Goal: Communication & Community: Answer question/provide support

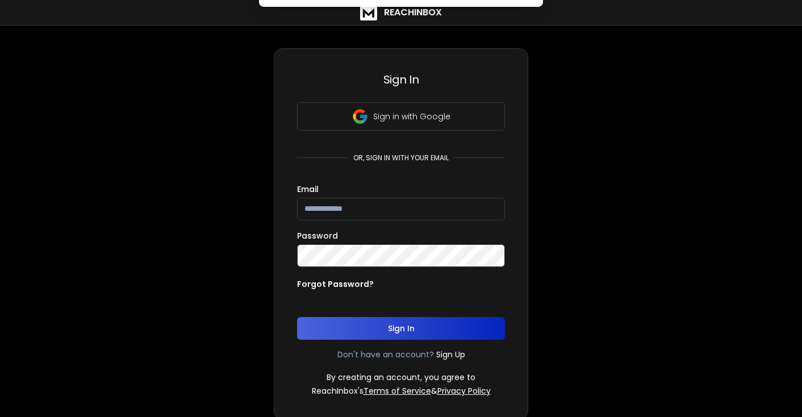
click at [407, 204] on input "email" at bounding box center [401, 209] width 208 height 23
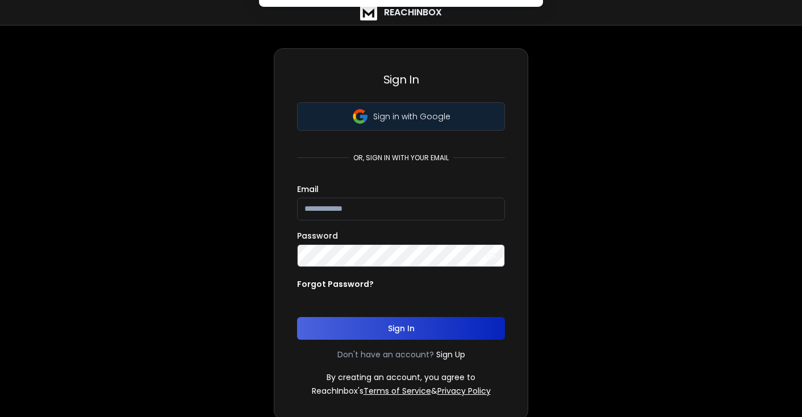
paste input "**********"
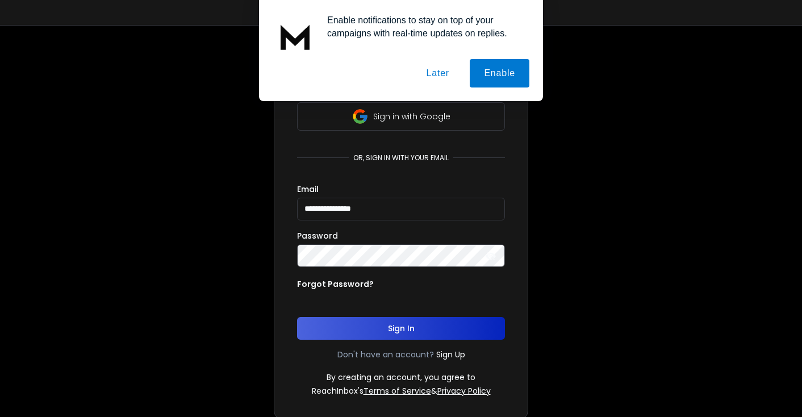
type input "**********"
click at [435, 76] on button "Later" at bounding box center [437, 73] width 51 height 28
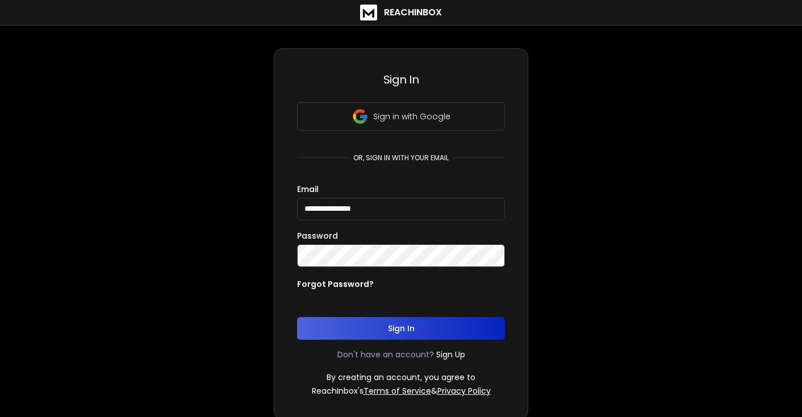
click at [405, 324] on button "Sign In" at bounding box center [401, 328] width 208 height 23
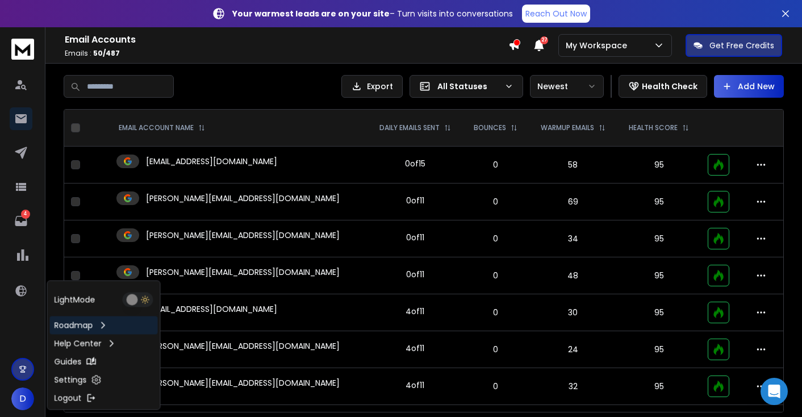
click at [145, 299] on icon at bounding box center [145, 299] width 9 height 9
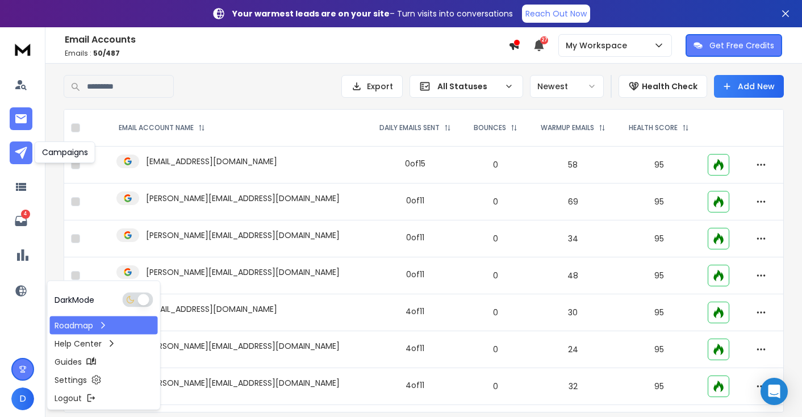
click at [21, 150] on icon at bounding box center [21, 152] width 12 height 12
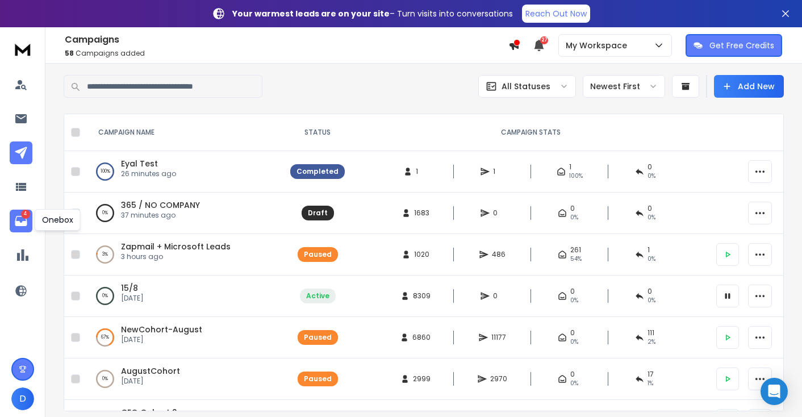
click at [20, 224] on icon at bounding box center [21, 221] width 12 height 10
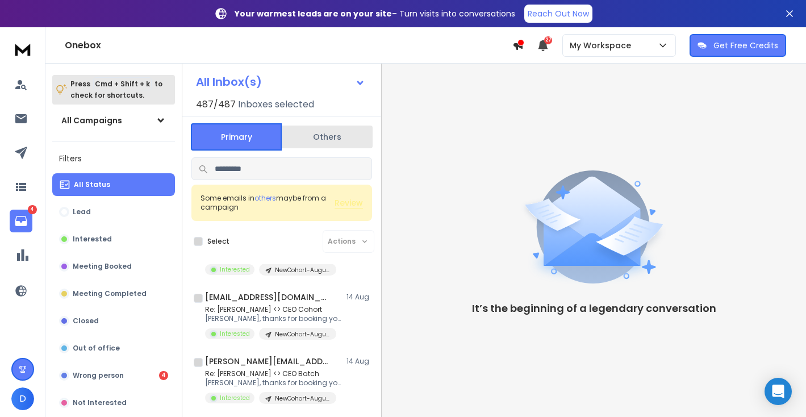
scroll to position [2013, 0]
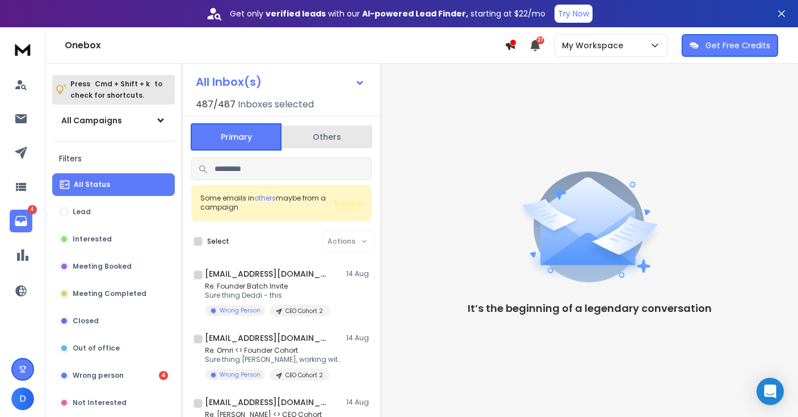
scroll to position [3031, 0]
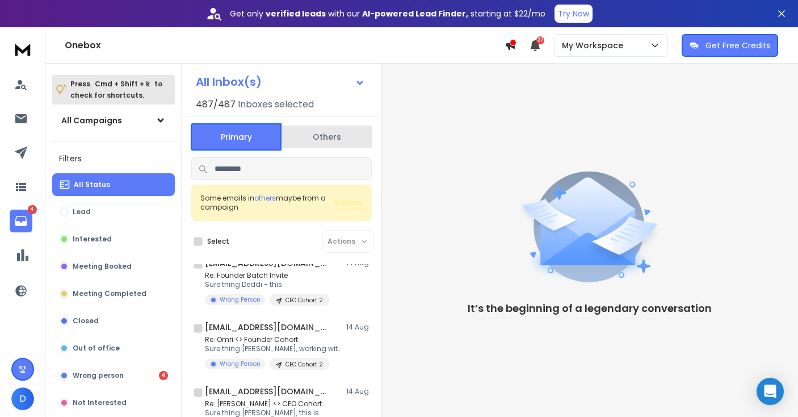
click at [776, 354] on div "It’s the beginning of a legendary conversation" at bounding box center [590, 241] width 417 height 354
click at [111, 118] on h1 "All Campaigns" at bounding box center [91, 120] width 61 height 11
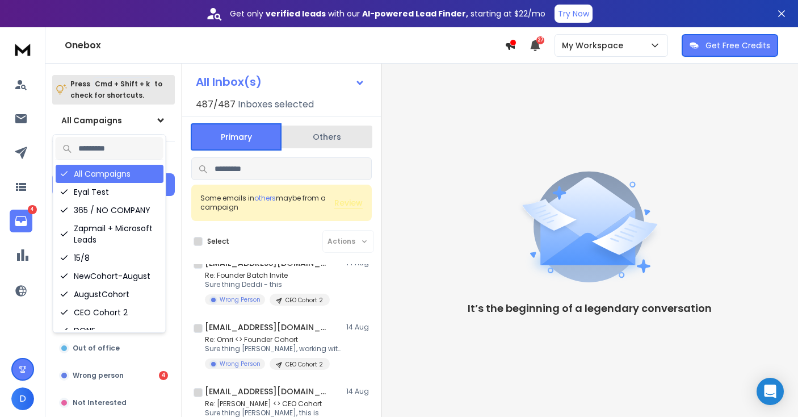
click at [62, 171] on icon at bounding box center [64, 173] width 9 height 9
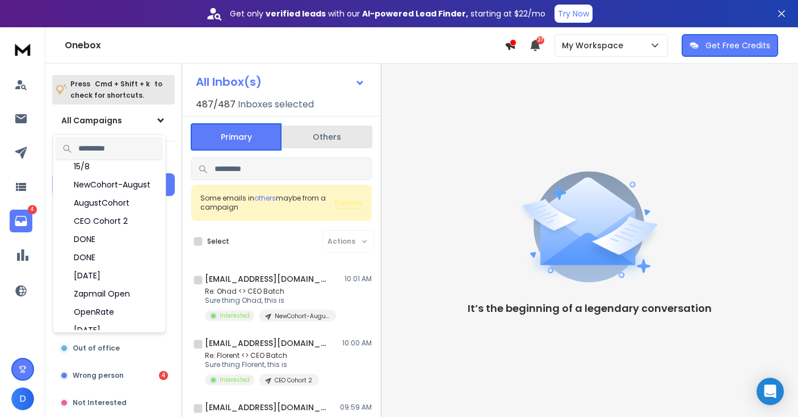
scroll to position [78, 0]
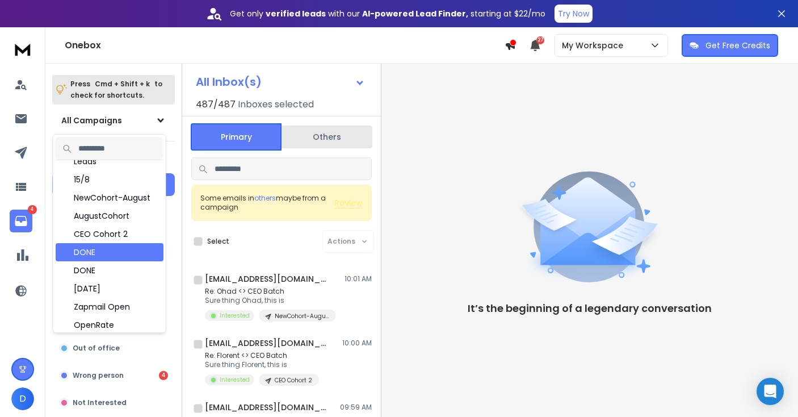
click at [91, 250] on div "DONE" at bounding box center [110, 252] width 108 height 18
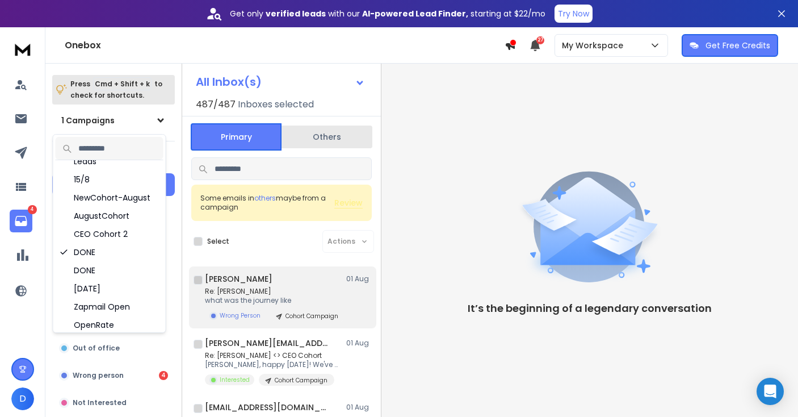
click at [299, 289] on p "Re: [PERSON_NAME]" at bounding box center [273, 291] width 136 height 9
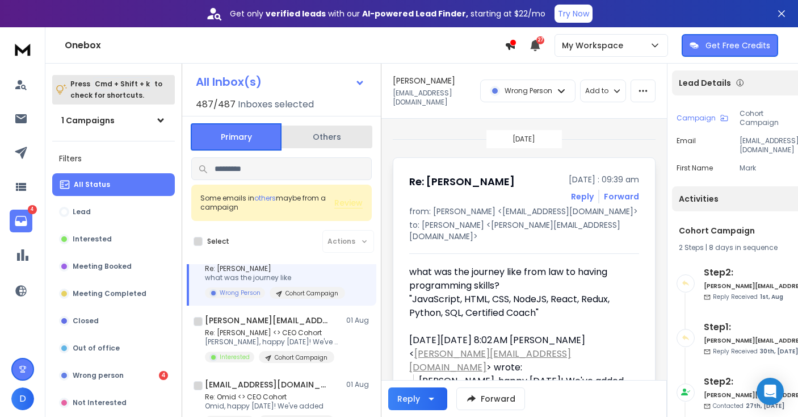
scroll to position [39, 0]
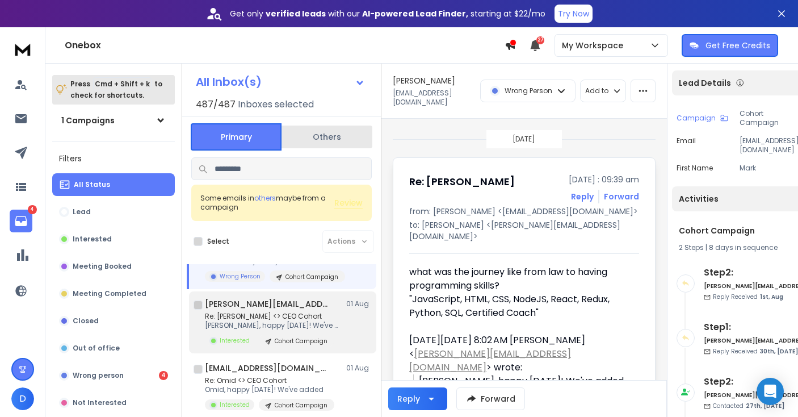
click at [307, 319] on p "Re: Alpesh <> CEO Cohort" at bounding box center [273, 316] width 136 height 9
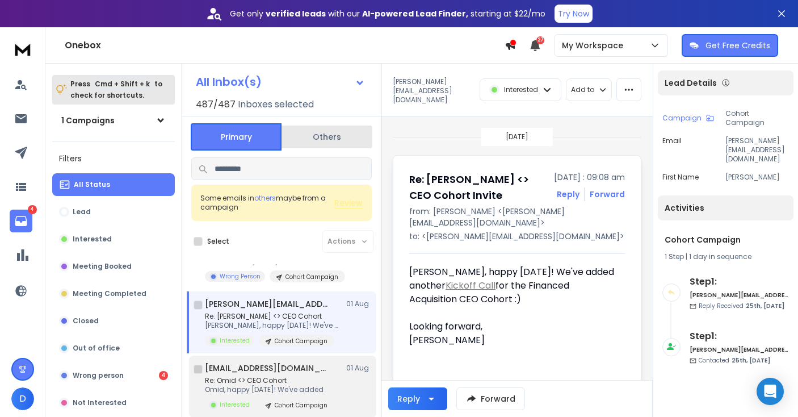
click at [305, 366] on h1 "omid.ghanbari@matspar.se" at bounding box center [267, 367] width 125 height 11
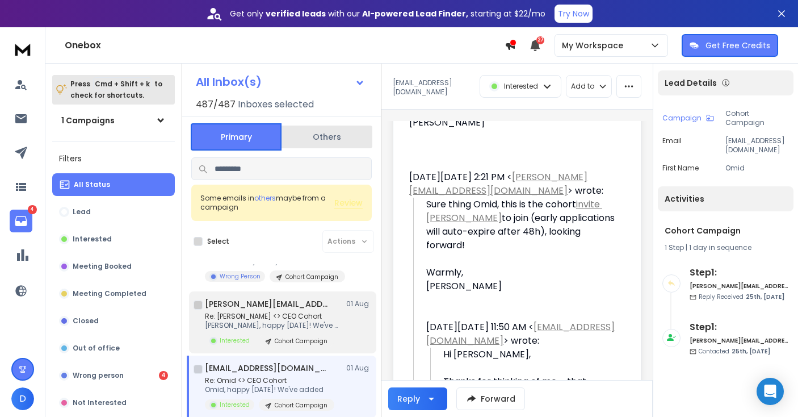
scroll to position [522, 0]
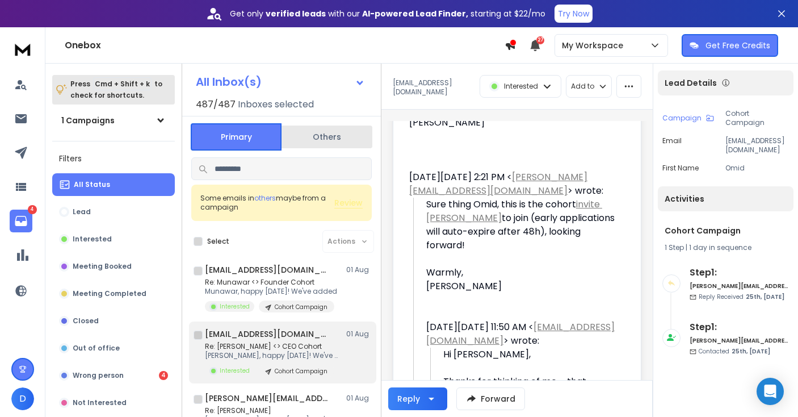
click at [325, 332] on div "sivan@onyxia.io 01 Aug" at bounding box center [288, 333] width 167 height 11
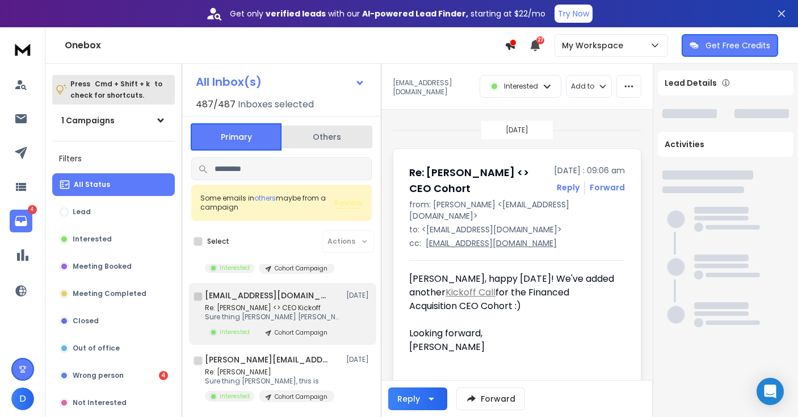
scroll to position [1880, 0]
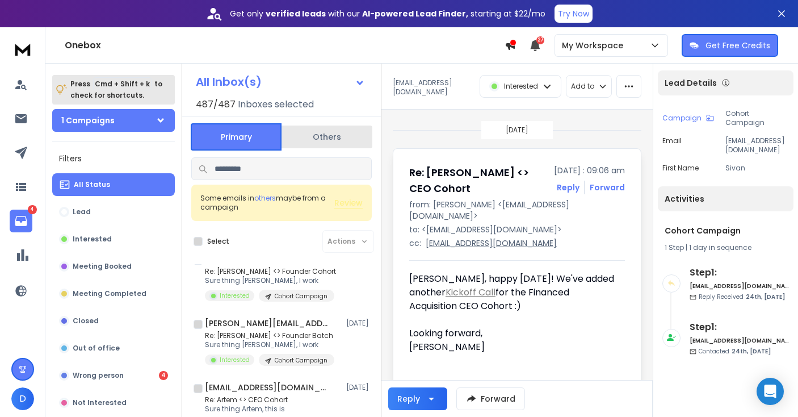
click at [116, 121] on button "1 Campaigns" at bounding box center [113, 120] width 123 height 23
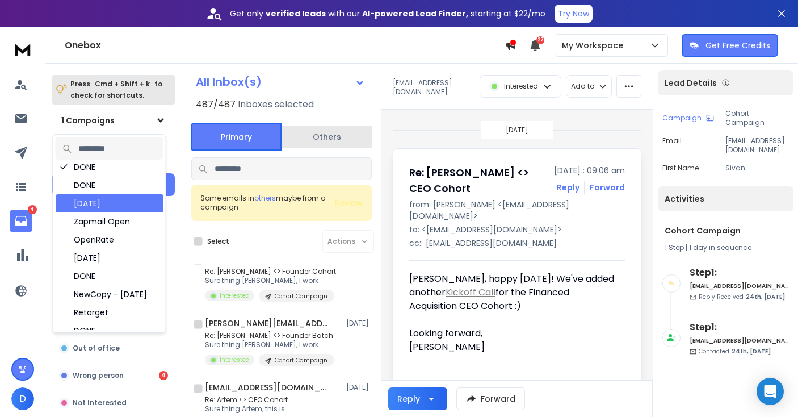
scroll to position [131, 0]
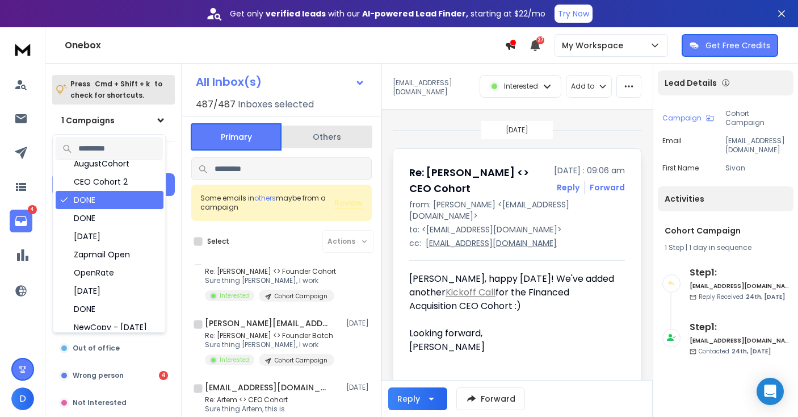
click at [59, 194] on div "DONE" at bounding box center [110, 200] width 108 height 18
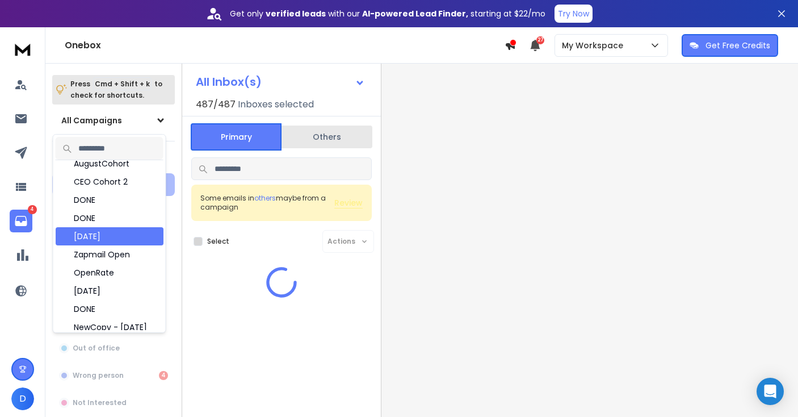
scroll to position [405, 0]
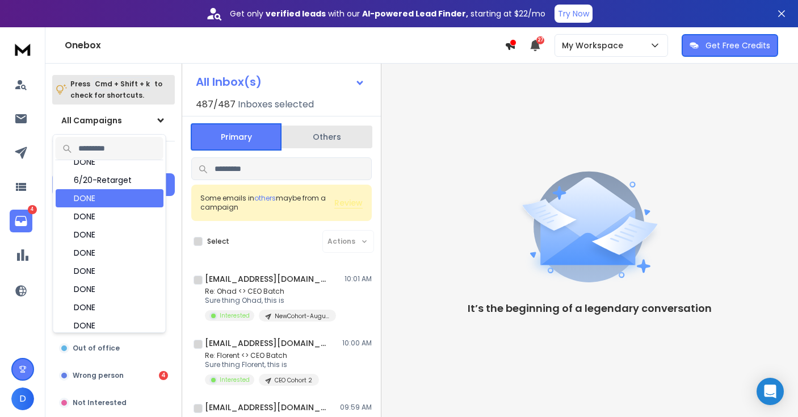
click at [98, 207] on div "DONE" at bounding box center [110, 198] width 108 height 18
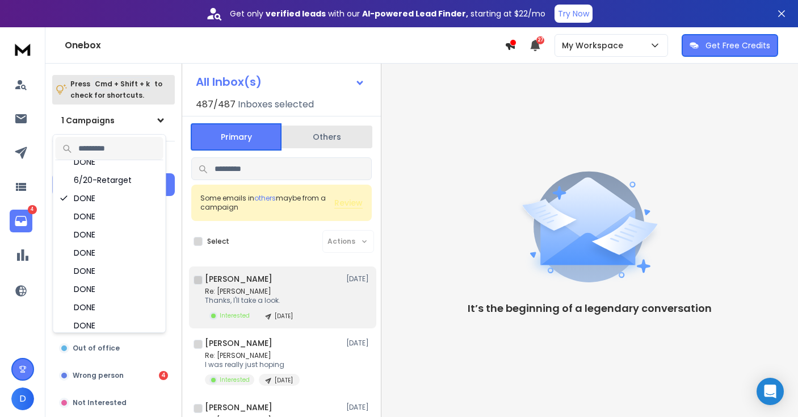
click at [263, 274] on div "Mark Garver 27 Jun" at bounding box center [288, 278] width 167 height 11
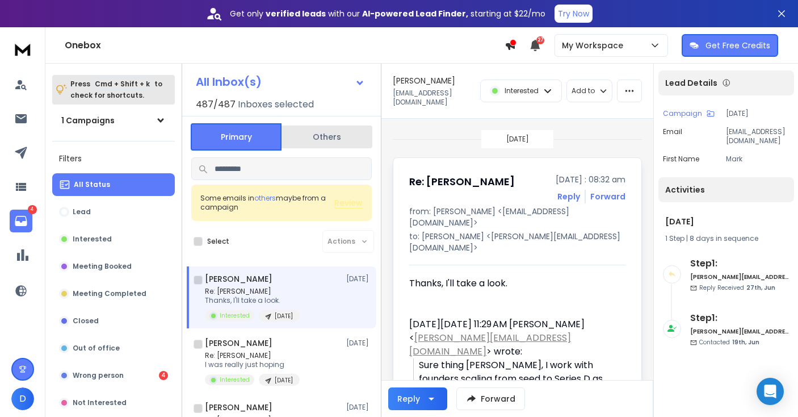
click at [399, 398] on div "Reply" at bounding box center [408, 398] width 23 height 11
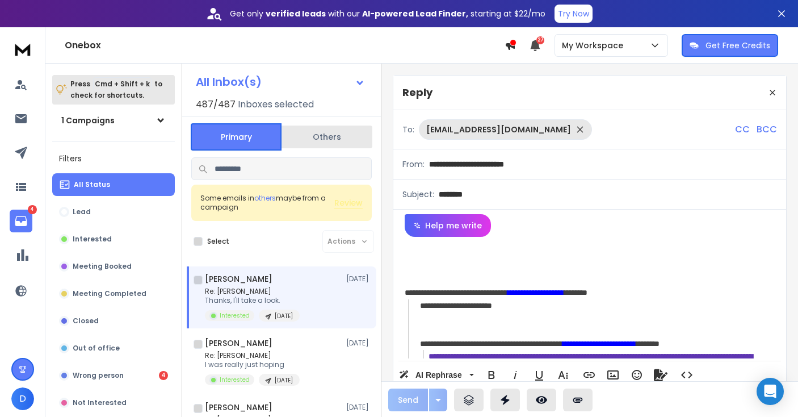
click at [409, 257] on div at bounding box center [590, 254] width 370 height 12
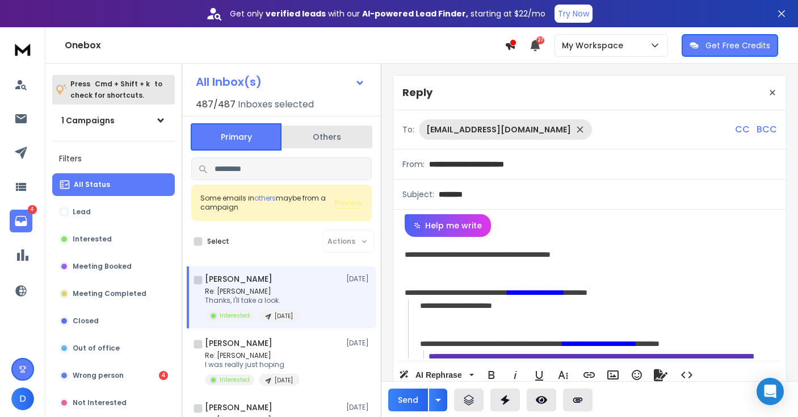
click at [454, 259] on div "**********" at bounding box center [581, 254] width 353 height 12
click at [454, 271] on div at bounding box center [590, 267] width 370 height 12
click at [414, 399] on button "Send" at bounding box center [408, 399] width 40 height 23
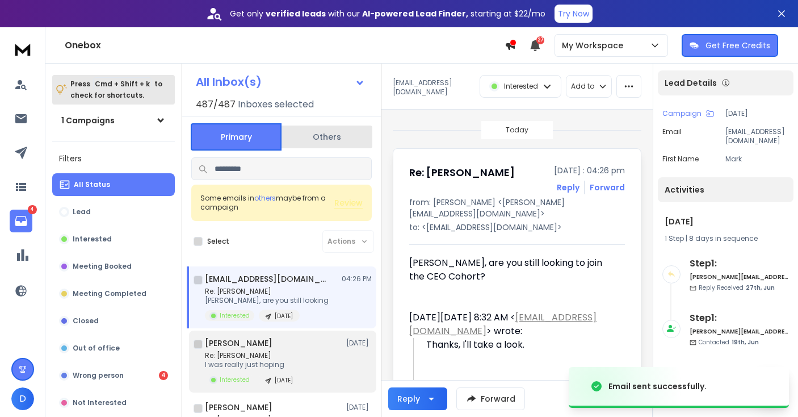
click at [350, 345] on p "19 Jun" at bounding box center [359, 342] width 26 height 9
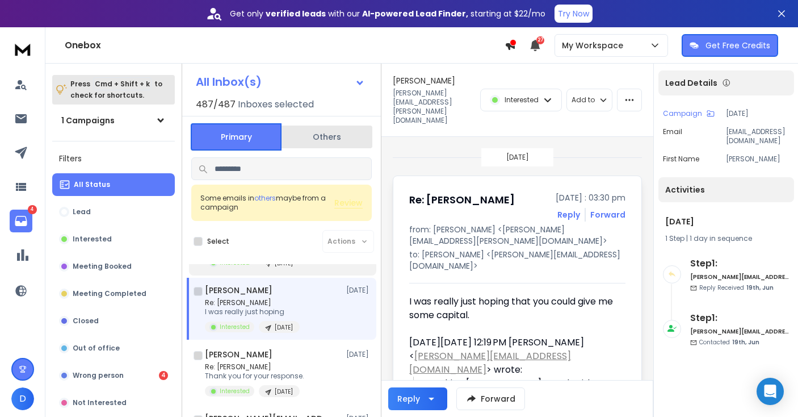
scroll to position [91, 0]
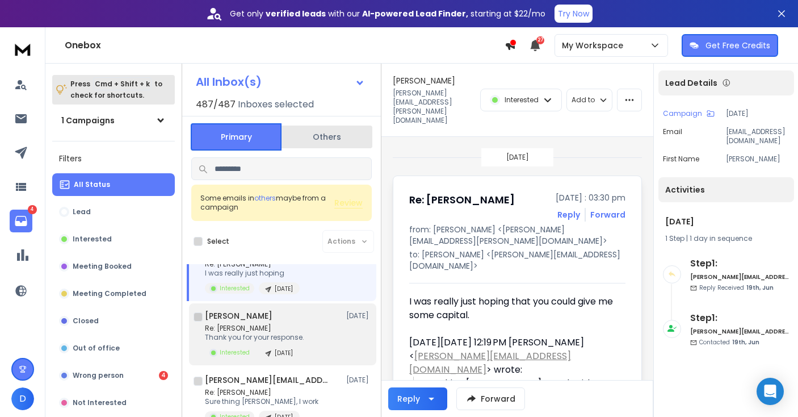
click at [331, 310] on div "Shrinivas Shinde 19 Jun" at bounding box center [288, 315] width 167 height 11
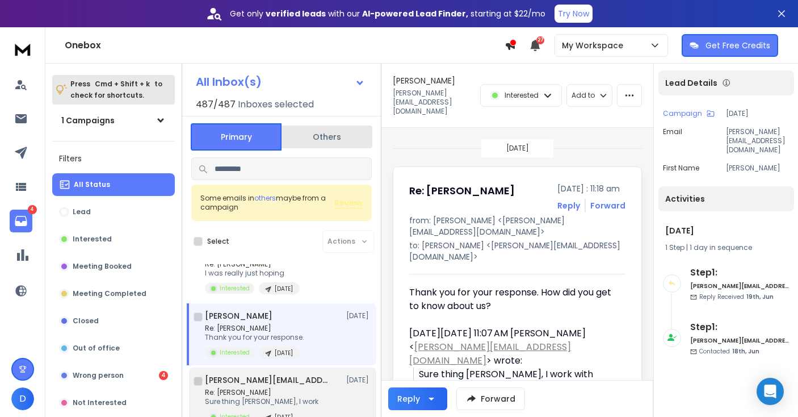
click at [301, 387] on div "dave@newblood.games 19 Jun Re: Dave Sure thing Dave, I work Interested June18" at bounding box center [288, 398] width 167 height 48
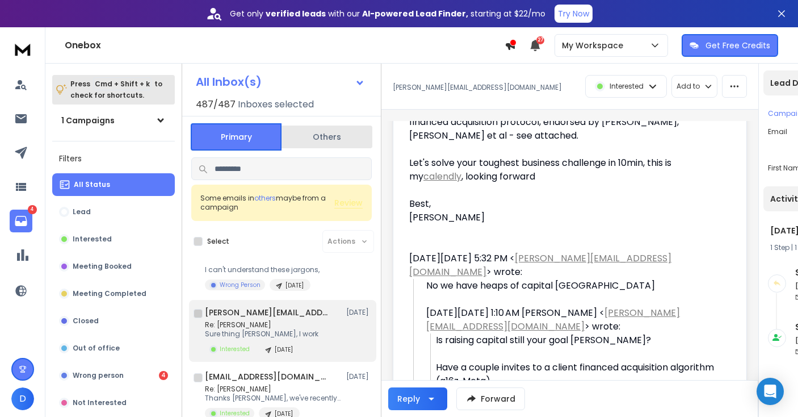
scroll to position [300, 0]
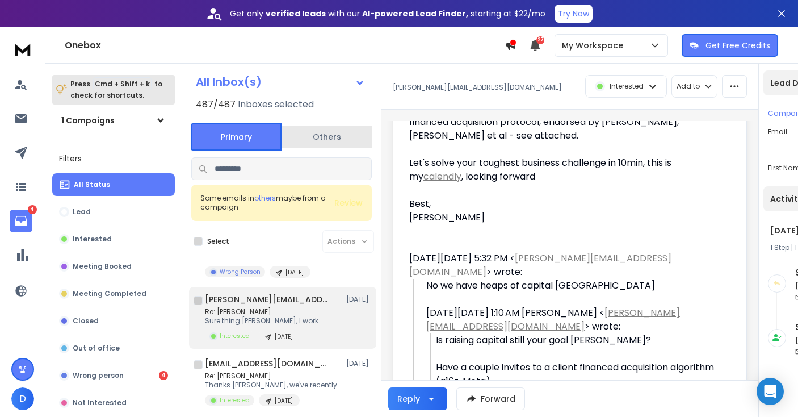
click at [347, 315] on div "Re: Yusuf Sure thing Yusuf, I work Interested June18" at bounding box center [288, 324] width 167 height 35
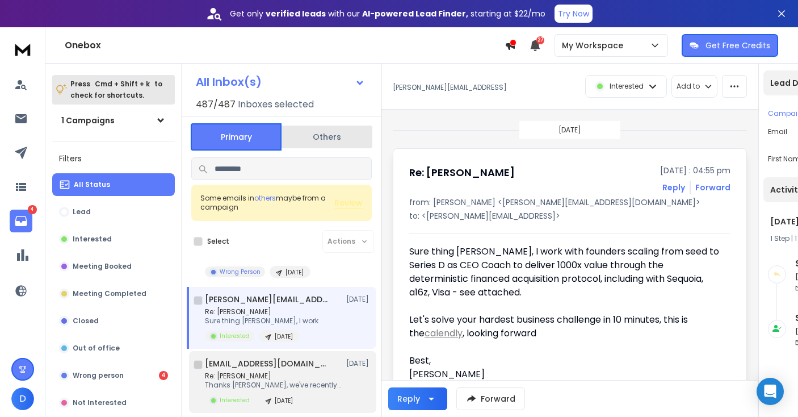
click at [314, 364] on h1 "kbrycetoussaint@gmail.com" at bounding box center [267, 363] width 125 height 11
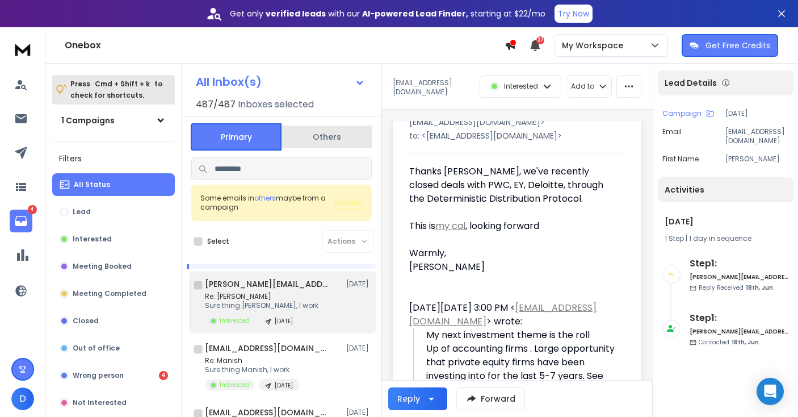
scroll to position [0, 0]
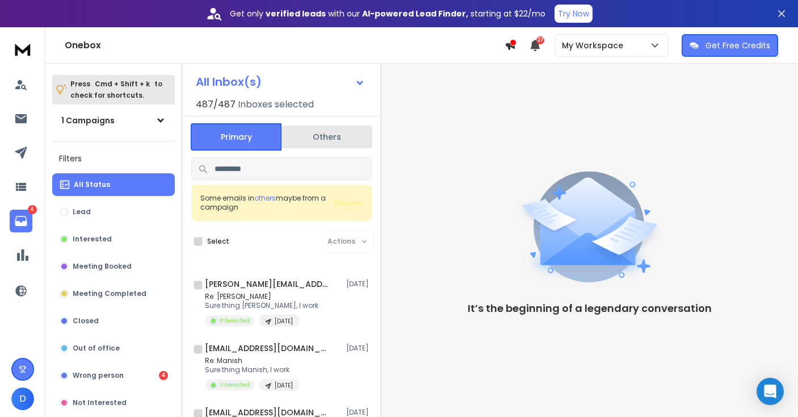
click at [330, 333] on div "markgarver@gmail.com 04:26 PM Re: Mark Mark, are you still looking Interested J…" at bounding box center [281, 418] width 199 height 308
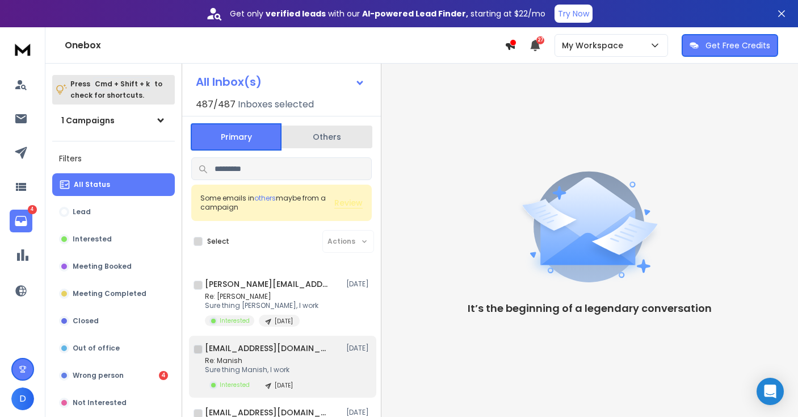
click at [332, 343] on div "manishsh@gmail.com 18 Jun" at bounding box center [288, 347] width 167 height 11
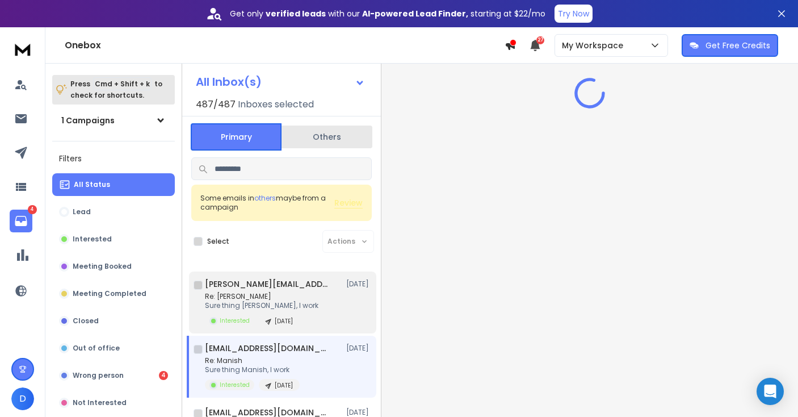
click at [329, 275] on div "peter@promptloop.com 18 Jun Re: Peter Sure thing Peter, I work Interested June18" at bounding box center [282, 302] width 187 height 62
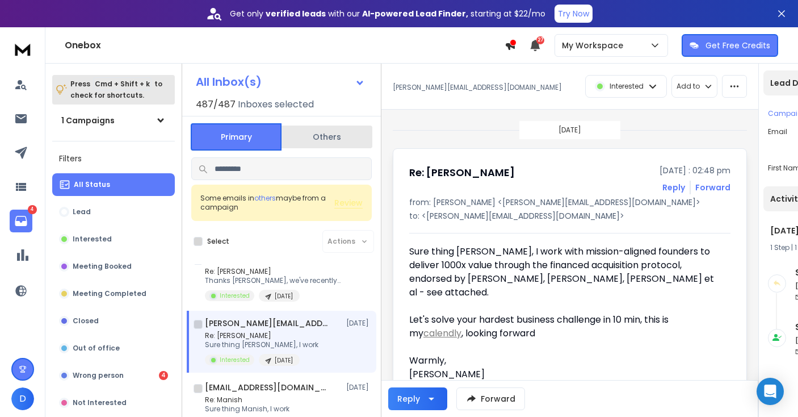
click at [409, 392] on div "Reply" at bounding box center [417, 399] width 41 height 14
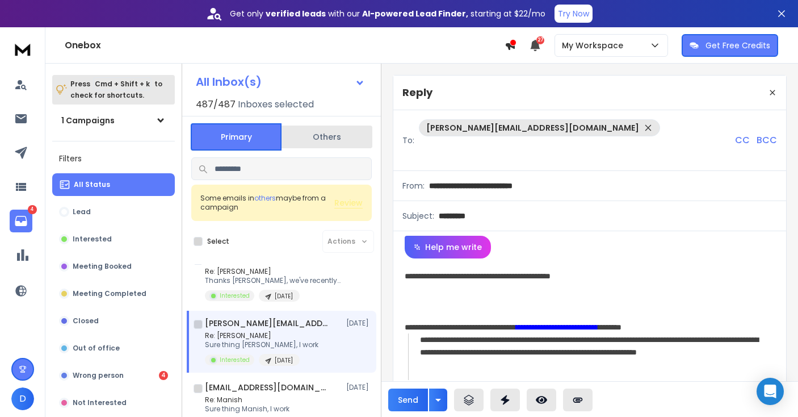
click at [416, 270] on div "**********" at bounding box center [581, 276] width 353 height 12
click at [407, 399] on button "Send" at bounding box center [408, 399] width 40 height 23
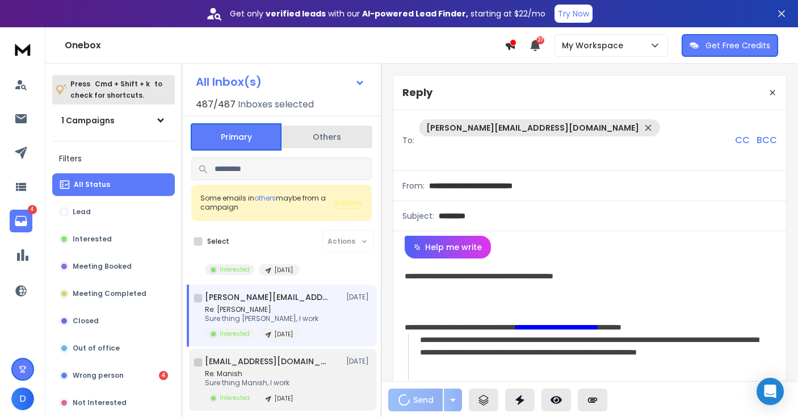
scroll to position [444, 0]
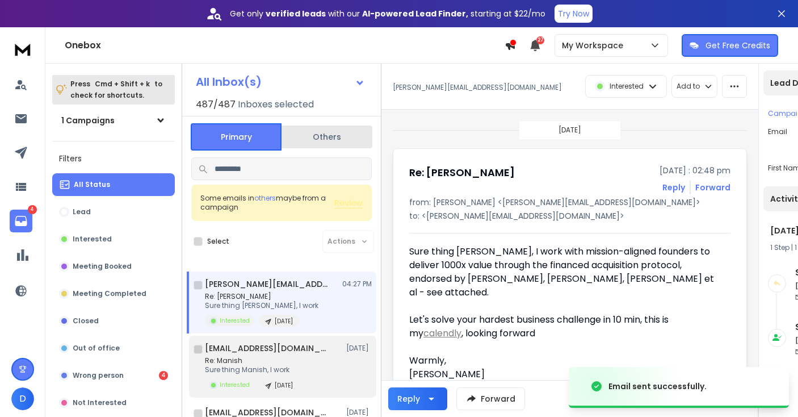
click at [346, 357] on div "Re: Manish Sure thing Manish, I work Interested June18" at bounding box center [288, 373] width 167 height 35
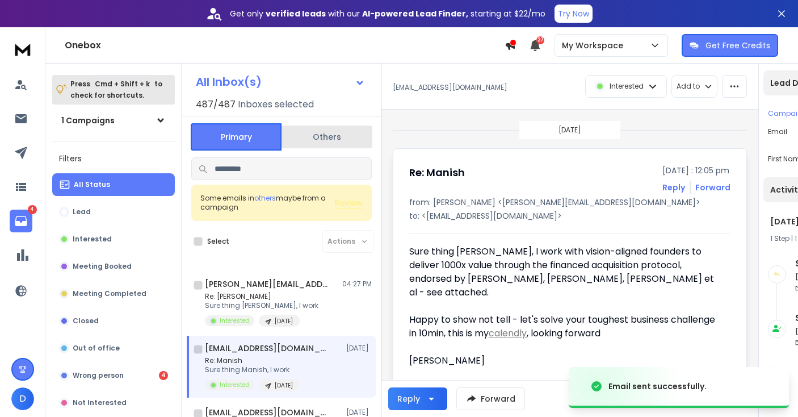
click at [417, 398] on div "Reply" at bounding box center [408, 398] width 23 height 11
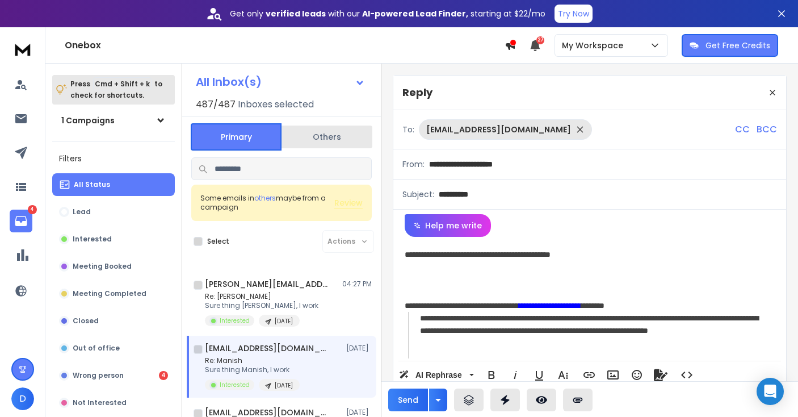
click at [415, 255] on div "**********" at bounding box center [581, 254] width 353 height 12
click at [410, 390] on button "Send" at bounding box center [408, 399] width 40 height 23
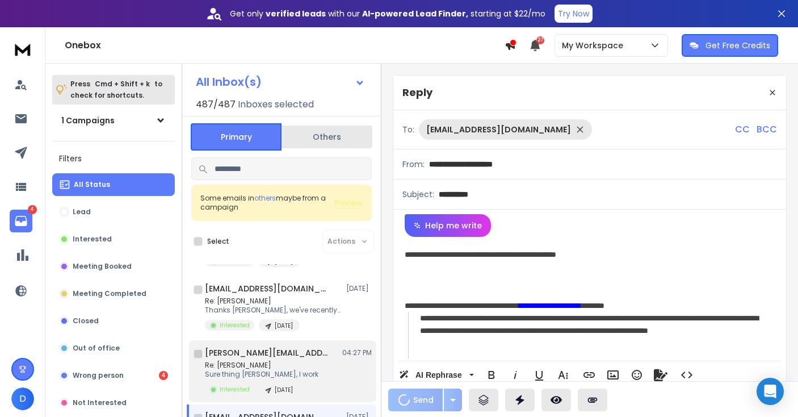
scroll to position [454, 0]
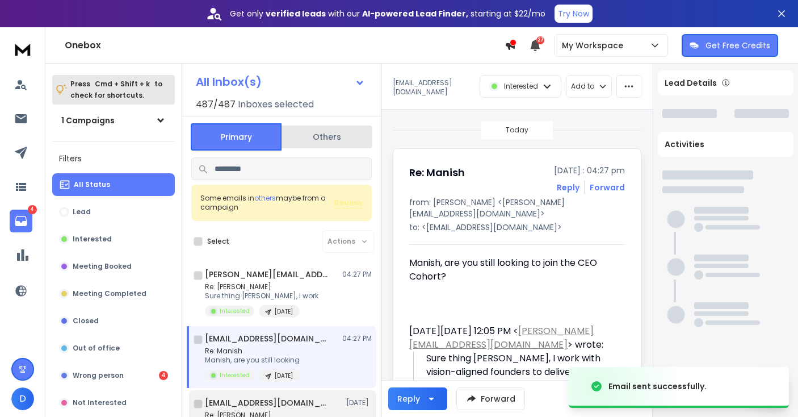
click at [326, 393] on div "markmaire@gmail.com 18 Jun Re: Mark Sure thing Mark, I work Interested June18" at bounding box center [282, 421] width 187 height 62
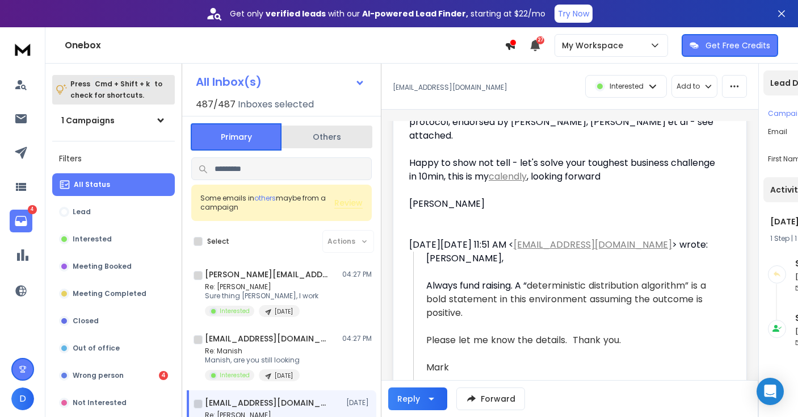
scroll to position [0, 0]
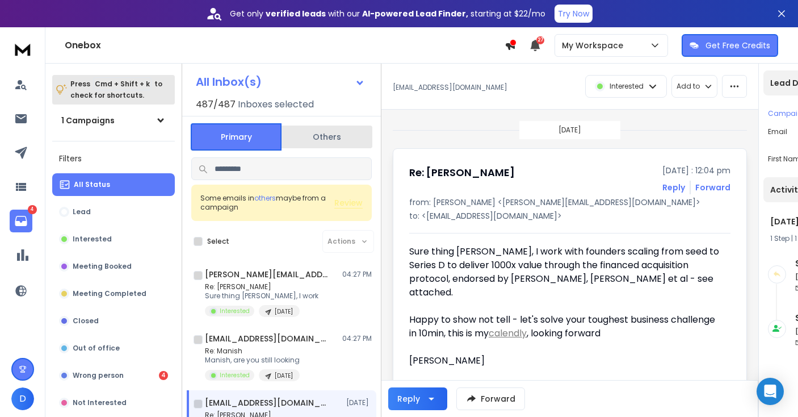
click at [410, 400] on div "Reply" at bounding box center [408, 398] width 23 height 11
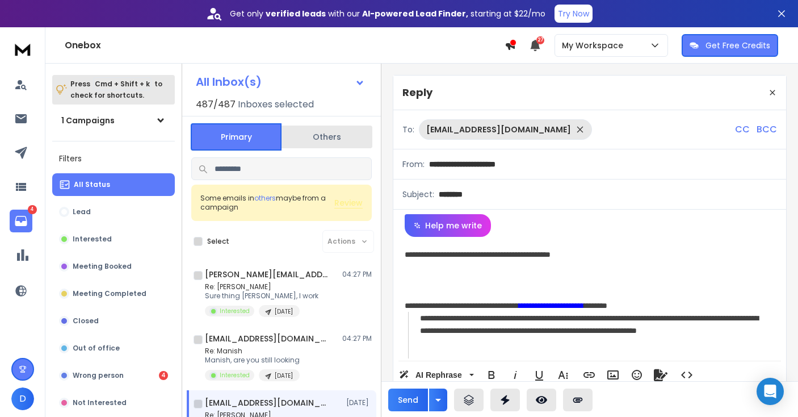
click at [413, 257] on div "**********" at bounding box center [581, 254] width 353 height 12
click at [429, 278] on div at bounding box center [590, 280] width 370 height 12
click at [412, 389] on button "Send" at bounding box center [408, 399] width 40 height 23
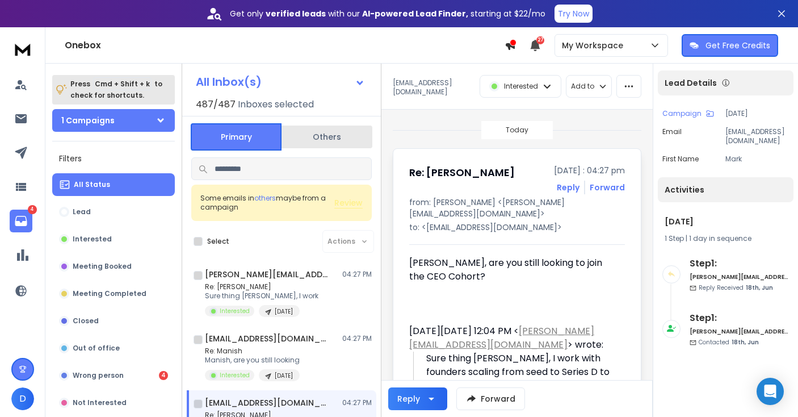
click at [131, 124] on button "1 Campaigns" at bounding box center [113, 120] width 123 height 23
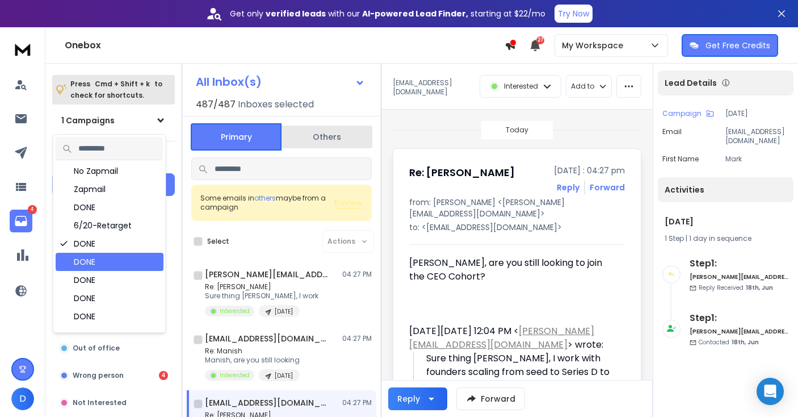
scroll to position [379, 0]
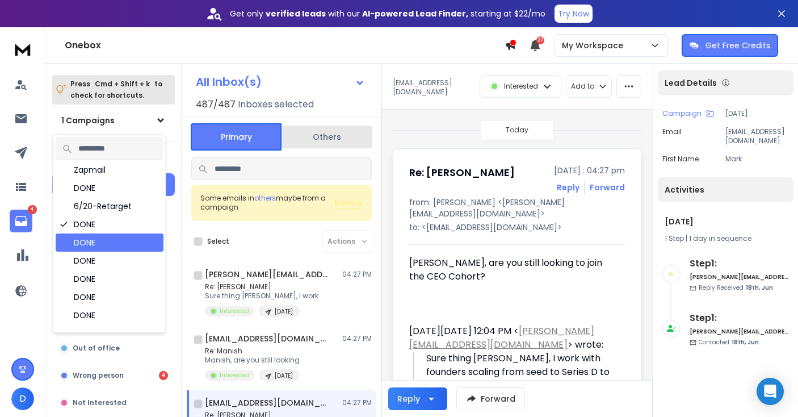
click at [87, 250] on div "DONE" at bounding box center [110, 242] width 108 height 18
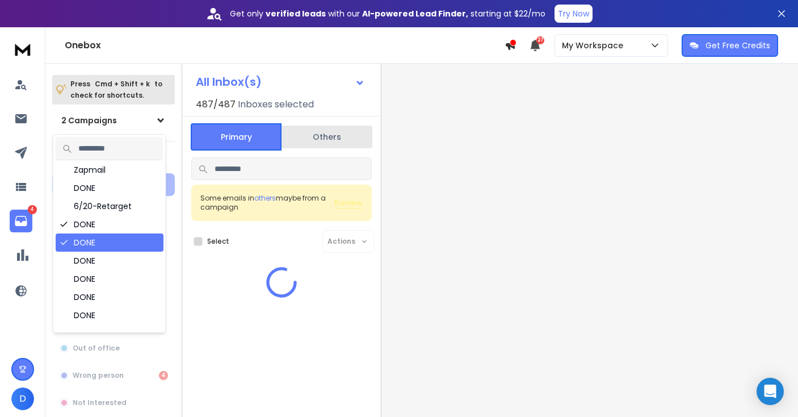
scroll to position [0, 0]
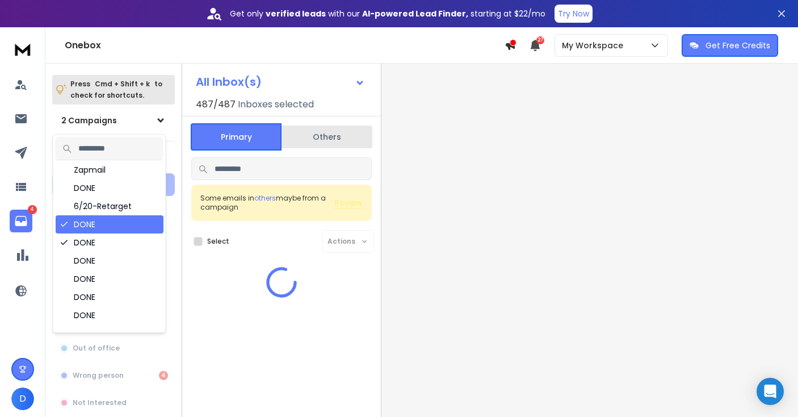
click at [87, 233] on div "DONE" at bounding box center [110, 224] width 108 height 18
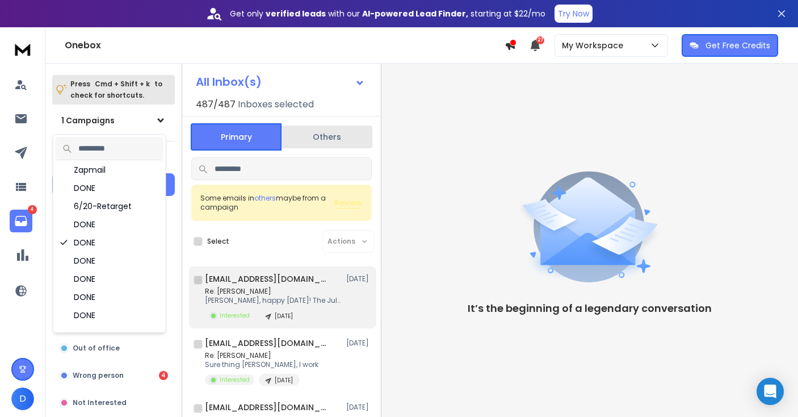
click at [361, 294] on div "Re: David David, happy Monday! The July CEO Interested June17" at bounding box center [288, 304] width 167 height 35
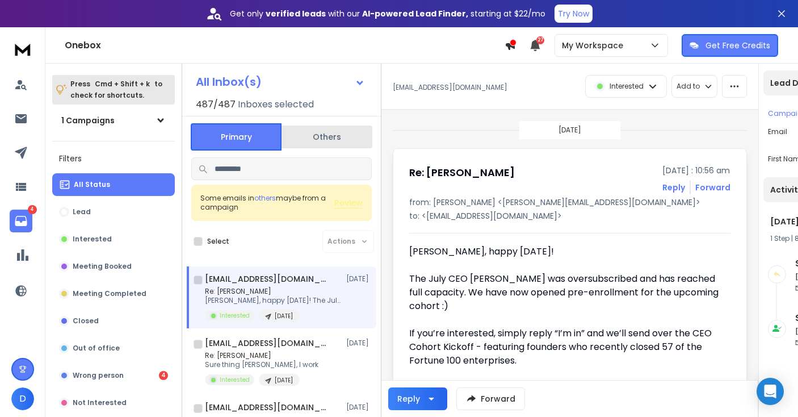
click at [417, 396] on div "Reply" at bounding box center [408, 398] width 23 height 11
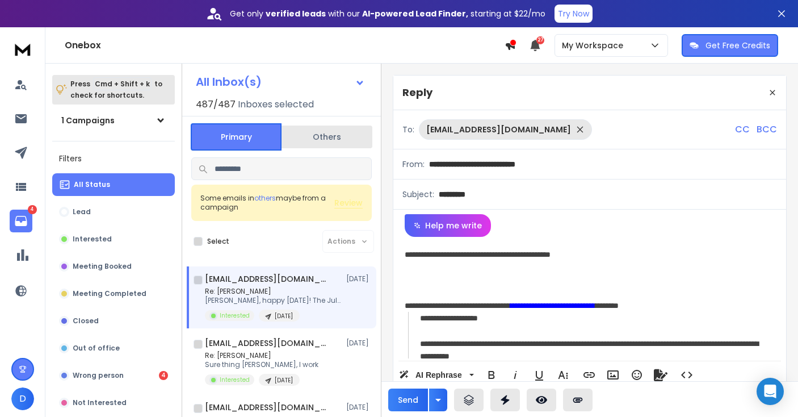
click at [419, 257] on div "**********" at bounding box center [581, 254] width 353 height 12
click at [413, 399] on button "Send" at bounding box center [408, 399] width 40 height 23
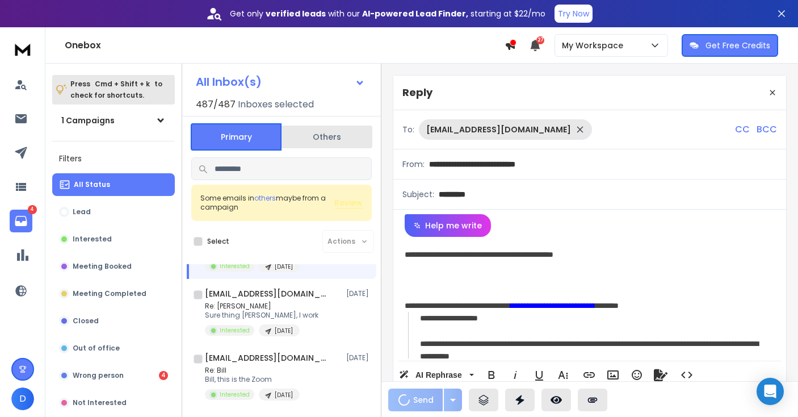
scroll to position [52, 0]
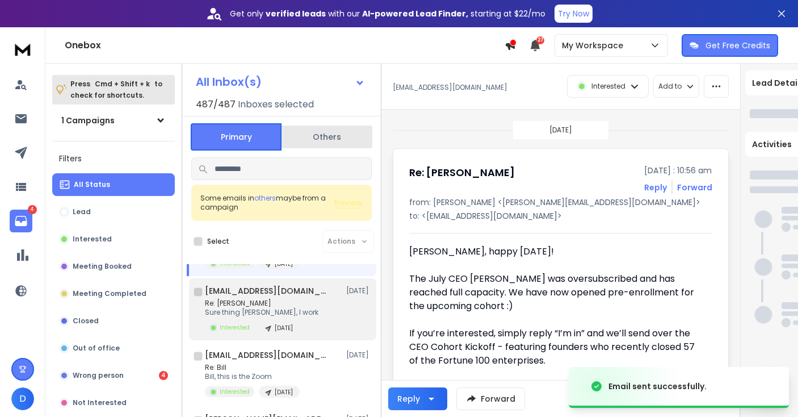
click at [337, 301] on div "Re: Ben Sure thing Ben, I work Interested June17" at bounding box center [288, 316] width 167 height 35
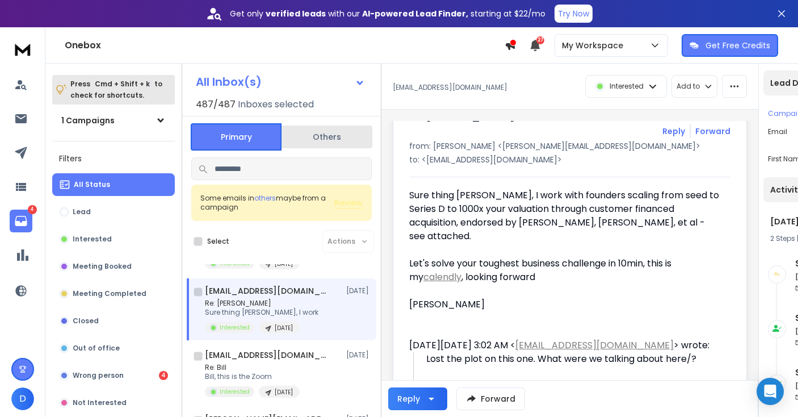
scroll to position [157, 0]
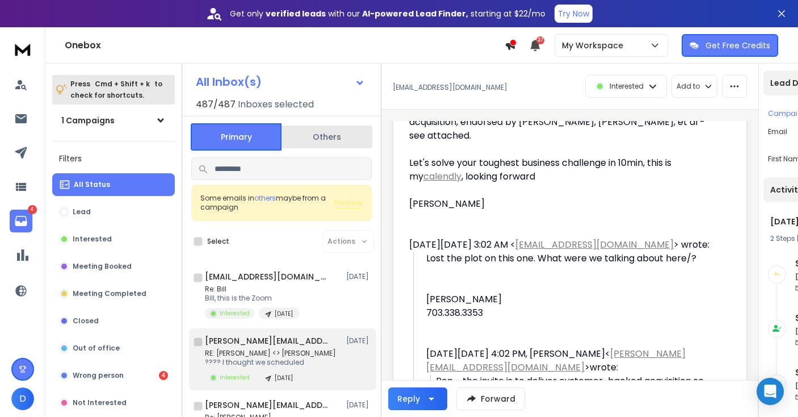
click at [330, 334] on div "christopher@wefit2u.com 24 Jun RE: Christopher Hussain <> Jonathan ???? I thoug…" at bounding box center [282, 359] width 187 height 62
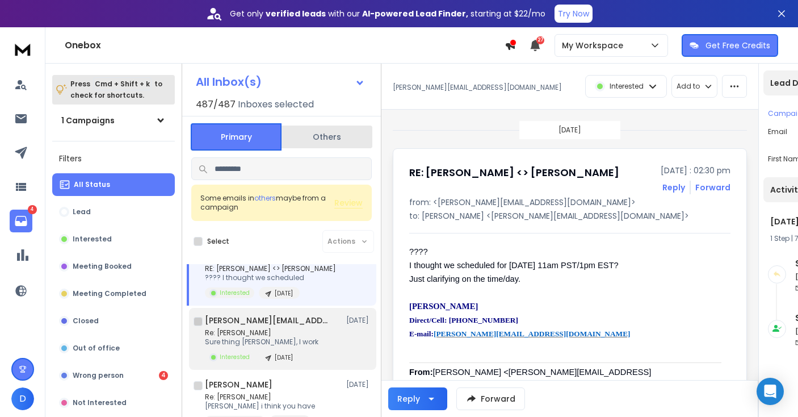
scroll to position [222, 0]
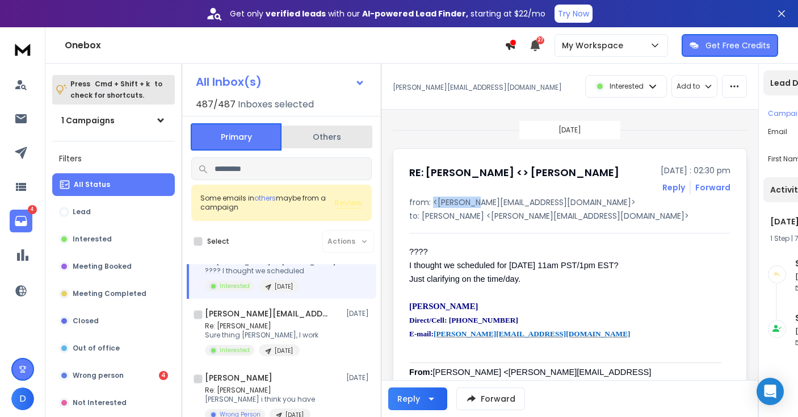
drag, startPoint x: 434, startPoint y: 207, endPoint x: 474, endPoint y: 207, distance: 39.7
click at [474, 207] on p "from: <christopher@wefit2u.com>" at bounding box center [569, 201] width 321 height 11
click at [408, 399] on div "Reply" at bounding box center [408, 398] width 23 height 11
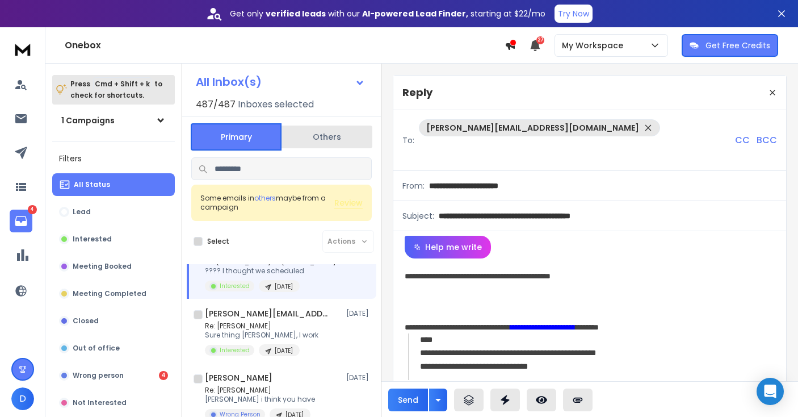
click at [413, 270] on div "**********" at bounding box center [581, 276] width 353 height 12
click at [770, 93] on icon at bounding box center [772, 92] width 5 height 5
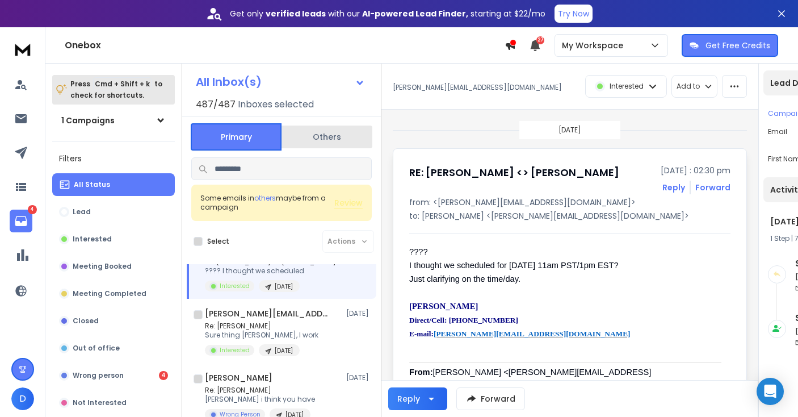
scroll to position [235, 0]
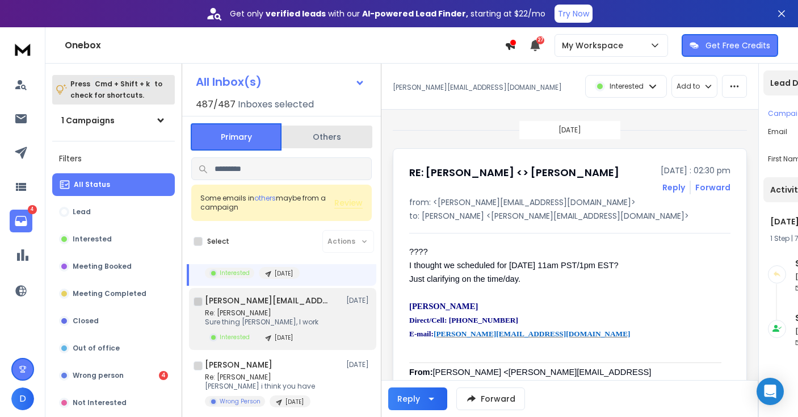
click at [324, 315] on div "Re: Damien Sure thing Damien, I work Interested June17" at bounding box center [288, 325] width 167 height 35
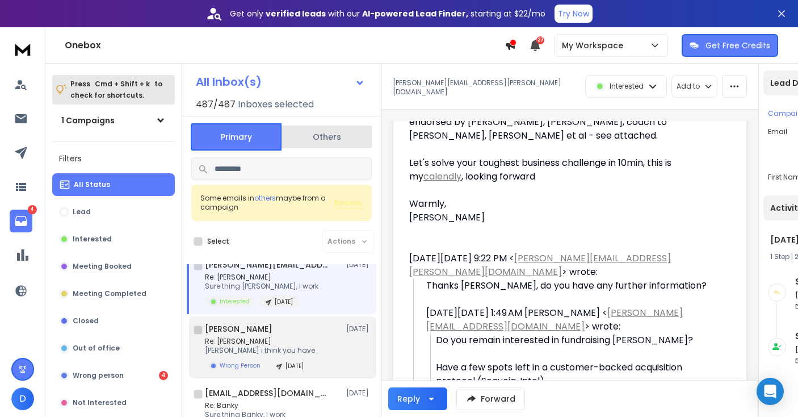
scroll to position [300, 0]
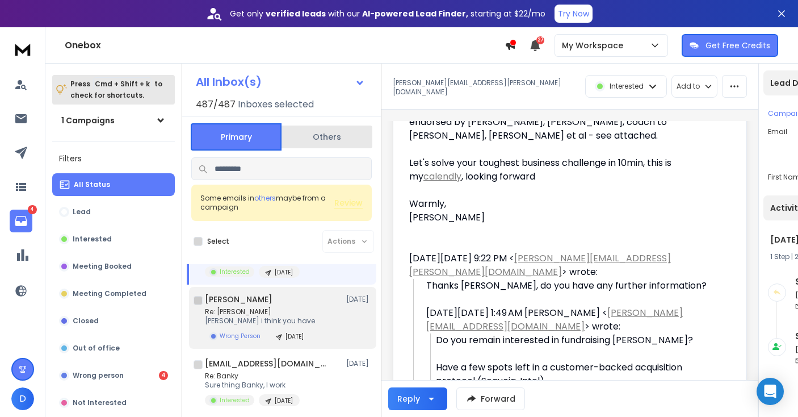
click at [324, 314] on div "Re: Ben Jonathan i think you have Wrong Person June17" at bounding box center [288, 324] width 167 height 35
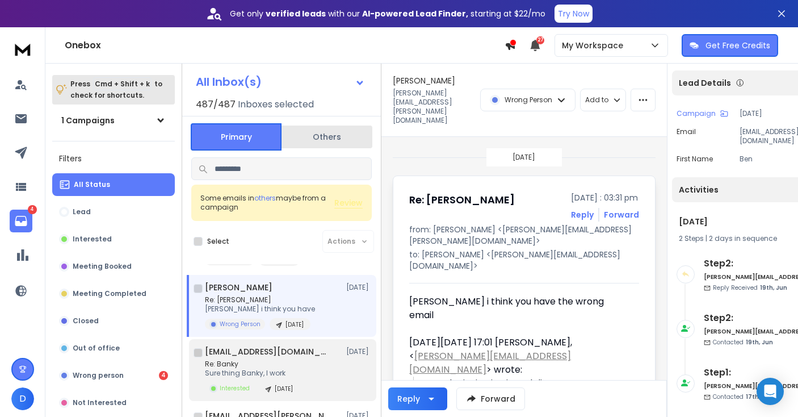
scroll to position [326, 0]
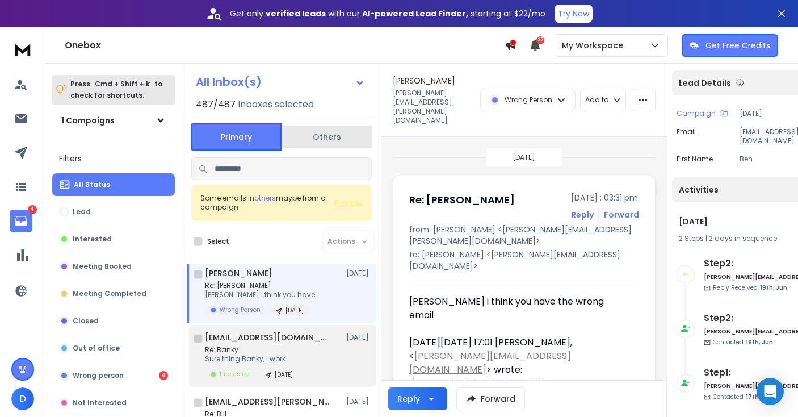
click at [298, 345] on p "Re: Banky" at bounding box center [252, 349] width 95 height 9
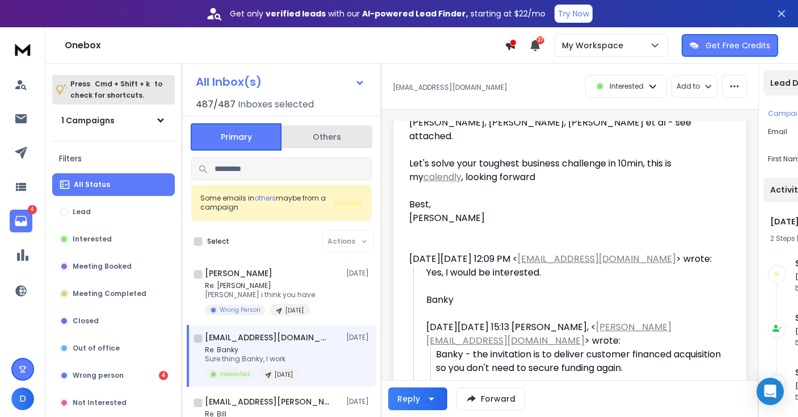
scroll to position [0, 0]
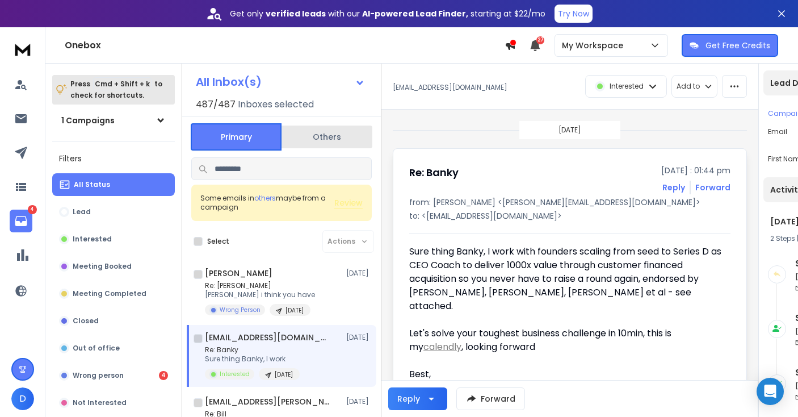
click at [416, 396] on div "Reply" at bounding box center [408, 398] width 23 height 11
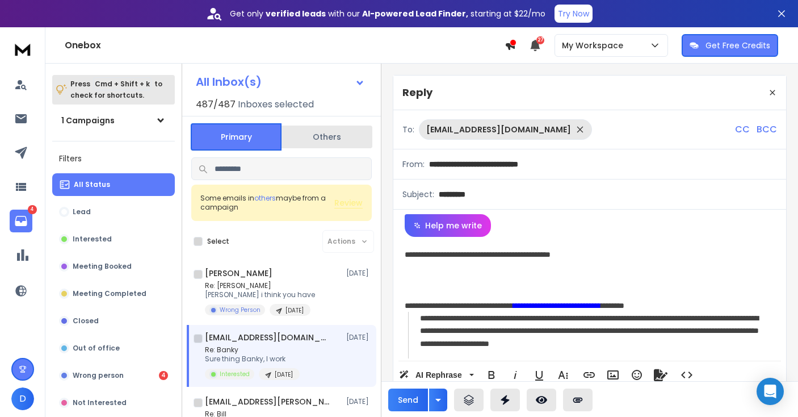
click at [417, 257] on div "**********" at bounding box center [581, 254] width 353 height 12
click at [471, 280] on div at bounding box center [590, 280] width 370 height 12
drag, startPoint x: 413, startPoint y: 401, endPoint x: 441, endPoint y: 275, distance: 129.5
click at [441, 275] on div "**********" at bounding box center [590, 298] width 394 height 447
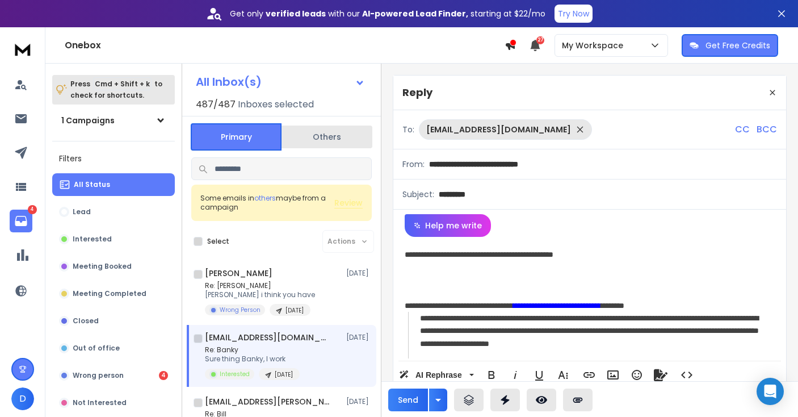
click at [409, 396] on button "Send" at bounding box center [408, 399] width 40 height 23
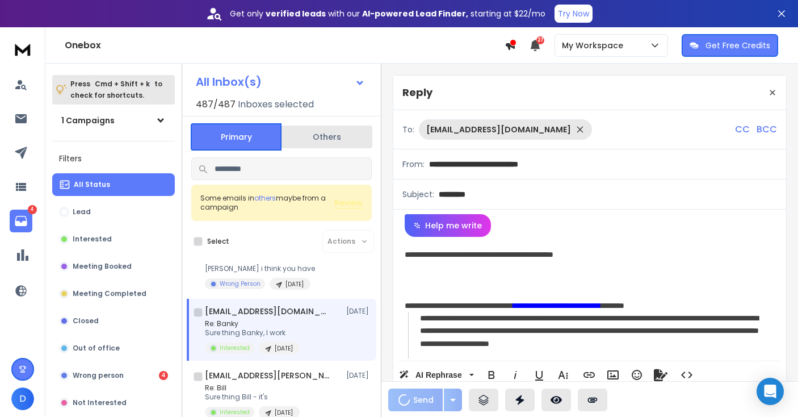
scroll to position [418, 0]
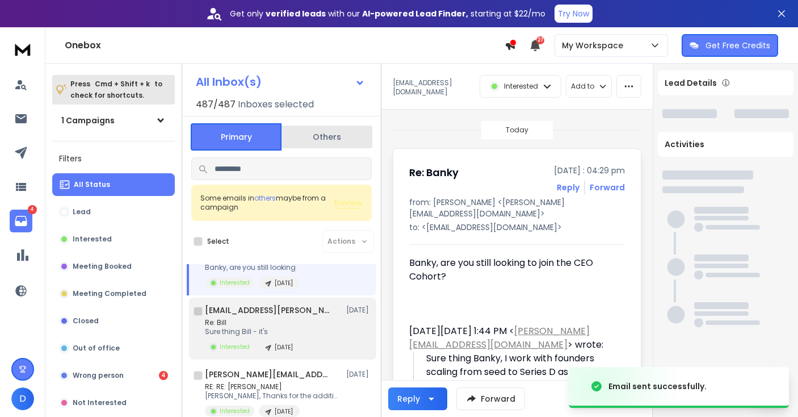
click at [346, 315] on p "19 Jun" at bounding box center [359, 309] width 26 height 9
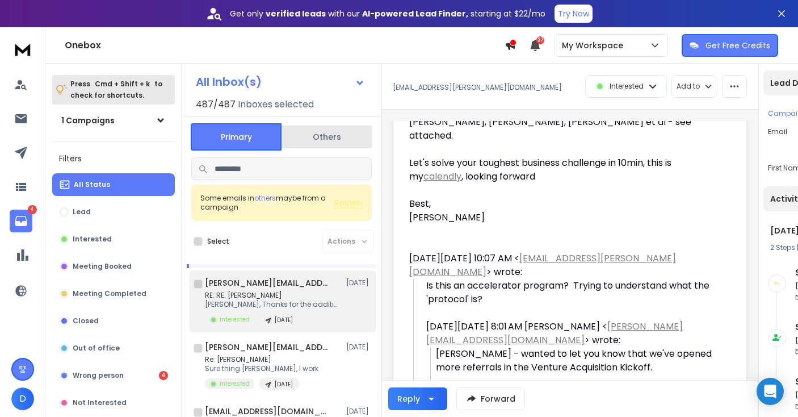
scroll to position [535, 0]
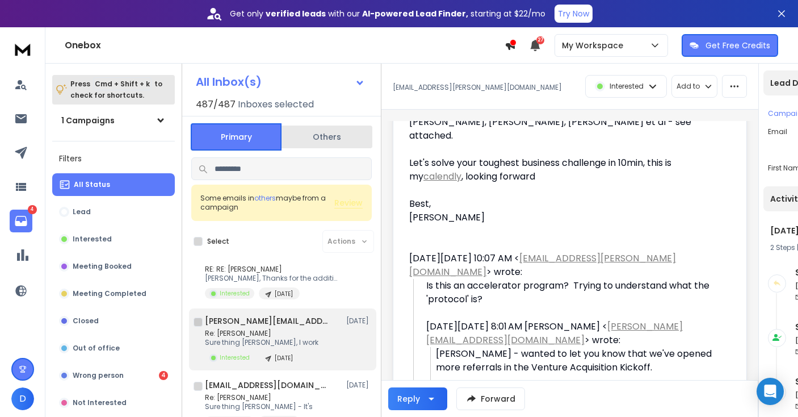
click at [322, 319] on div "bruno.fonseca@agroop.net 18 Jun" at bounding box center [288, 320] width 167 height 11
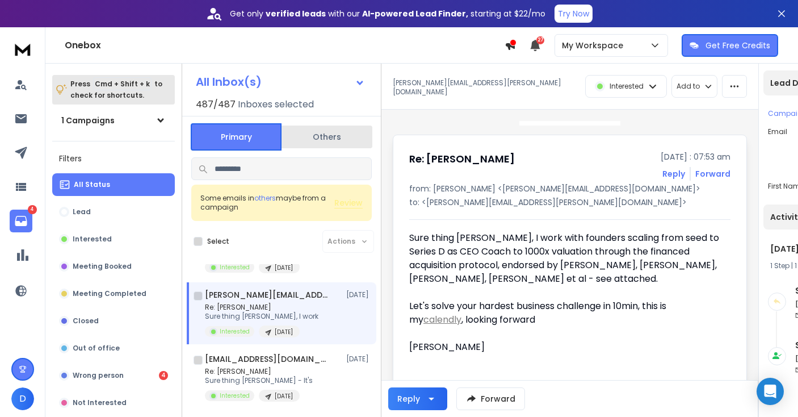
scroll to position [0, 0]
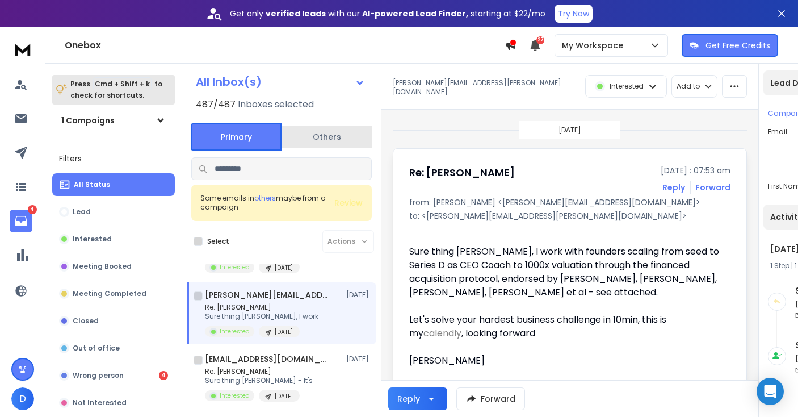
click at [397, 392] on button "Reply" at bounding box center [417, 398] width 59 height 23
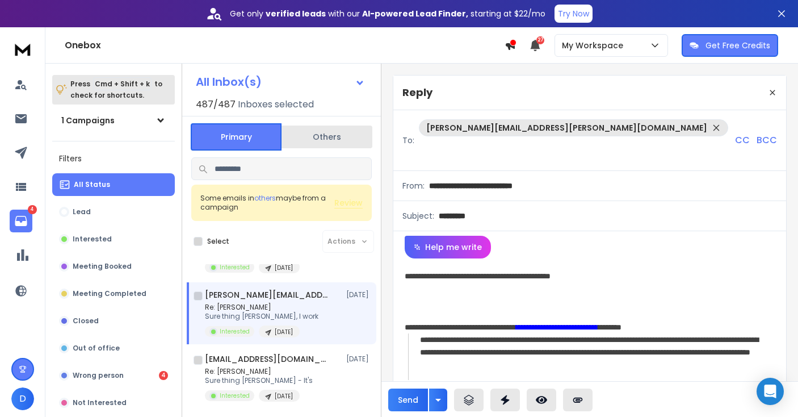
click at [415, 270] on div "**********" at bounding box center [581, 276] width 353 height 12
click at [408, 394] on button "Send" at bounding box center [408, 399] width 40 height 23
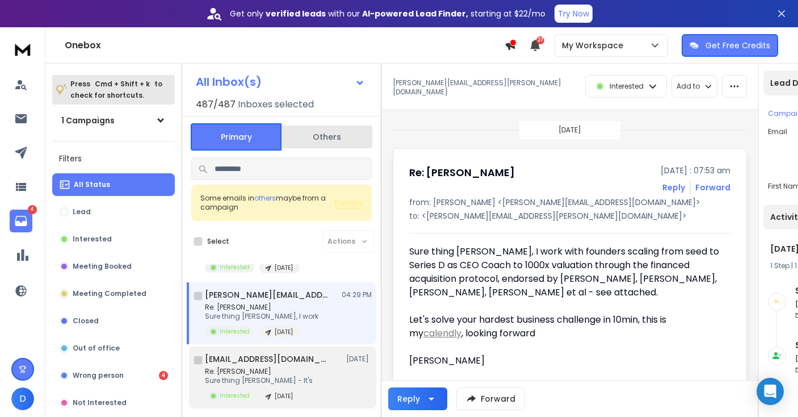
click at [318, 376] on div "Re: Claus Sure thing Claus - It's Interested June17" at bounding box center [288, 384] width 167 height 35
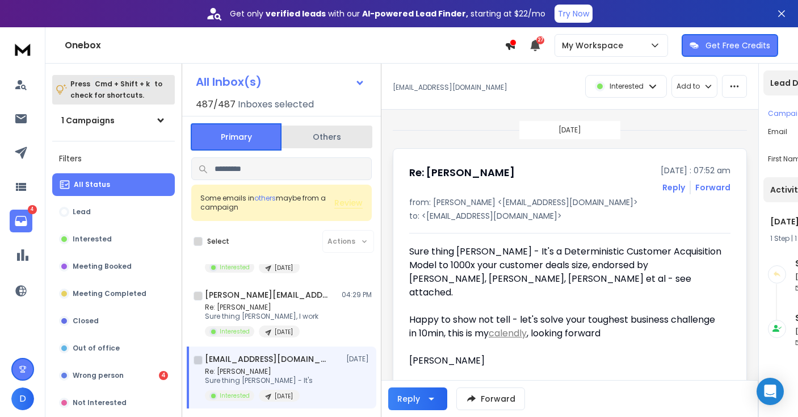
click at [407, 393] on div "Reply" at bounding box center [408, 398] width 23 height 11
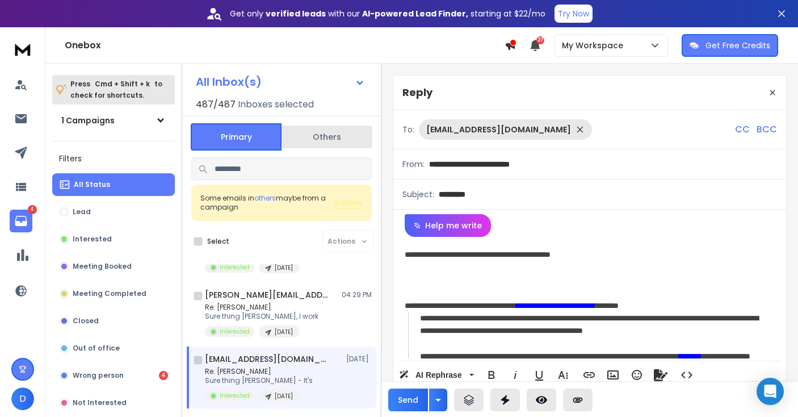
click at [416, 254] on div "**********" at bounding box center [581, 254] width 353 height 12
click at [413, 396] on button "Send" at bounding box center [408, 399] width 40 height 23
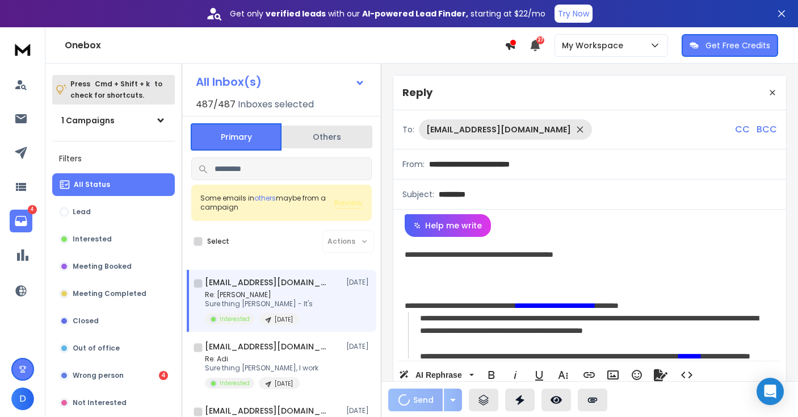
scroll to position [640, 0]
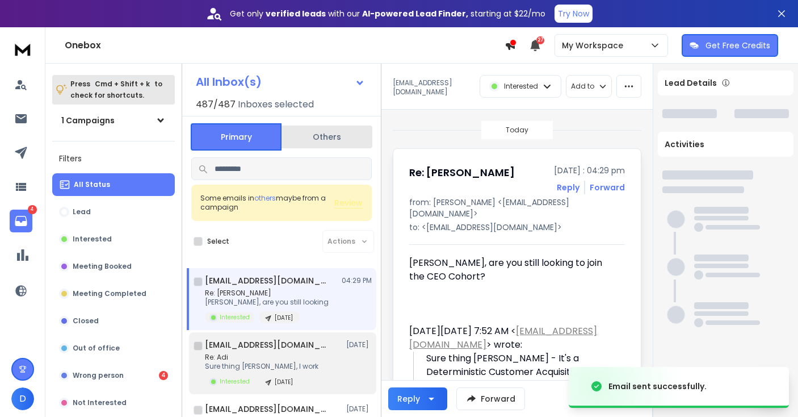
click at [338, 338] on div "adi@kibeeri.com 18 Jun Re: Adi Sure thing Adi, I work Interested June17" at bounding box center [282, 363] width 187 height 62
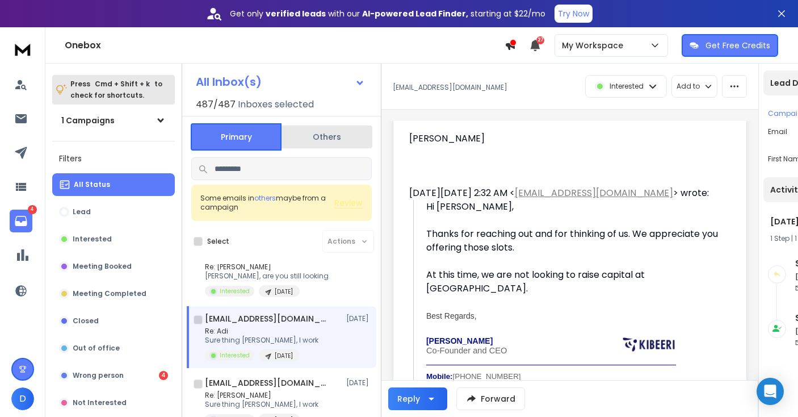
scroll to position [692, 0]
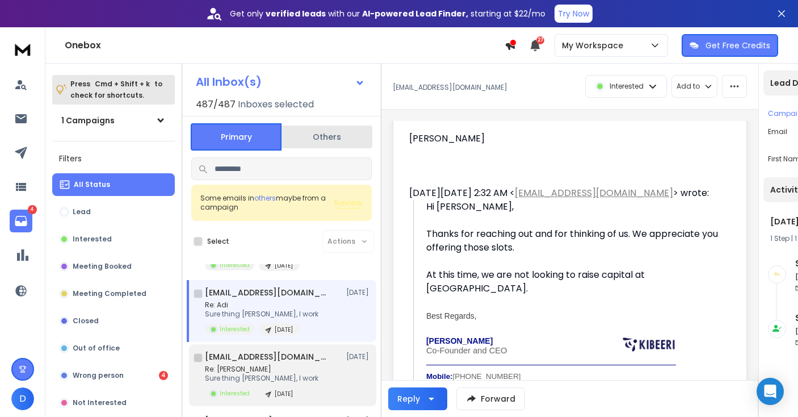
click at [318, 367] on div "Re: Sanjeev Sure thing Sanjeev, I work Interested June17" at bounding box center [288, 381] width 167 height 35
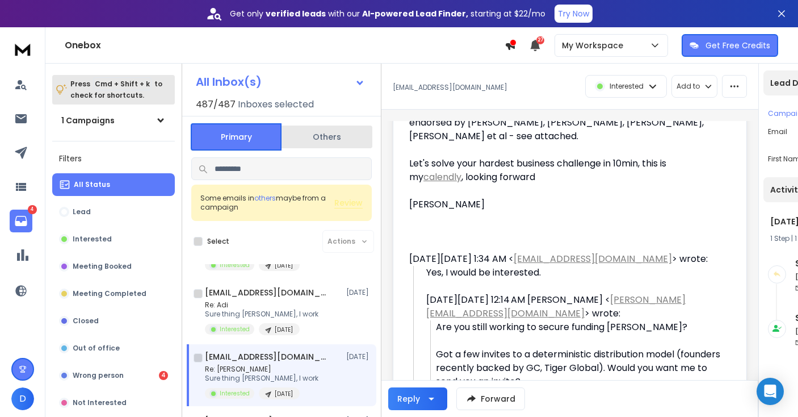
scroll to position [157, 0]
click at [397, 399] on button "Reply" at bounding box center [417, 398] width 59 height 23
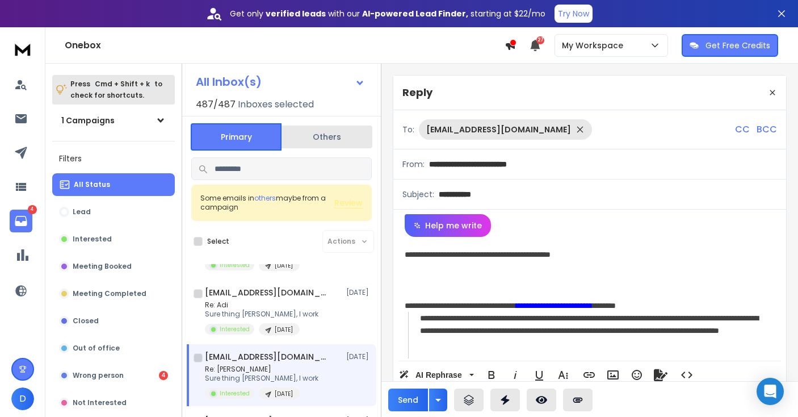
click at [413, 261] on div "**********" at bounding box center [581, 254] width 353 height 12
click at [400, 405] on button "Send" at bounding box center [408, 399] width 40 height 23
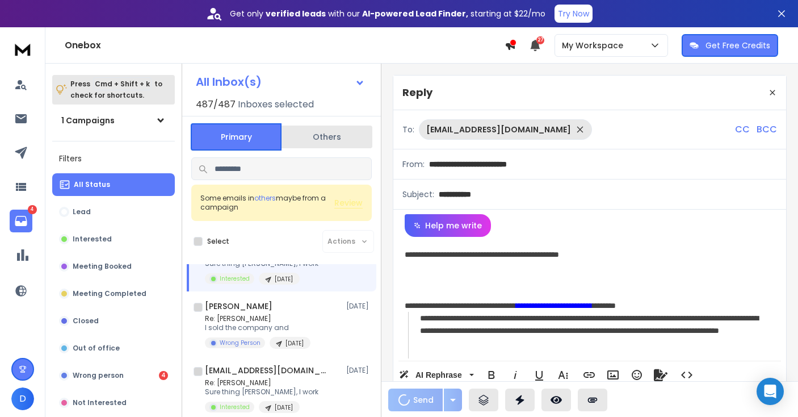
scroll to position [810, 0]
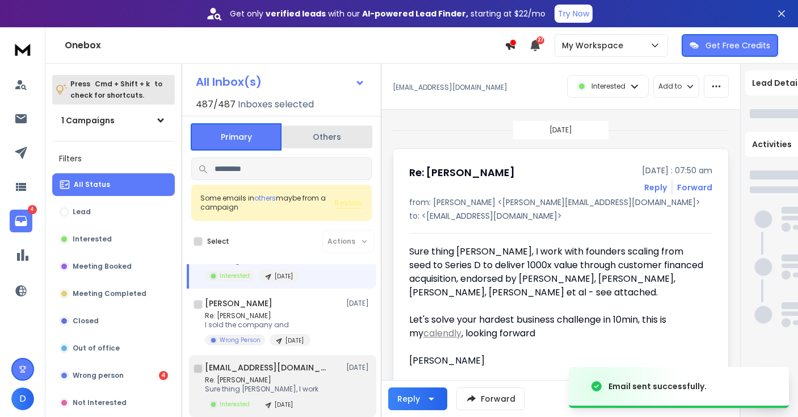
click at [353, 361] on div "bretford@gmail.com 17 Jun Re: Brian Sure thing Brian, I work Interested June17" at bounding box center [282, 386] width 187 height 62
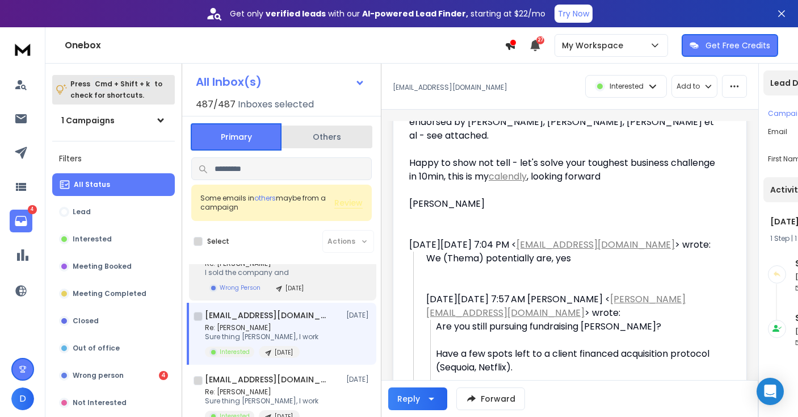
scroll to position [888, 0]
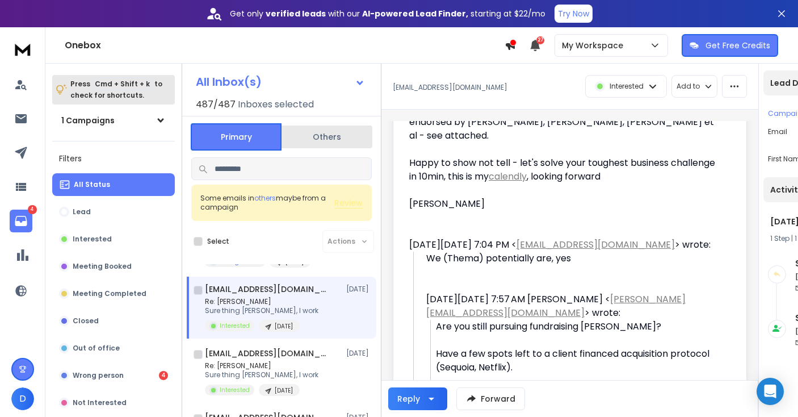
click at [304, 338] on div "dbean@niraskin.com 04:28 PM Re: David David, happy Monday! The July CEO Interes…" at bounding box center [281, 418] width 199 height 308
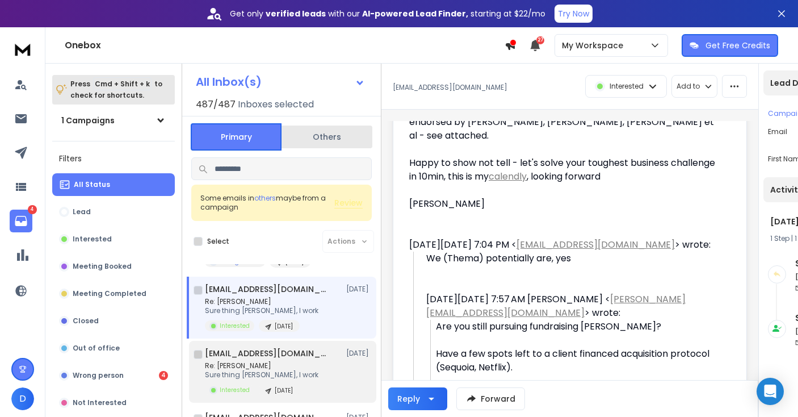
click at [305, 346] on div "danielscholtz97@gmail.com 17 Jun Re: Daniel Sure thing Daniel, I work Intereste…" at bounding box center [282, 372] width 187 height 62
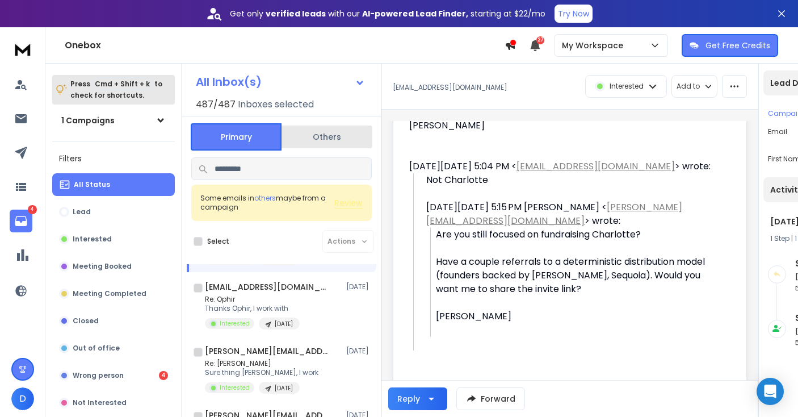
scroll to position [0, 0]
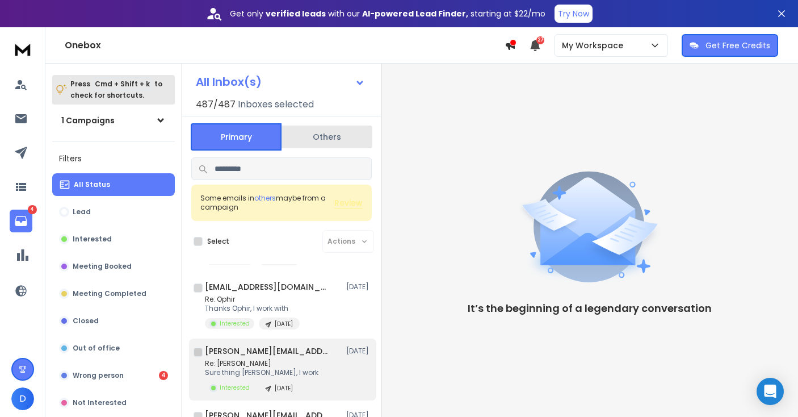
click at [276, 357] on div "michael.seldin@keymakr.com 17 Jun Re: Michael Sure thing Michael, I work Intere…" at bounding box center [288, 369] width 167 height 48
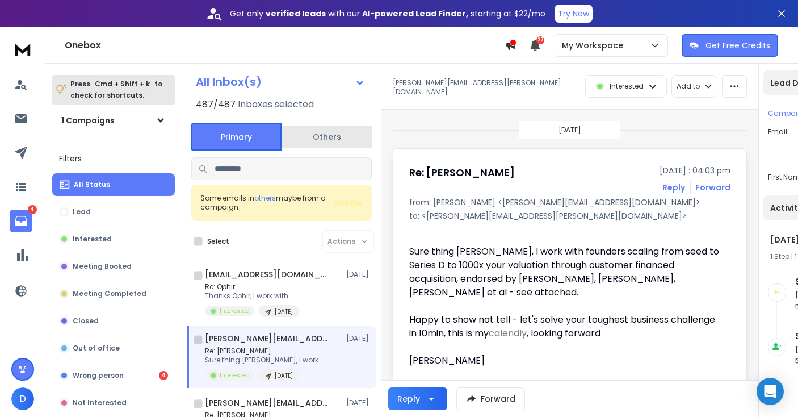
scroll to position [9, 0]
click at [316, 390] on div "benny.kline@gmail.com 17 Jun Re: Benjamin Sure thing Benjamin, I work Intereste…" at bounding box center [282, 421] width 187 height 62
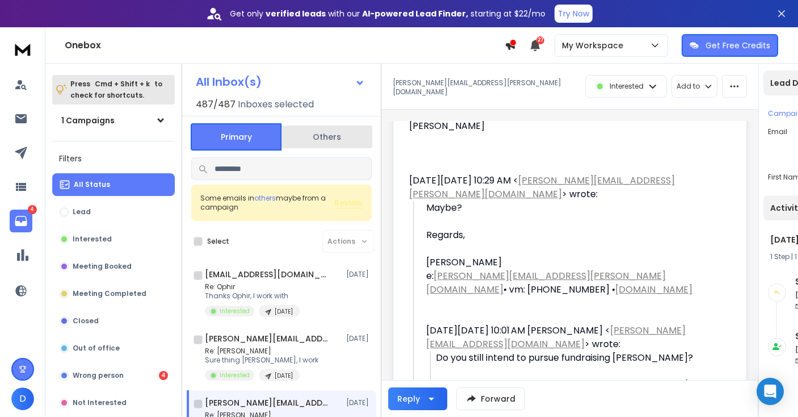
scroll to position [261, 0]
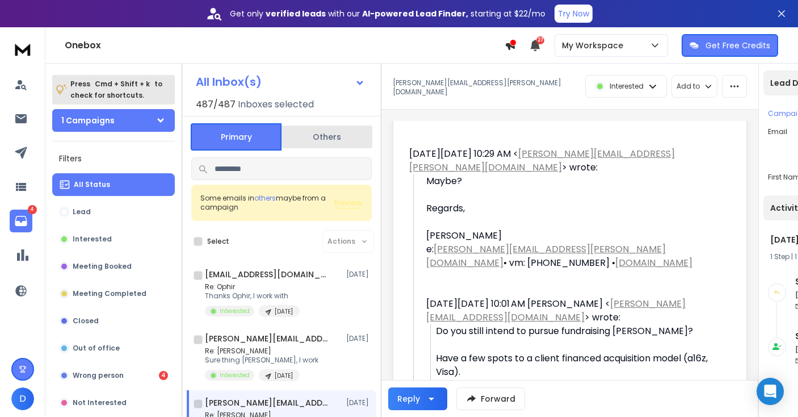
click at [119, 109] on button "1 Campaigns" at bounding box center [113, 120] width 123 height 23
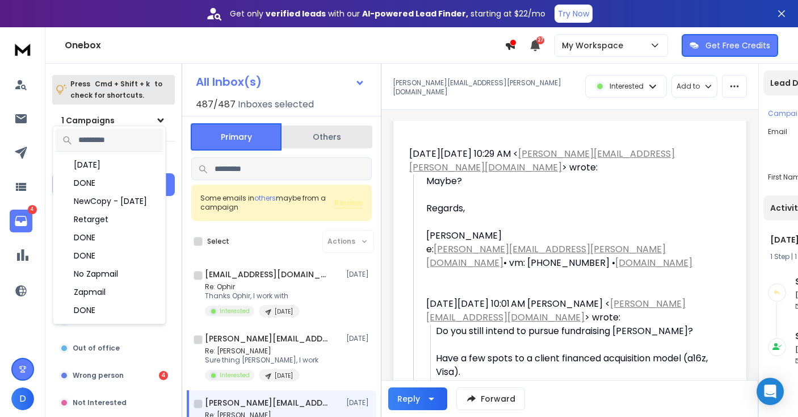
scroll to position [326, 0]
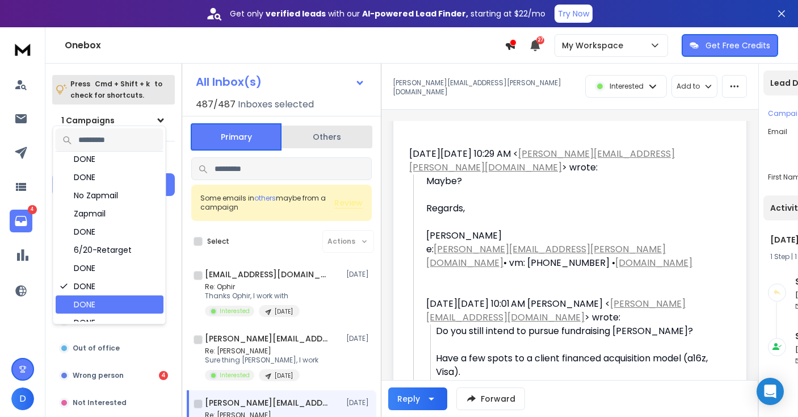
click at [85, 311] on div "DONE" at bounding box center [110, 304] width 108 height 18
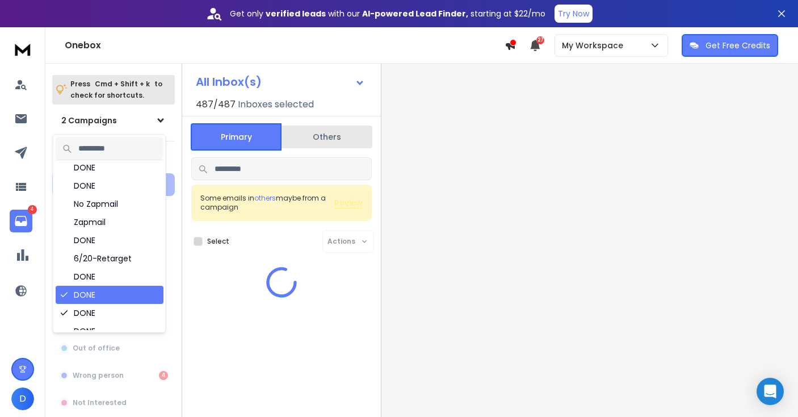
scroll to position [0, 0]
click at [85, 304] on div "DONE" at bounding box center [110, 295] width 108 height 18
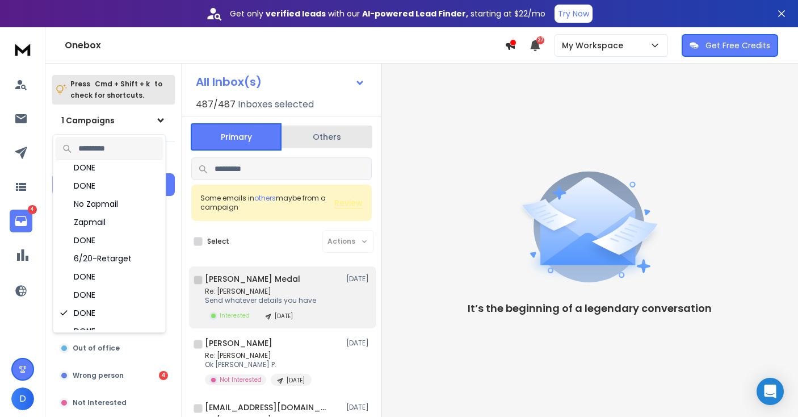
click at [339, 295] on div "Re: Andrew Send whatever details you have Interested June16" at bounding box center [288, 304] width 167 height 35
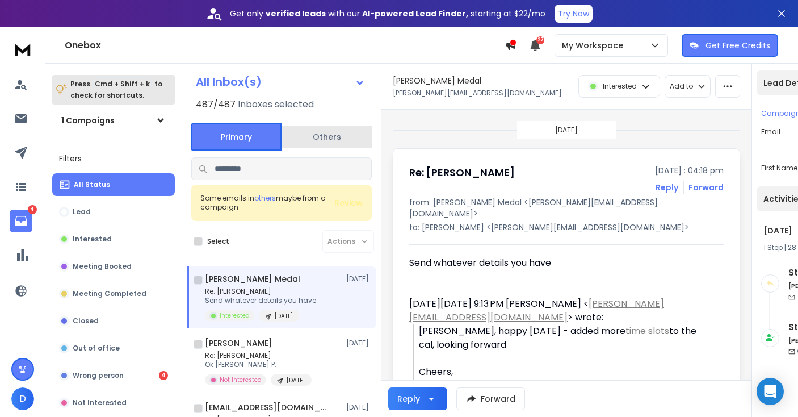
click at [409, 392] on div "Reply" at bounding box center [417, 399] width 41 height 14
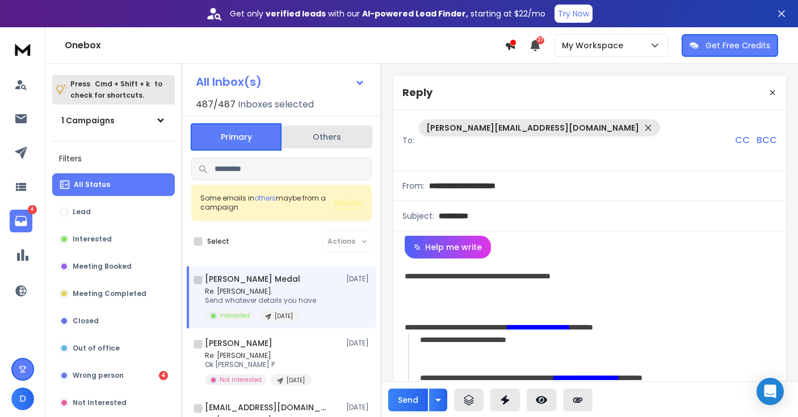
click at [413, 270] on div "**********" at bounding box center [581, 276] width 353 height 12
click at [413, 396] on button "Send" at bounding box center [408, 399] width 40 height 23
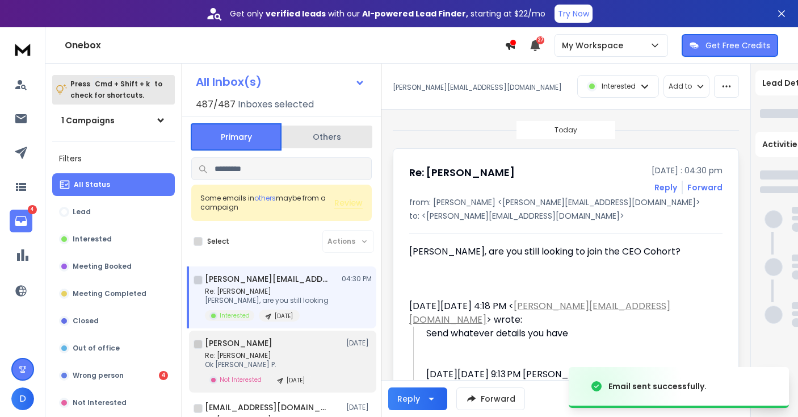
click at [309, 355] on p "Re: Alexander" at bounding box center [258, 355] width 107 height 9
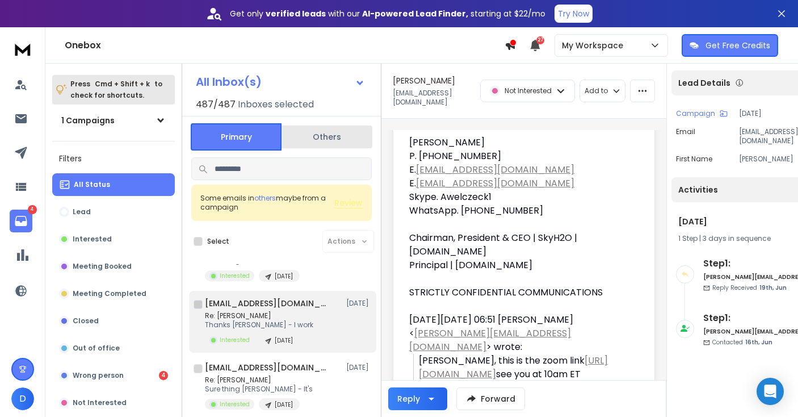
scroll to position [170, 0]
click at [310, 312] on div "Re: Adrien Thanks Adrien - I work Interested June16" at bounding box center [288, 326] width 167 height 35
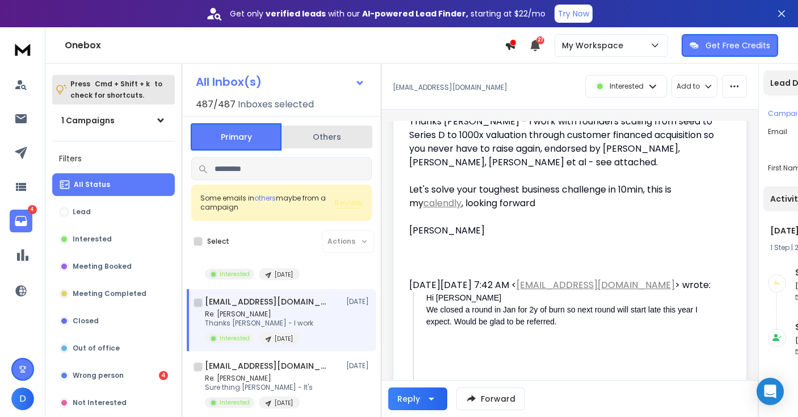
scroll to position [0, 0]
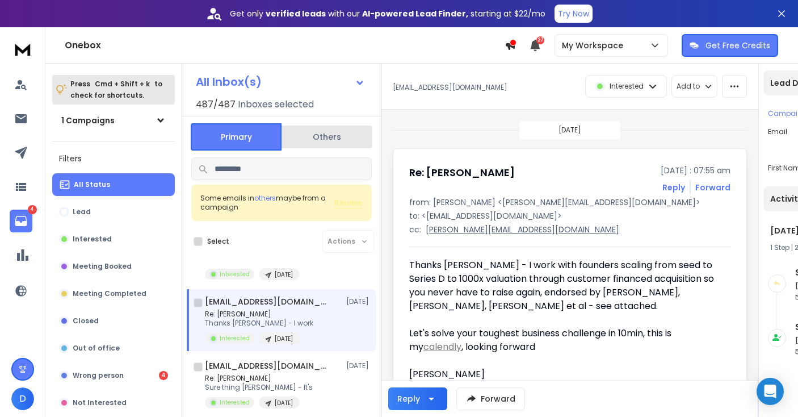
click at [406, 398] on div "Reply" at bounding box center [408, 398] width 23 height 11
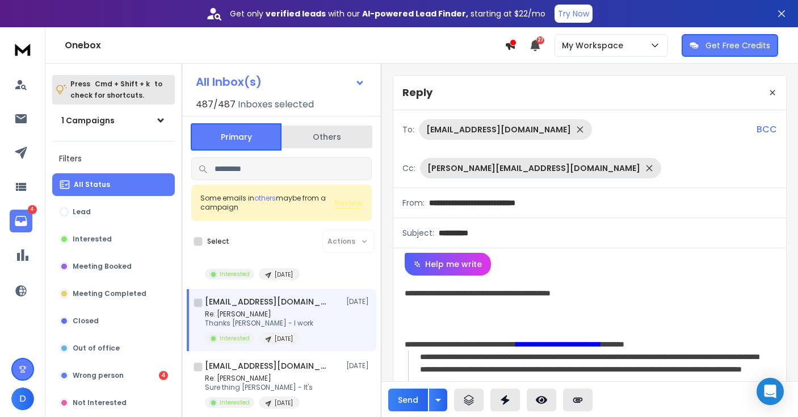
click at [414, 295] on div "**********" at bounding box center [589, 335] width 393 height 121
click at [414, 325] on div at bounding box center [590, 331] width 370 height 12
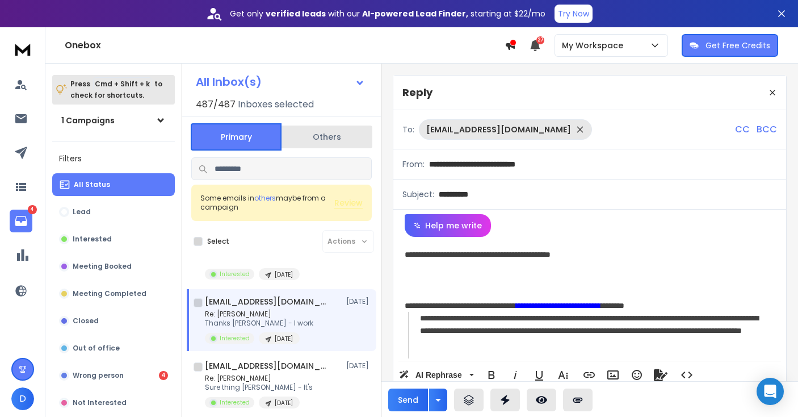
click at [413, 257] on div "**********" at bounding box center [581, 254] width 353 height 12
click at [414, 394] on button "Send" at bounding box center [408, 399] width 40 height 23
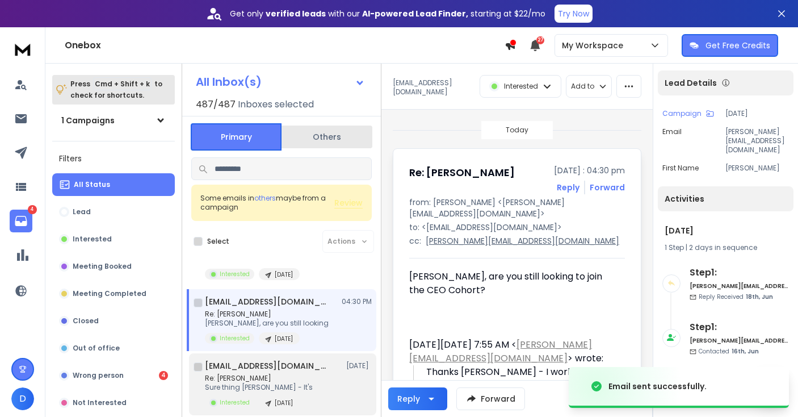
click at [262, 363] on h1 "akarnold1@gmail.com" at bounding box center [267, 365] width 125 height 11
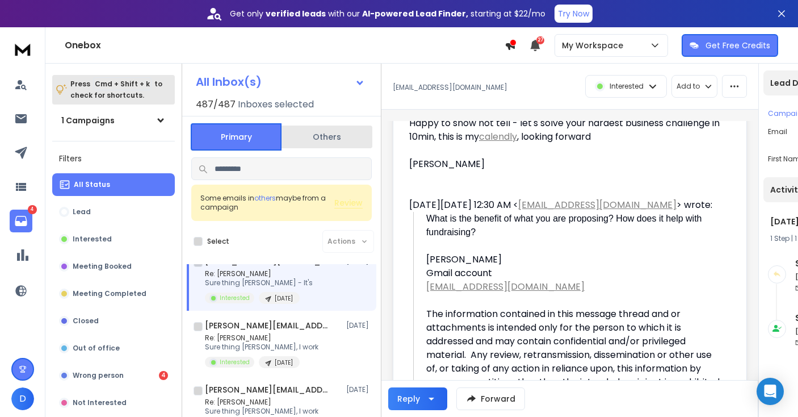
scroll to position [300, 0]
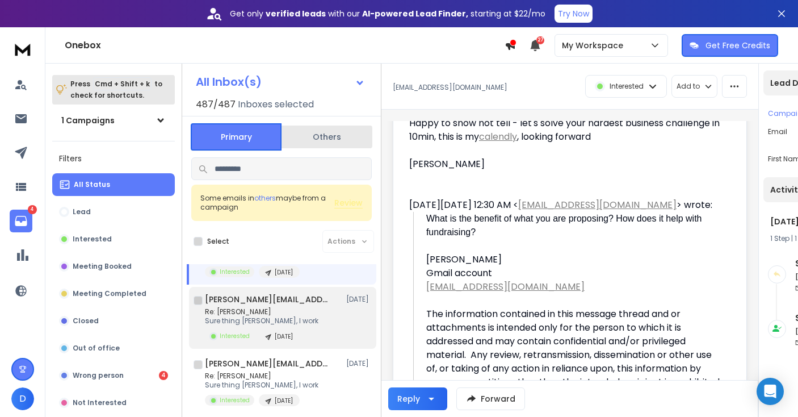
click at [329, 319] on div "Re: Anton Sure thing Anton, I work Interested June16" at bounding box center [288, 324] width 167 height 35
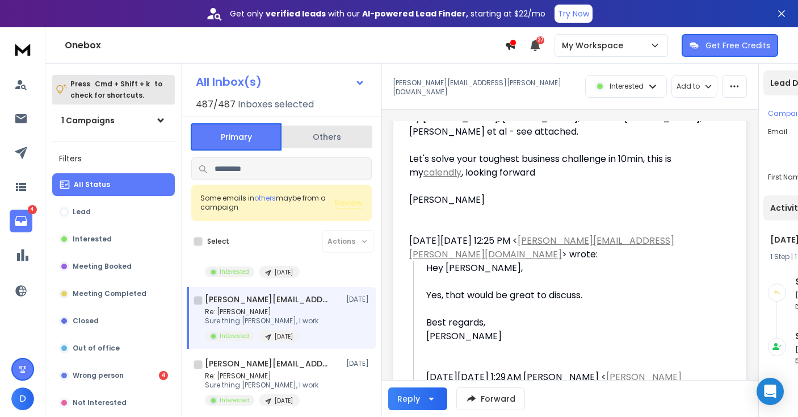
scroll to position [0, 0]
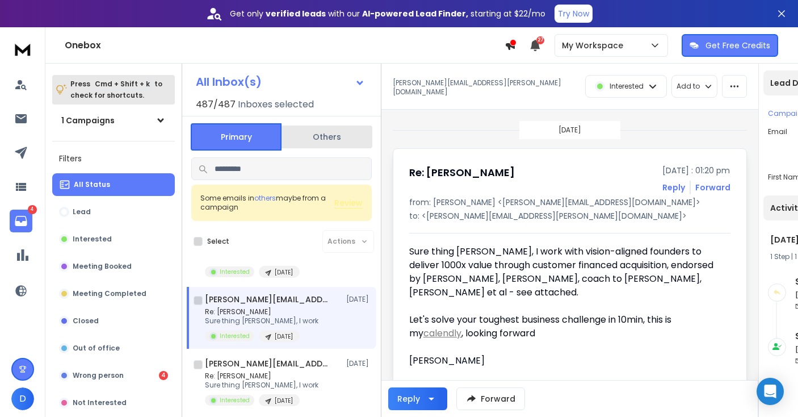
click at [405, 399] on div "Reply" at bounding box center [408, 398] width 23 height 11
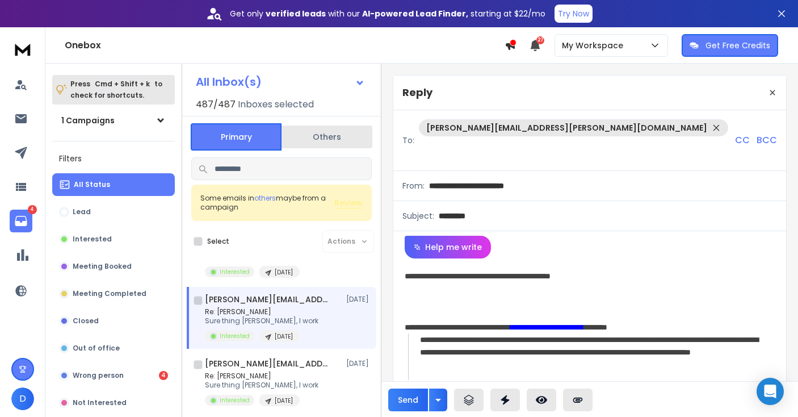
click at [420, 270] on div "**********" at bounding box center [581, 276] width 353 height 12
click at [413, 270] on div "**********" at bounding box center [581, 276] width 353 height 12
click at [421, 393] on button "Send" at bounding box center [408, 399] width 40 height 23
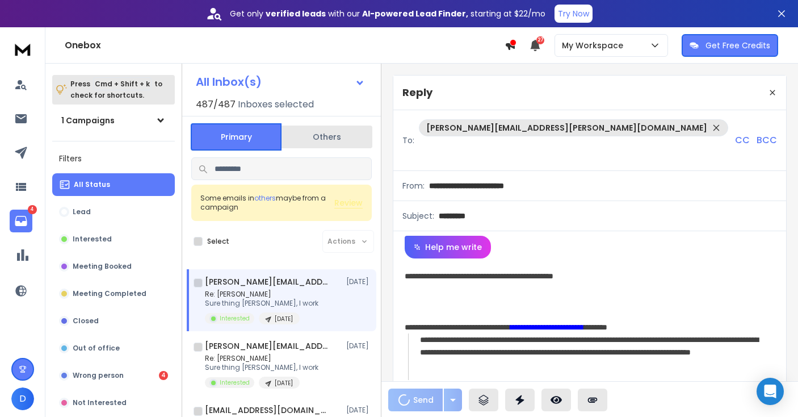
scroll to position [326, 0]
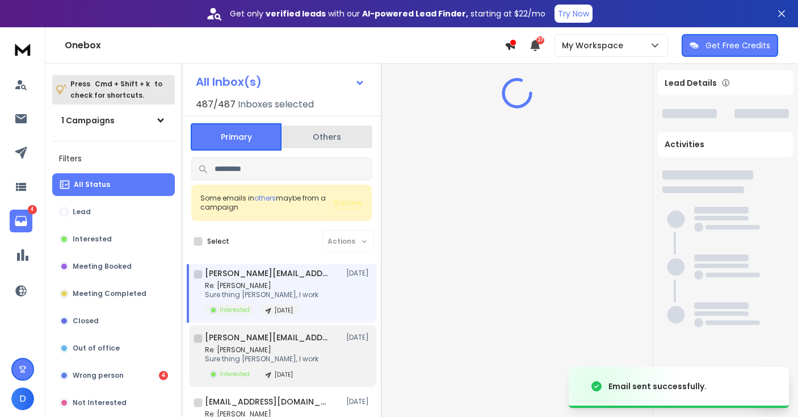
click at [346, 330] on div "aida.lutaj@gmail.com 17 Jun Re: Aida Sure thing Aida, I work Interested June16" at bounding box center [282, 356] width 187 height 62
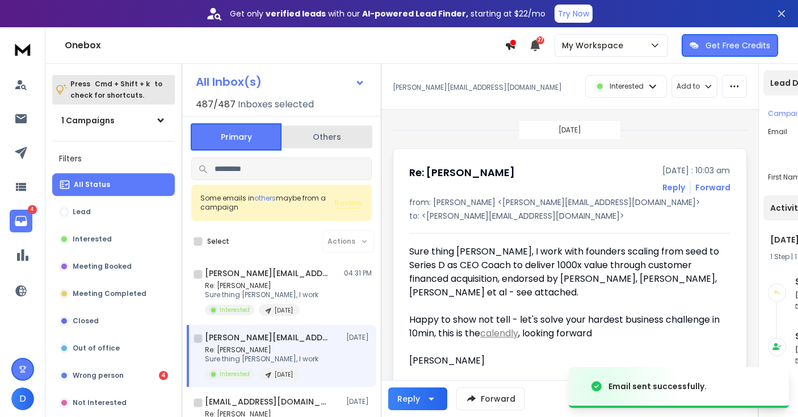
click at [410, 392] on div "Reply" at bounding box center [417, 399] width 41 height 14
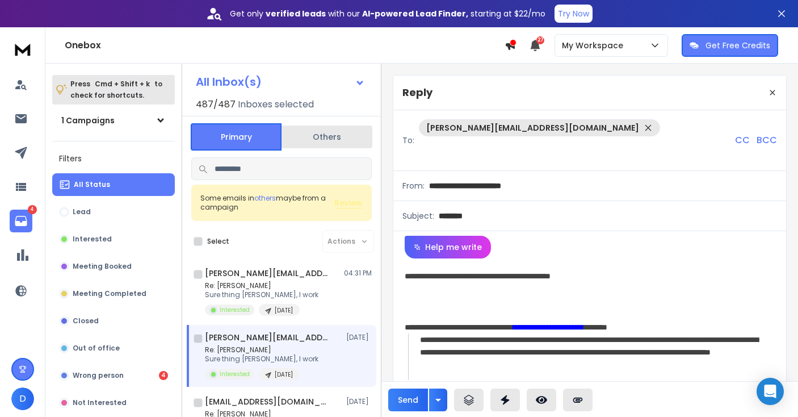
click at [417, 270] on div "**********" at bounding box center [581, 276] width 353 height 12
click at [415, 270] on div "**********" at bounding box center [581, 276] width 353 height 12
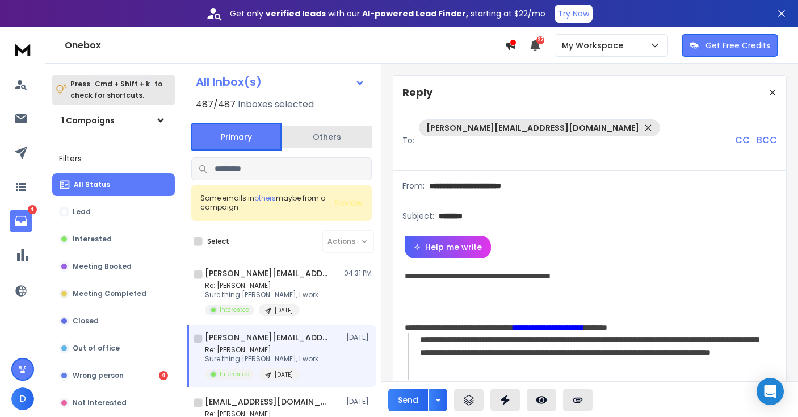
click at [409, 391] on button "Send" at bounding box center [408, 399] width 40 height 23
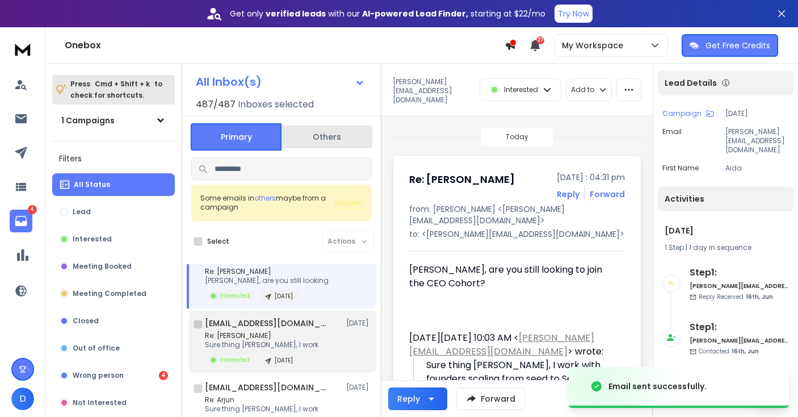
click at [332, 338] on div "Re: Andrei Sure thing Andrei, I work Interested June16" at bounding box center [288, 348] width 167 height 35
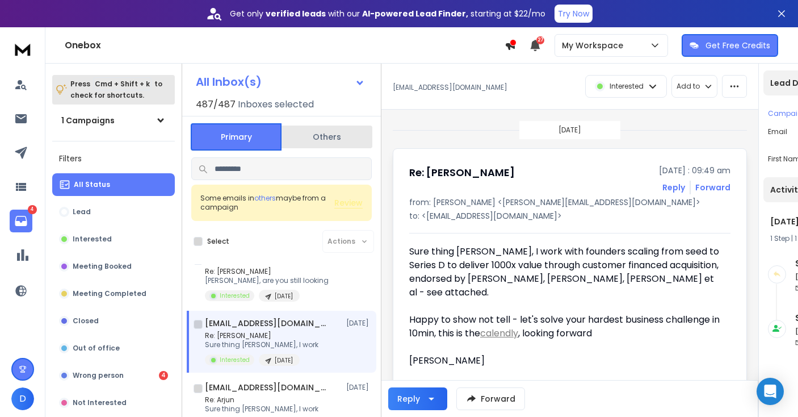
scroll to position [170, 0]
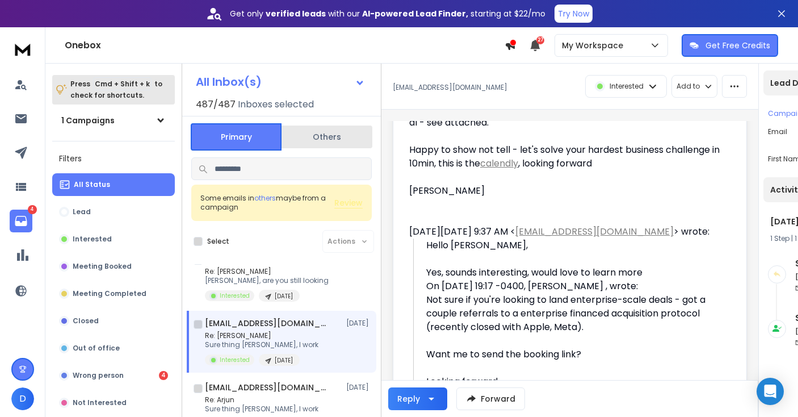
click at [405, 394] on div "Reply" at bounding box center [408, 398] width 23 height 11
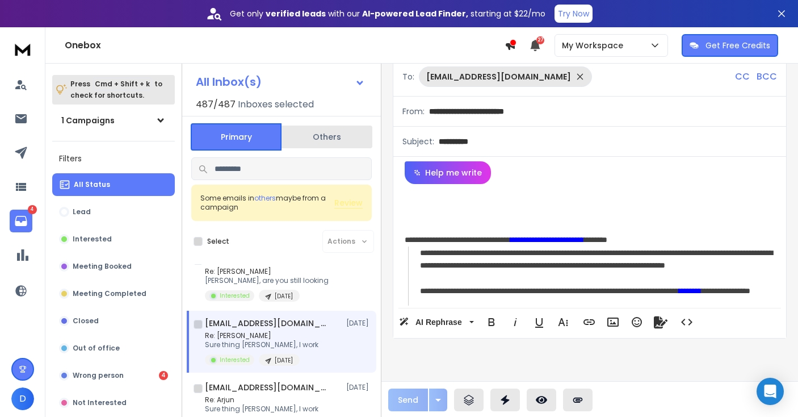
scroll to position [0, 0]
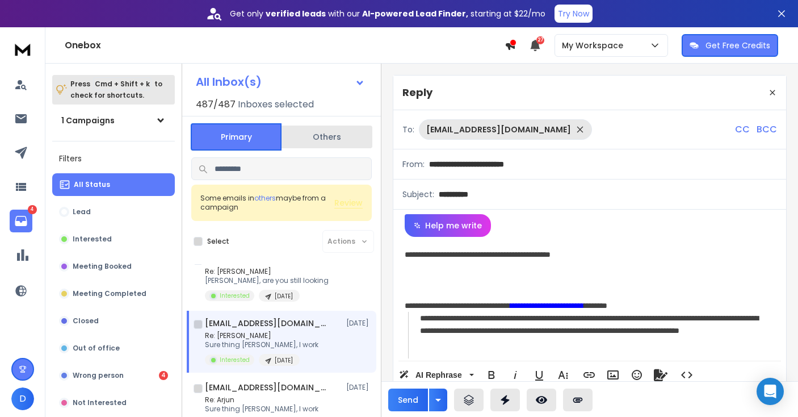
click at [416, 256] on div "**********" at bounding box center [581, 254] width 353 height 12
click at [411, 402] on button "Send" at bounding box center [408, 399] width 40 height 23
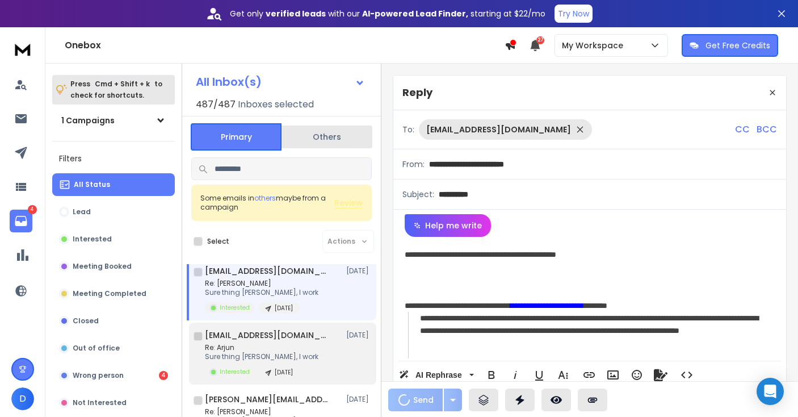
scroll to position [470, 0]
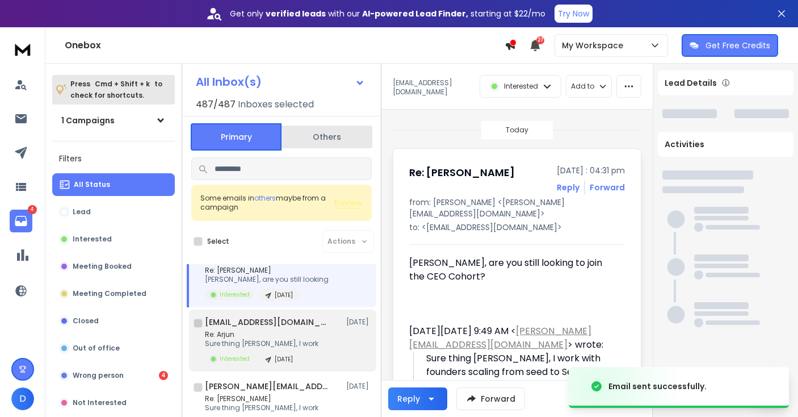
click at [346, 322] on p "17 Jun" at bounding box center [359, 321] width 26 height 9
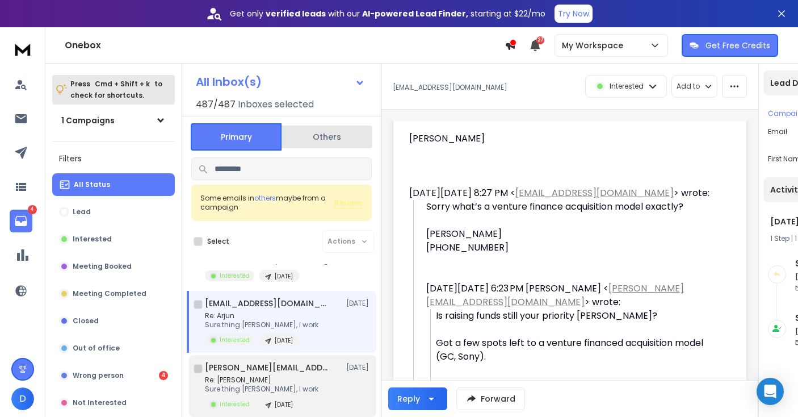
scroll to position [496, 0]
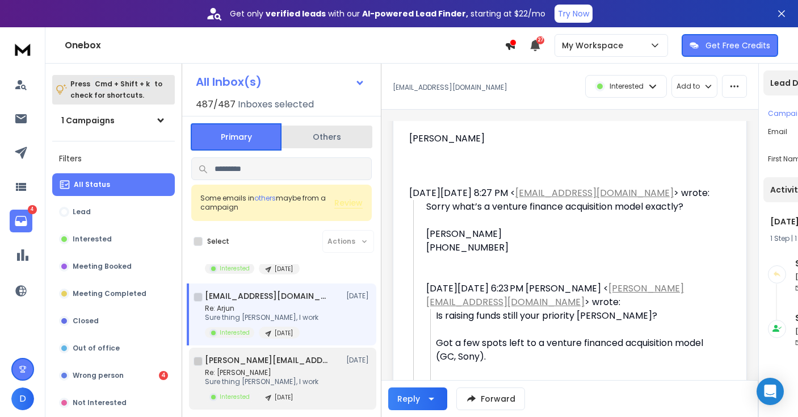
click at [296, 362] on h1 "[PERSON_NAME][EMAIL_ADDRESS][PERSON_NAME][DOMAIN_NAME]" at bounding box center [267, 359] width 125 height 11
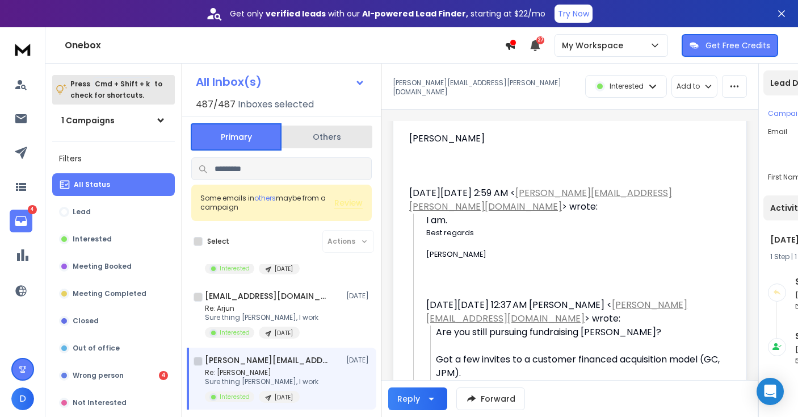
scroll to position [0, 0]
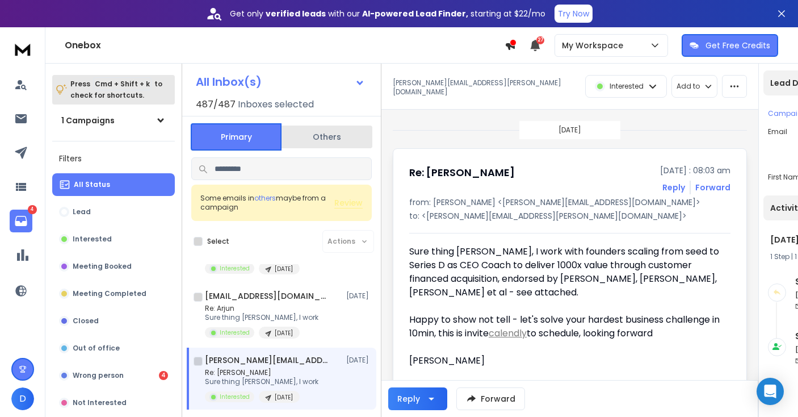
click at [392, 396] on button "Reply" at bounding box center [417, 398] width 59 height 23
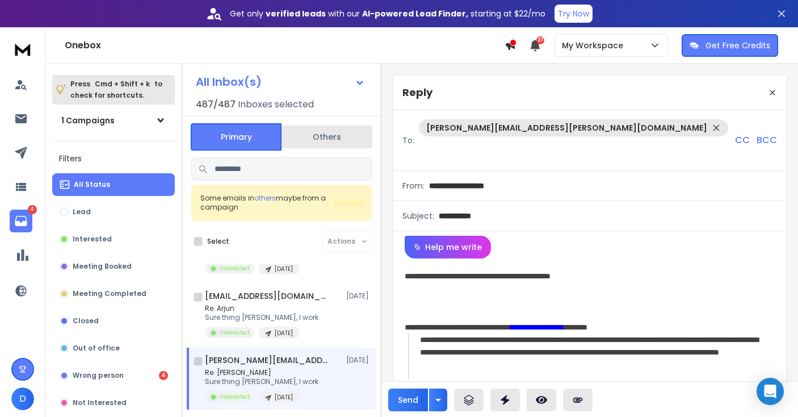
click at [414, 270] on div "**********" at bounding box center [581, 276] width 353 height 12
click at [407, 396] on button "Send" at bounding box center [408, 399] width 40 height 23
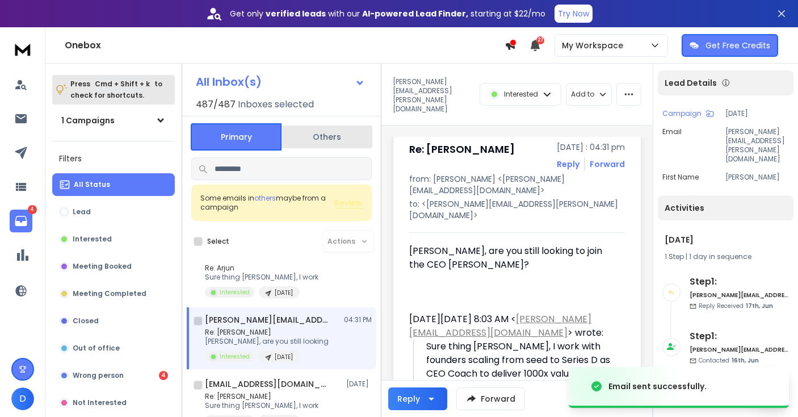
scroll to position [562, 0]
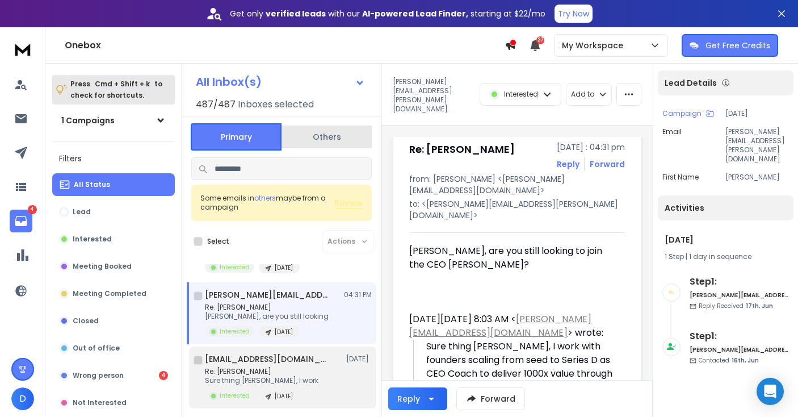
click at [326, 358] on div "piredda@gmail.com 17 Jun" at bounding box center [288, 358] width 167 height 11
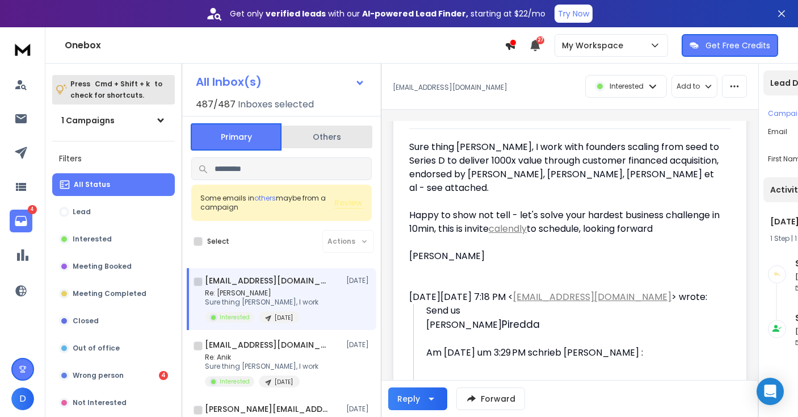
scroll to position [274, 0]
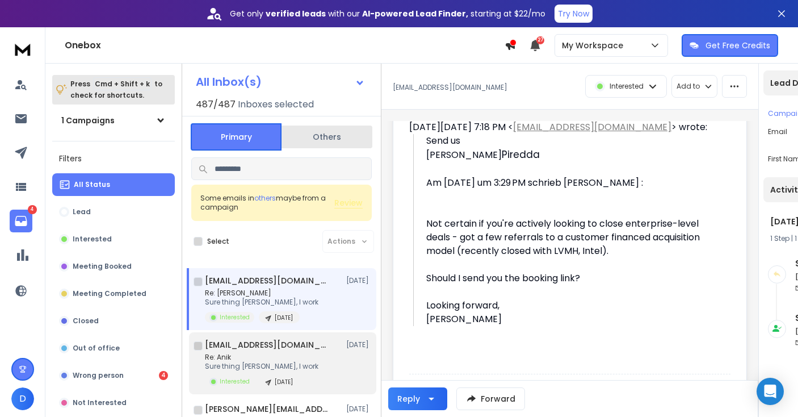
click at [310, 349] on div "aniksingal@gmail.com 17 Jun" at bounding box center [288, 344] width 167 height 11
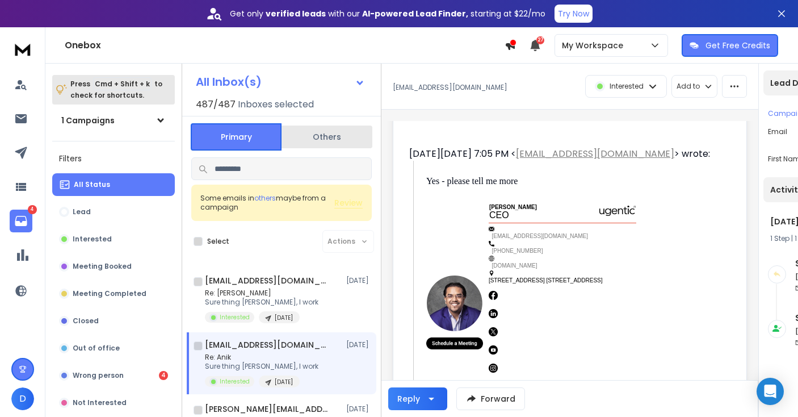
scroll to position [0, 0]
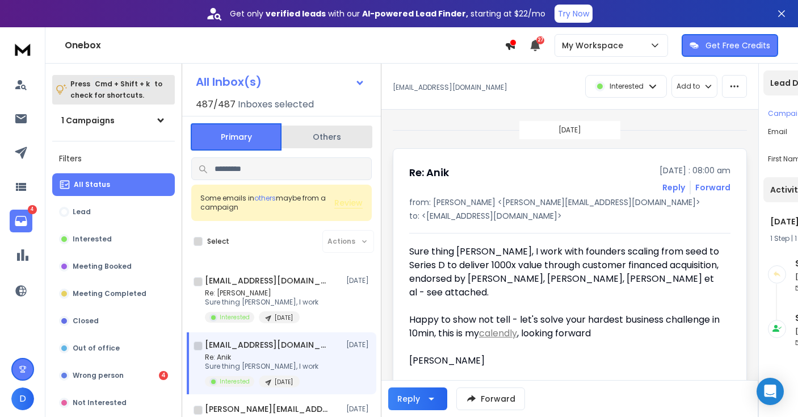
click at [411, 393] on div "Reply" at bounding box center [408, 398] width 23 height 11
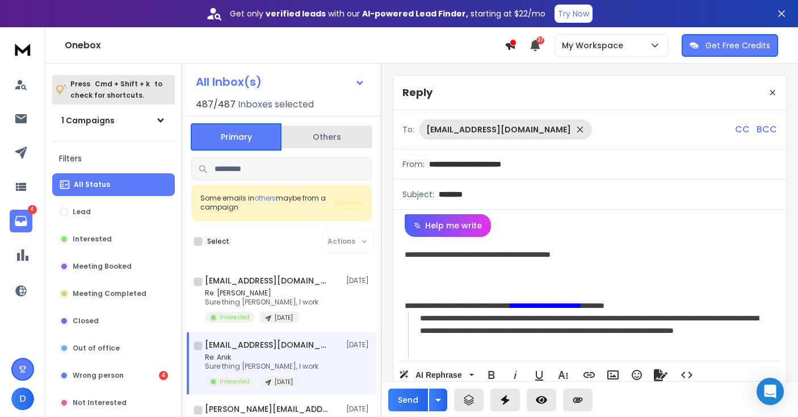
click at [414, 254] on div "**********" at bounding box center [581, 254] width 353 height 12
click at [411, 404] on button "Send" at bounding box center [408, 399] width 40 height 23
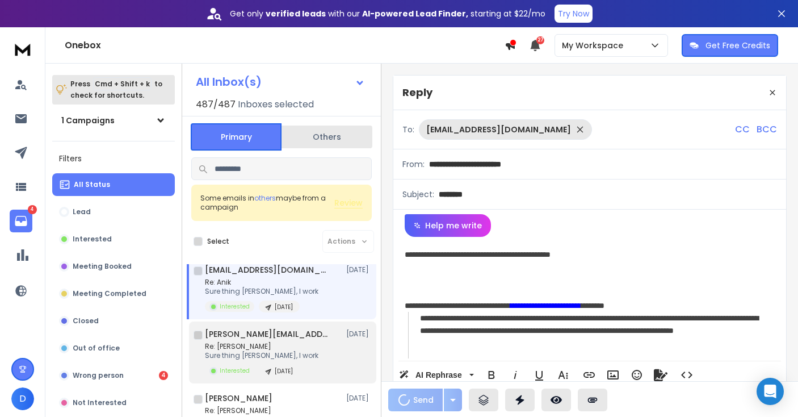
scroll to position [718, 0]
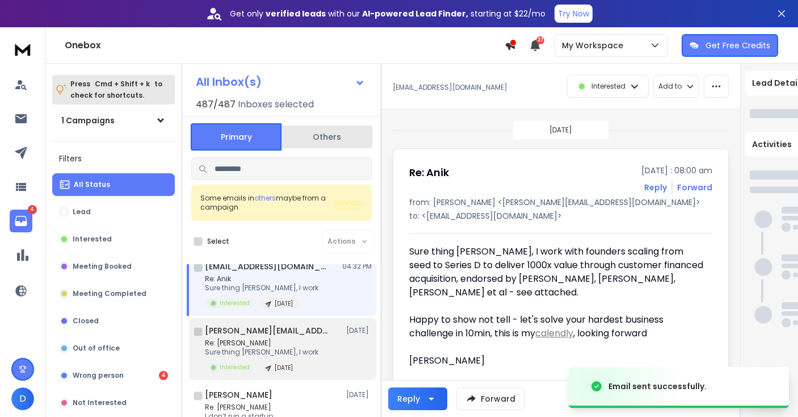
click at [321, 329] on div "allen.gilmer@gmail.com 17 Jun" at bounding box center [288, 330] width 167 height 11
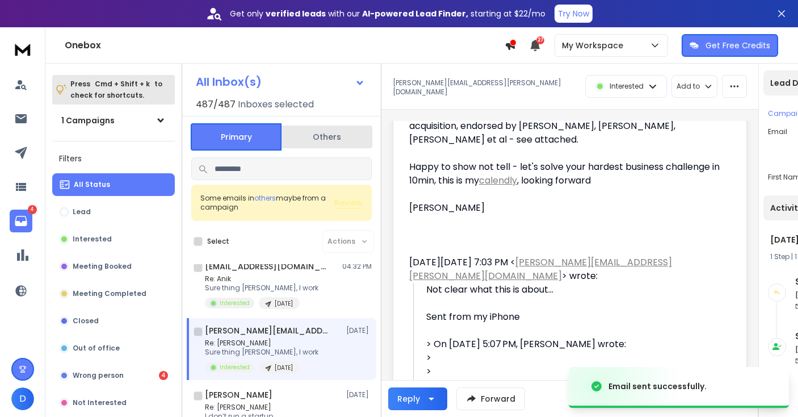
scroll to position [157, 0]
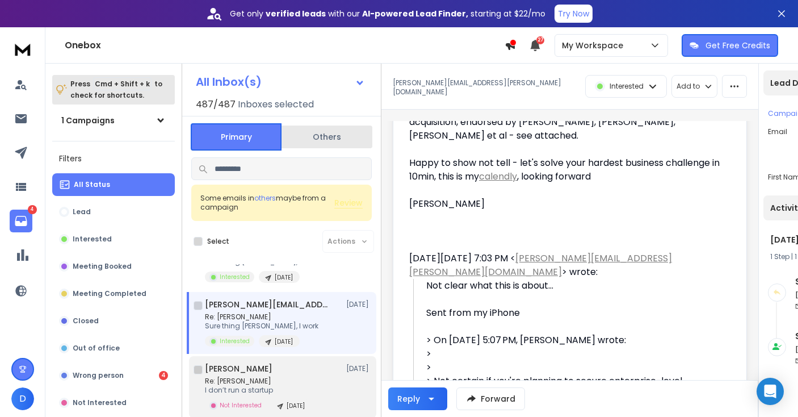
click at [297, 365] on div "Ashu Desai 16 Jun" at bounding box center [288, 368] width 167 height 11
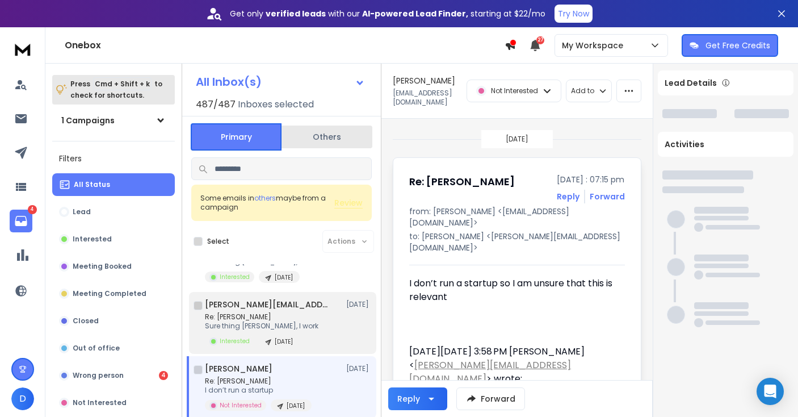
scroll to position [823, 0]
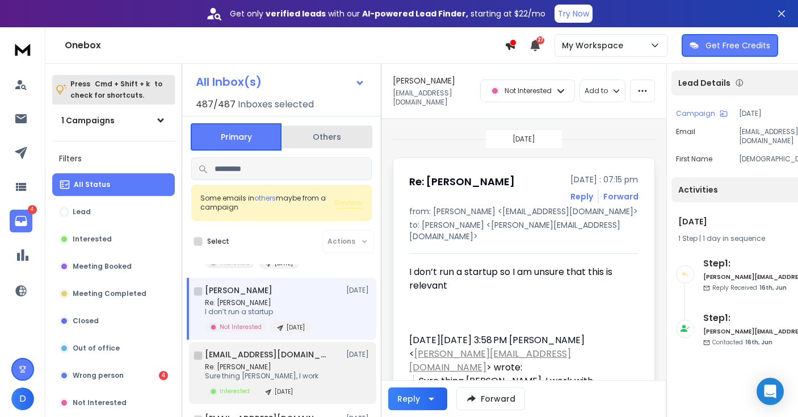
click at [310, 362] on div "anthonyhuston1@gmail.com 16 Jun Re: Anthony Sure thing Anthony, I work Interest…" at bounding box center [288, 373] width 167 height 48
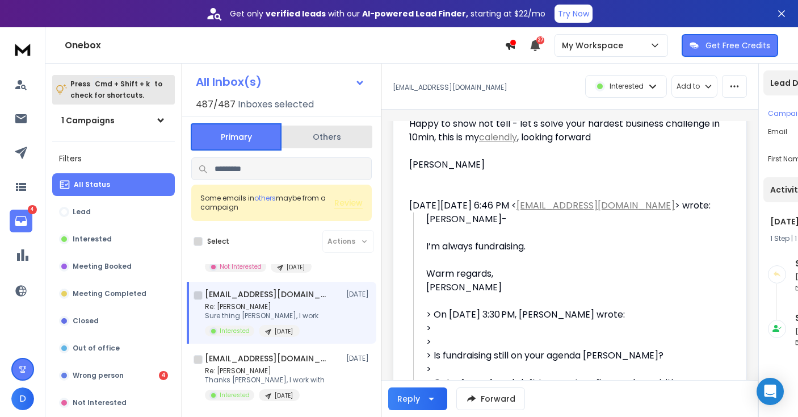
scroll to position [901, 0]
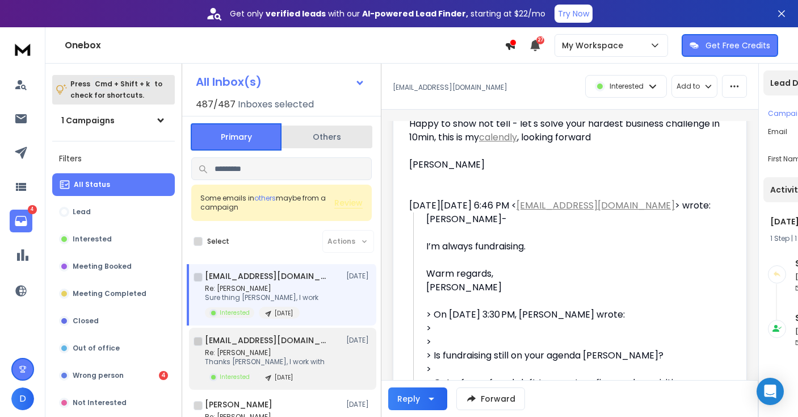
click at [324, 355] on div "Re: Amir Thanks Amir, I work with Interested June16" at bounding box center [288, 365] width 167 height 35
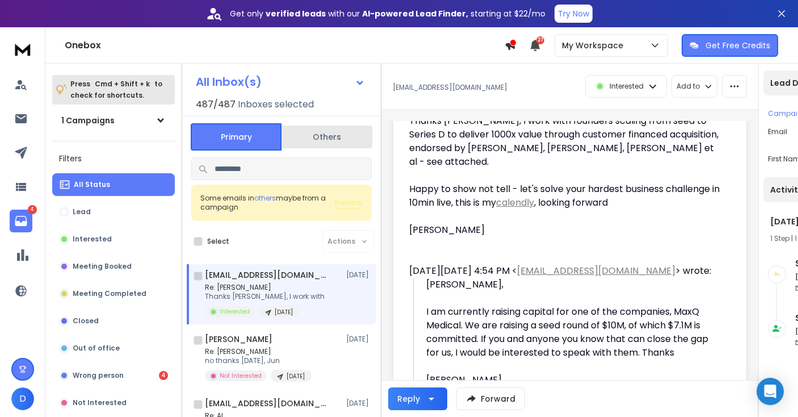
scroll to position [0, 0]
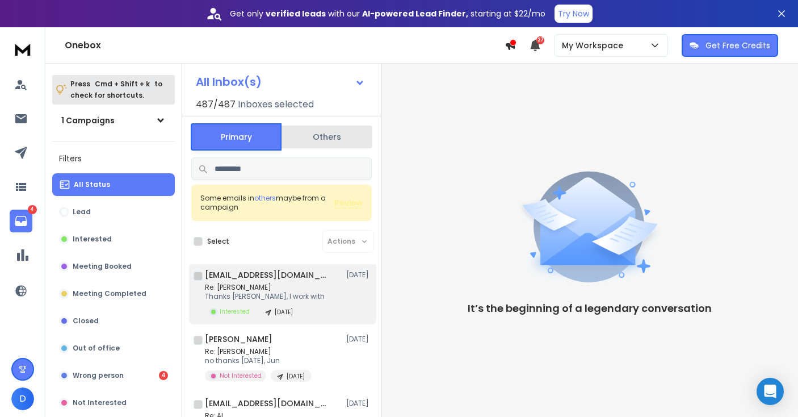
click at [284, 290] on p "Re: Amir" at bounding box center [265, 287] width 120 height 9
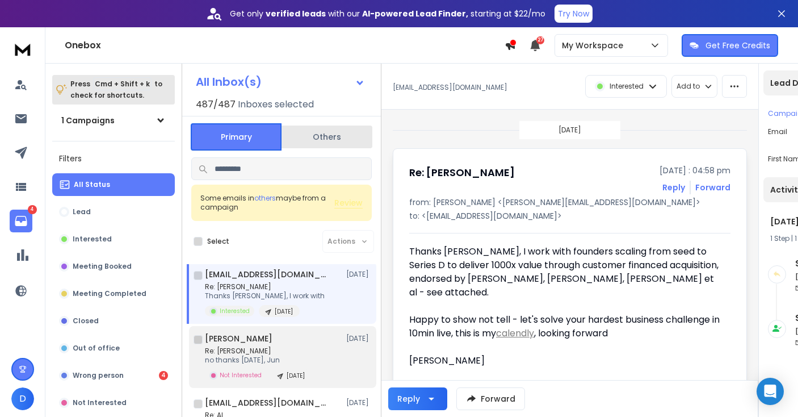
scroll to position [9, 0]
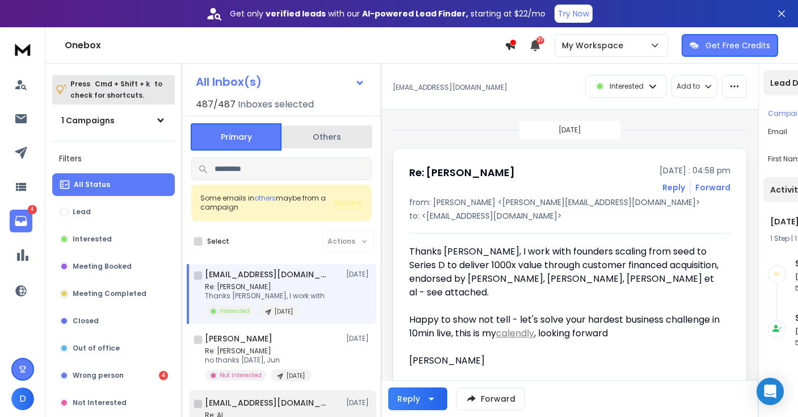
click at [323, 390] on div "aeisaian@gmail.com 16 Jun Re: Al Sure thing Al, I work Interested June16" at bounding box center [282, 421] width 187 height 62
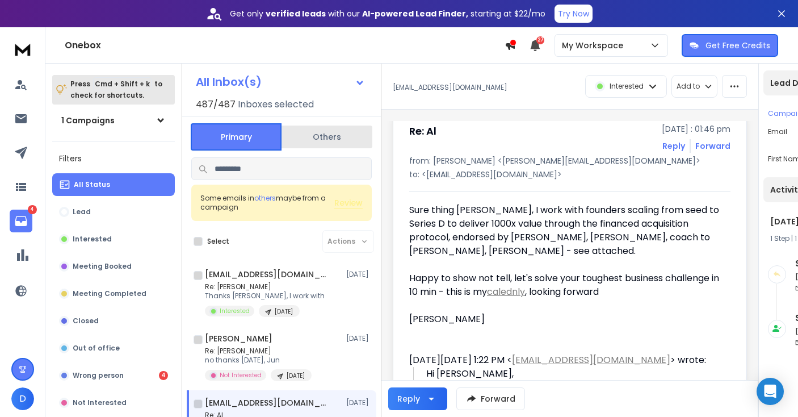
scroll to position [0, 0]
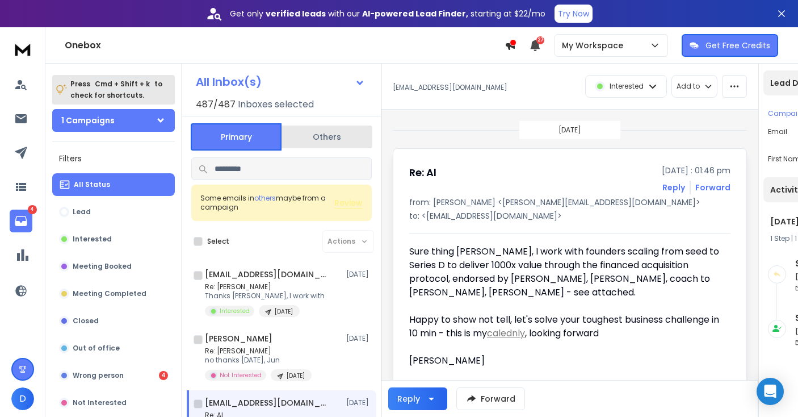
click at [119, 112] on button "1 Campaigns" at bounding box center [113, 120] width 123 height 23
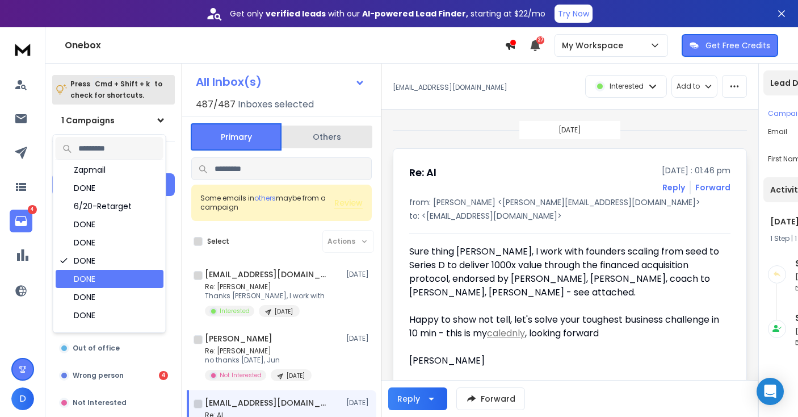
click at [85, 288] on div "DONE" at bounding box center [110, 279] width 108 height 18
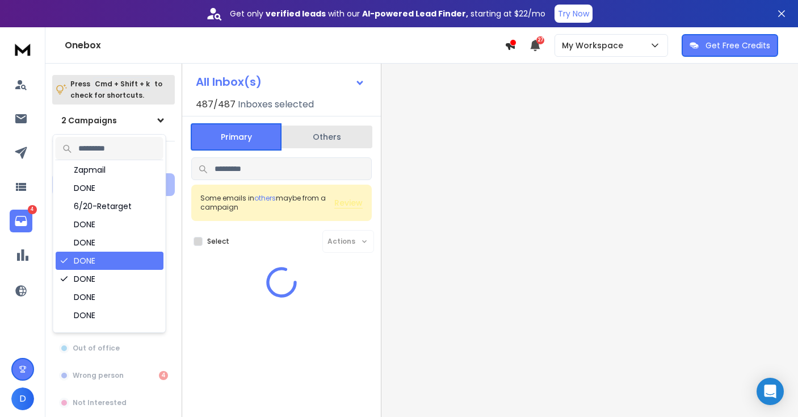
click at [86, 270] on div "DONE" at bounding box center [110, 261] width 108 height 18
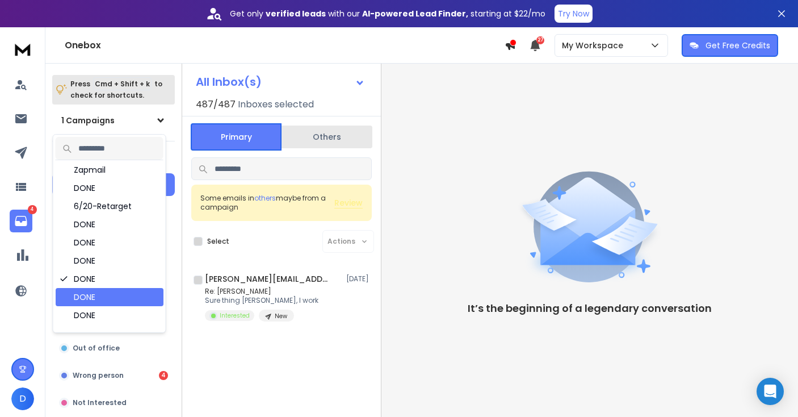
click at [79, 303] on div "DONE" at bounding box center [110, 297] width 108 height 18
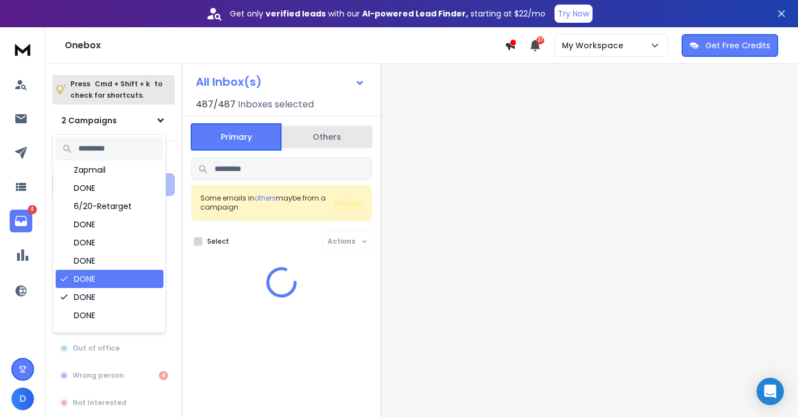
click at [82, 288] on div "DONE" at bounding box center [110, 279] width 108 height 18
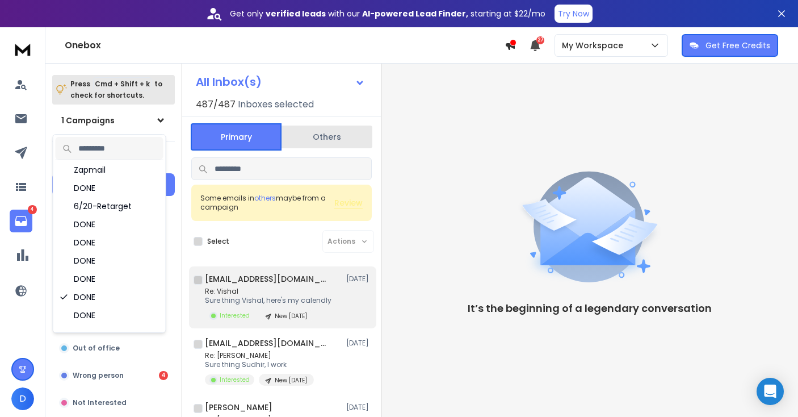
click at [342, 287] on div "vishalsaurav.01@gmail.com 17 Jun Re: Vishal Sure thing Vishal, here's my calend…" at bounding box center [288, 297] width 167 height 48
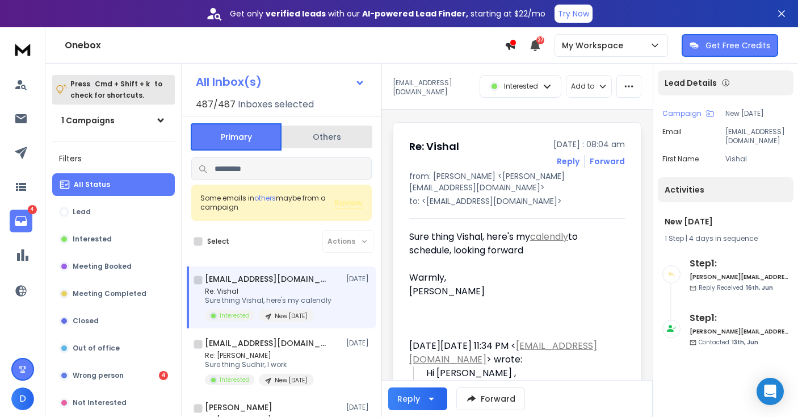
click at [399, 394] on div "Reply" at bounding box center [408, 398] width 23 height 11
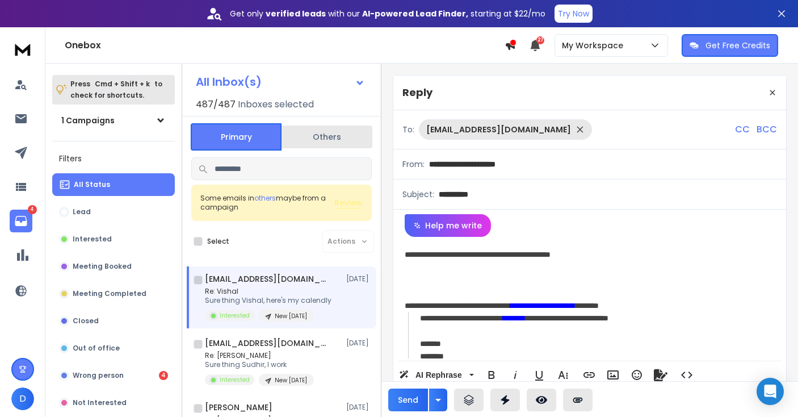
click at [412, 257] on div "**********" at bounding box center [581, 254] width 353 height 12
click at [405, 402] on button "Send" at bounding box center [408, 399] width 40 height 23
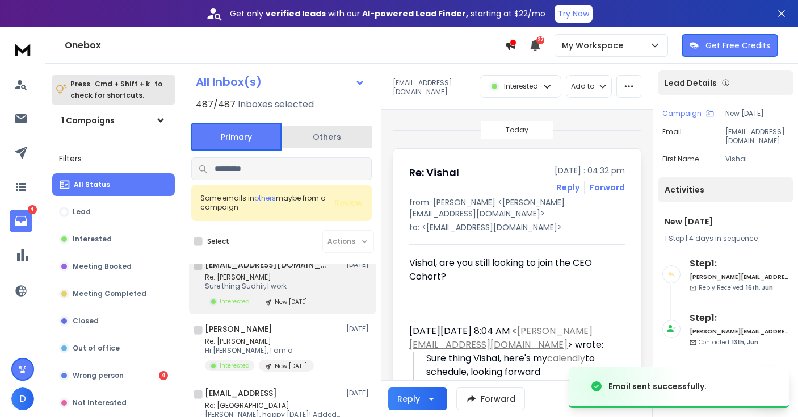
click at [330, 282] on div "Re: Shrishail Sure thing Sudhir, I work Interested New 13.6.25" at bounding box center [288, 290] width 167 height 35
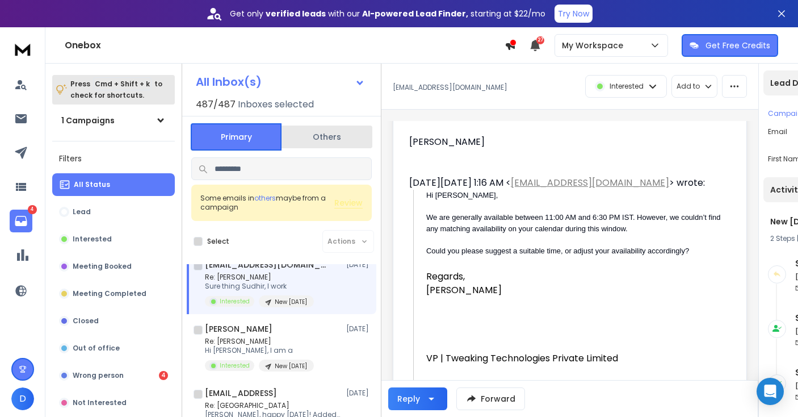
click at [418, 396] on div "Reply" at bounding box center [408, 398] width 23 height 11
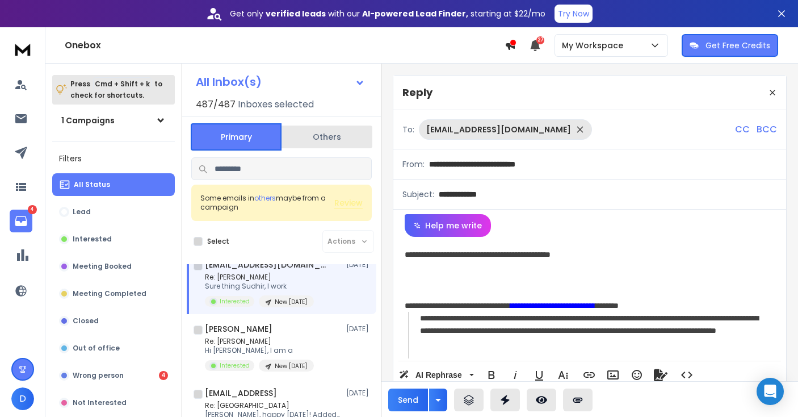
click at [415, 321] on div "**********" at bounding box center [589, 297] width 393 height 121
drag, startPoint x: 415, startPoint y: 321, endPoint x: 414, endPoint y: 310, distance: 10.8
click at [415, 299] on div at bounding box center [590, 292] width 370 height 12
click at [412, 262] on div "**********" at bounding box center [589, 297] width 393 height 121
click at [412, 261] on div "**********" at bounding box center [581, 254] width 353 height 12
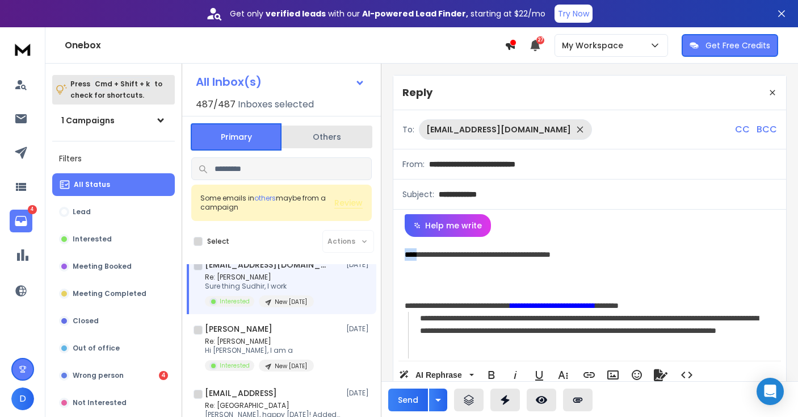
click at [412, 261] on div "**********" at bounding box center [581, 254] width 353 height 12
click at [408, 395] on button "Send" at bounding box center [408, 399] width 40 height 23
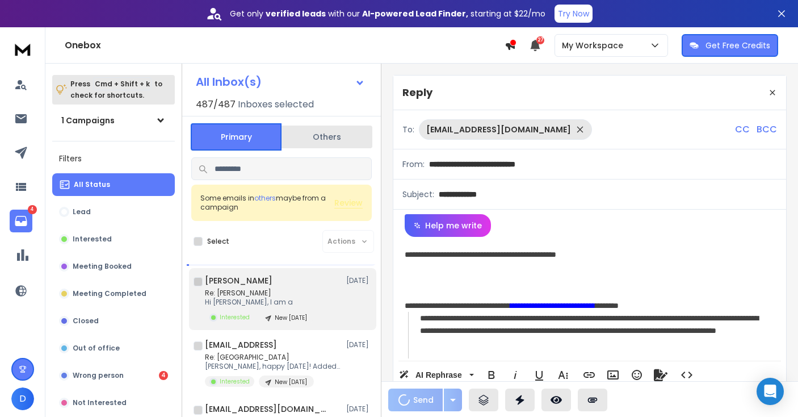
scroll to position [131, 0]
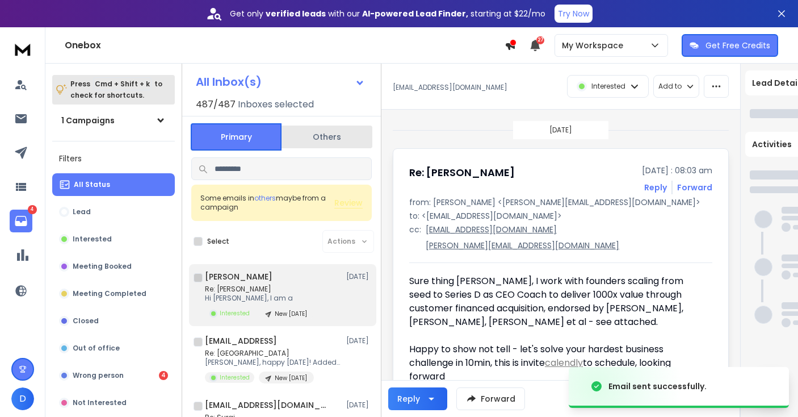
click at [329, 305] on div "Re: Frank Hi Jonathan, I am a Interested New 13.6.25" at bounding box center [288, 301] width 167 height 35
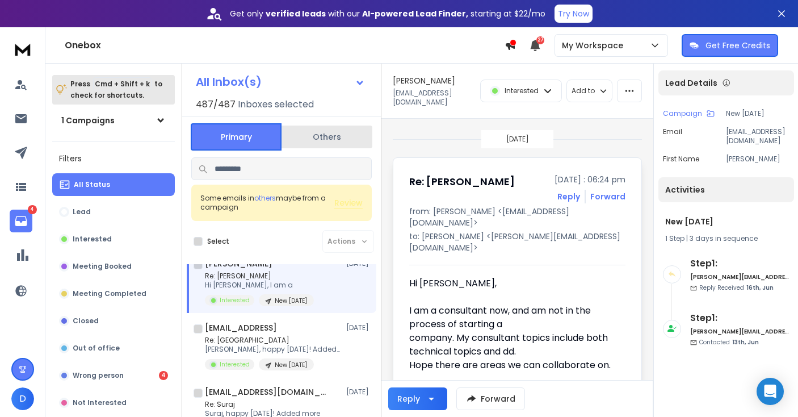
scroll to position [157, 0]
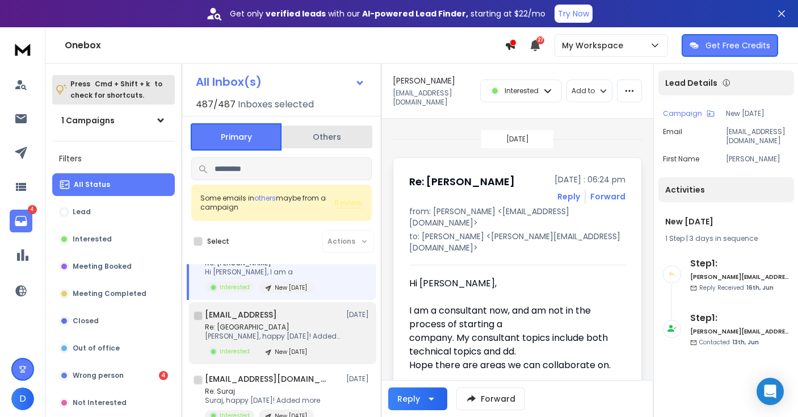
click at [300, 313] on div "diego@propin.ai 16 Jun" at bounding box center [288, 314] width 167 height 11
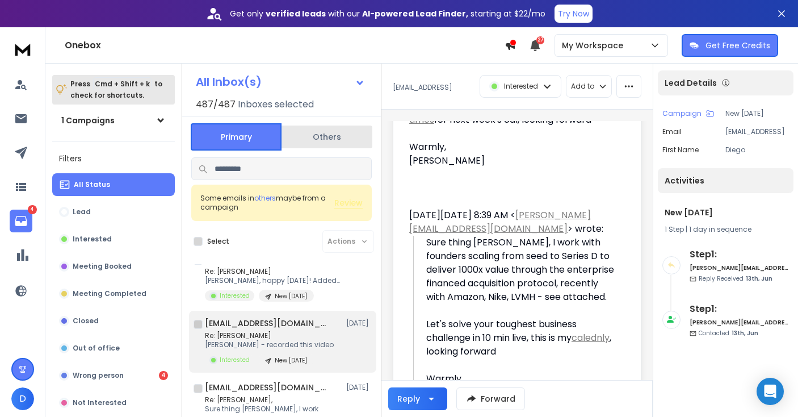
scroll to position [418, 0]
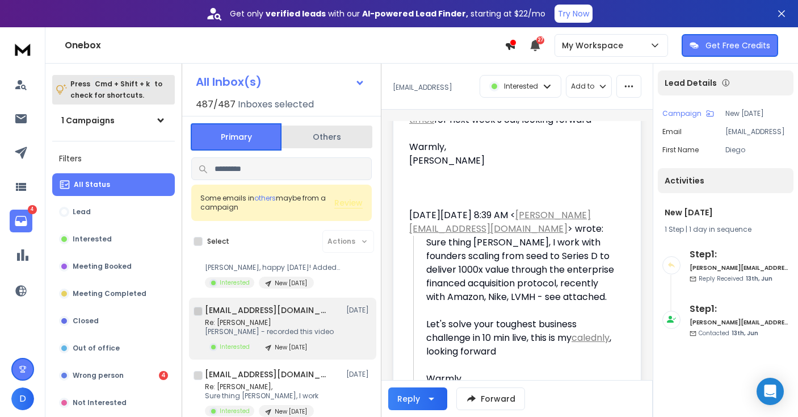
click at [336, 321] on div "Re: Jaynti Jaynti - recorded this video Interested New 13.6.25" at bounding box center [288, 335] width 167 height 35
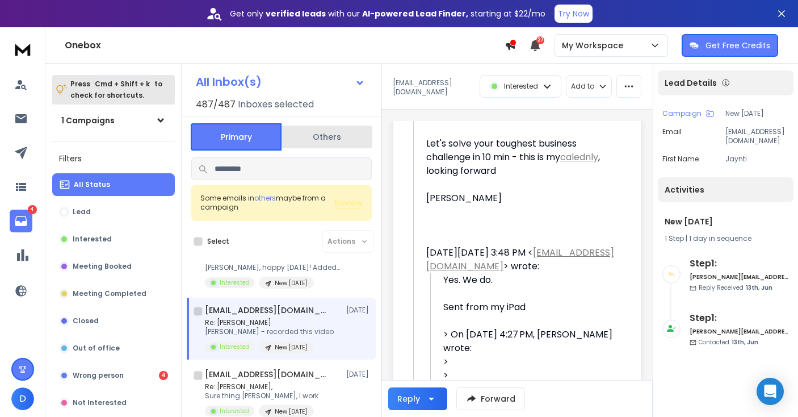
scroll to position [0, 0]
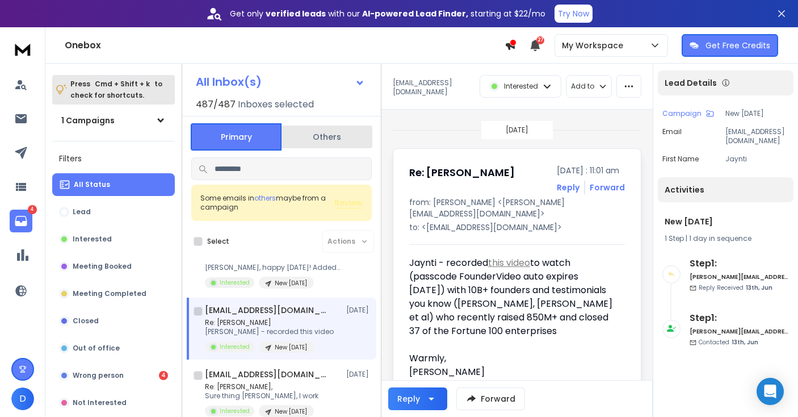
click at [402, 395] on div "Reply" at bounding box center [408, 398] width 23 height 11
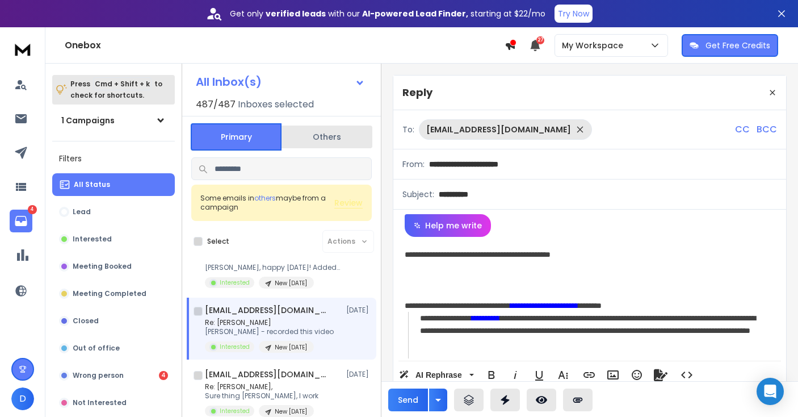
click at [416, 255] on div "**********" at bounding box center [581, 254] width 353 height 12
click at [417, 405] on button "Send" at bounding box center [408, 399] width 40 height 23
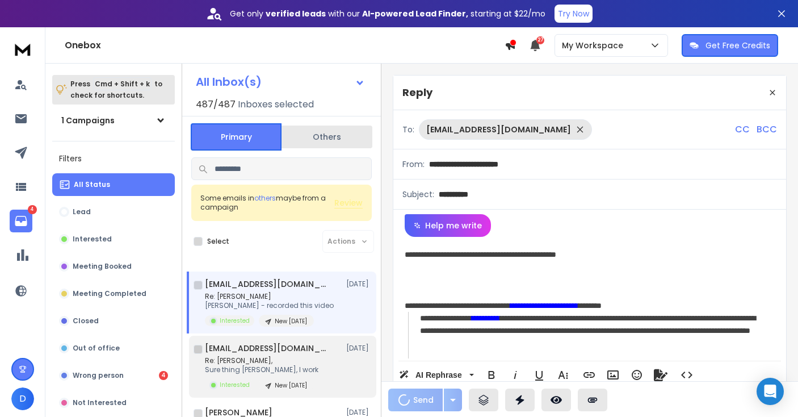
scroll to position [470, 0]
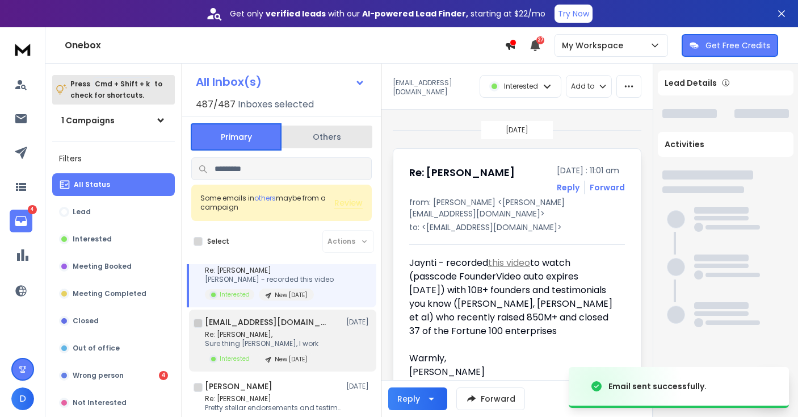
click at [333, 332] on div "Re: Cyril, Sure thing Cyril, I work Interested New 13.6.25" at bounding box center [288, 347] width 167 height 35
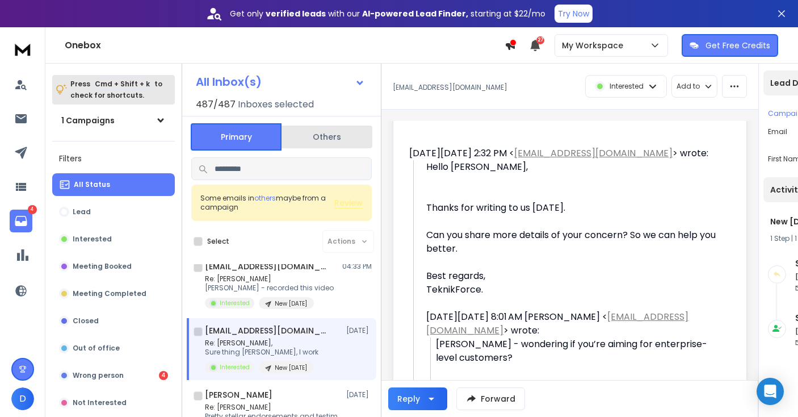
scroll to position [457, 0]
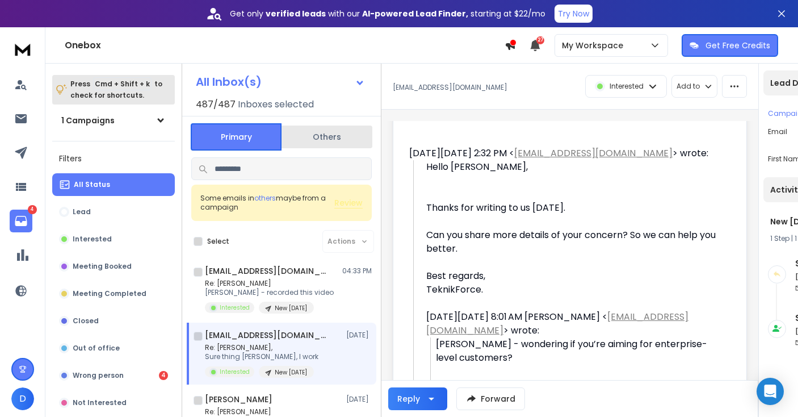
click at [248, 169] on input at bounding box center [281, 168] width 181 height 23
click at [121, 119] on button "1 Campaigns" at bounding box center [113, 120] width 123 height 23
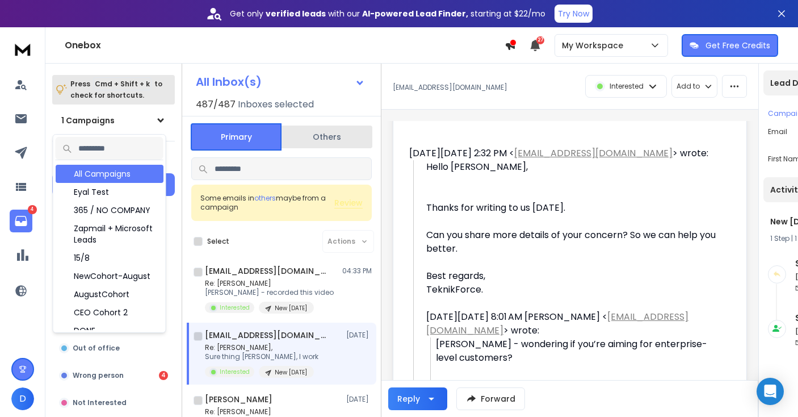
click at [93, 172] on div "All Campaigns" at bounding box center [110, 174] width 108 height 18
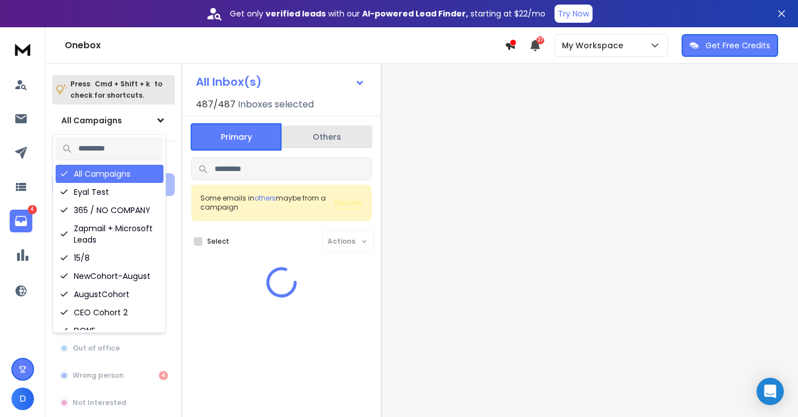
scroll to position [0, 0]
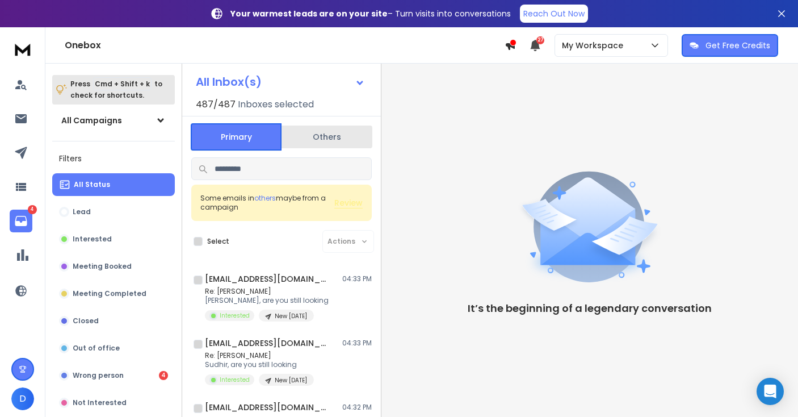
click at [258, 166] on input at bounding box center [281, 168] width 181 height 23
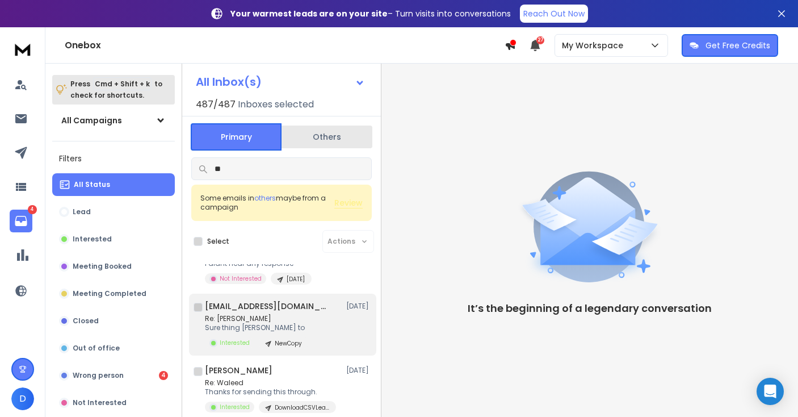
type input "**"
click at [340, 325] on div "Re: ​Vijay Sure thing Vijay good to Interested NewCopy" at bounding box center [288, 329] width 167 height 35
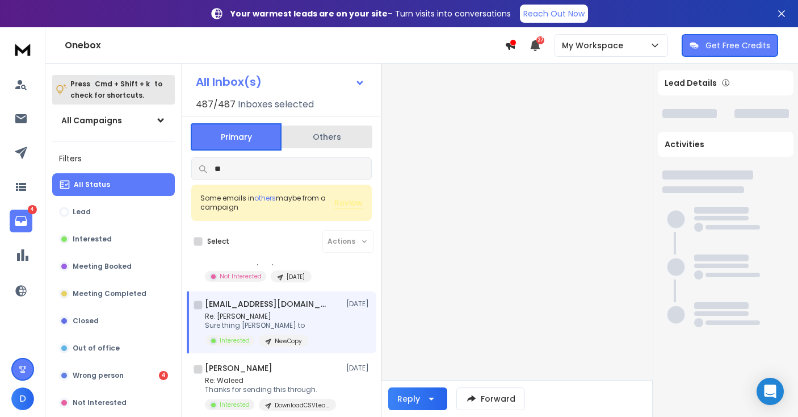
scroll to position [39, 0]
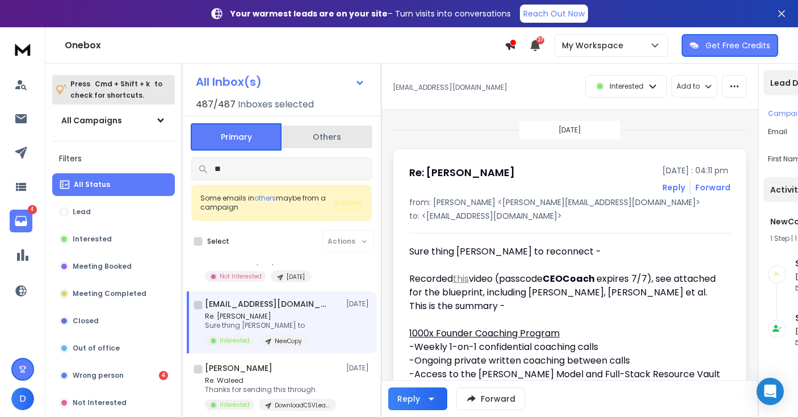
click at [411, 399] on div "Reply" at bounding box center [408, 398] width 23 height 11
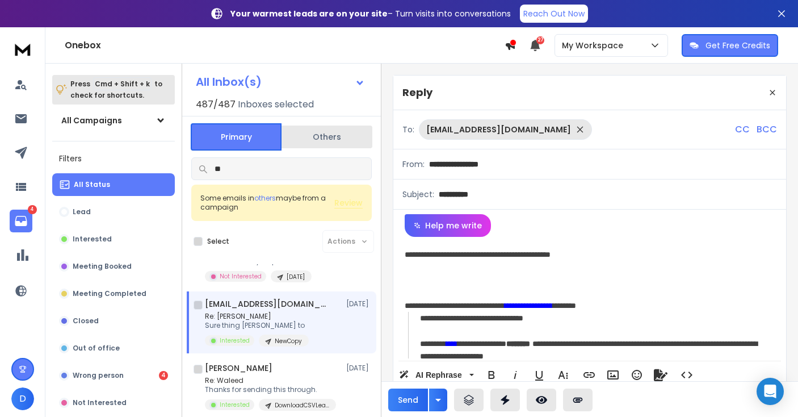
click at [414, 257] on div "**********" at bounding box center [581, 254] width 353 height 12
click at [410, 397] on button "Send" at bounding box center [408, 399] width 40 height 23
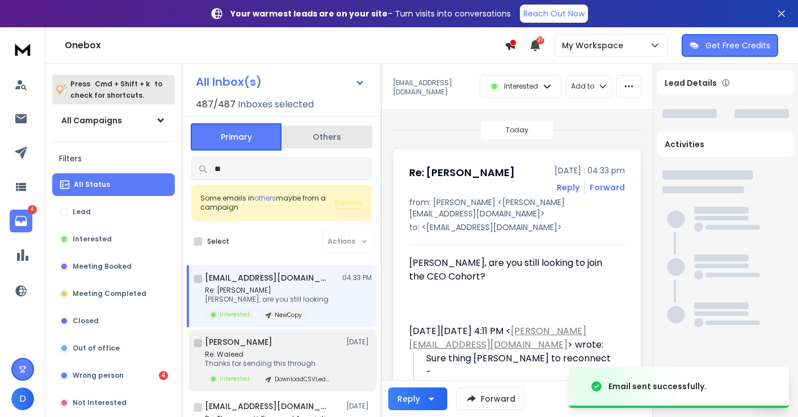
click at [316, 346] on div "Waleed Sarwar 04 Jul" at bounding box center [288, 341] width 167 height 11
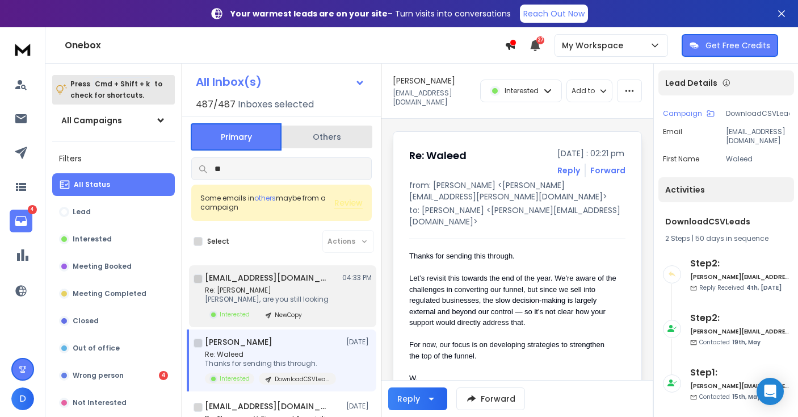
scroll to position [91, 0]
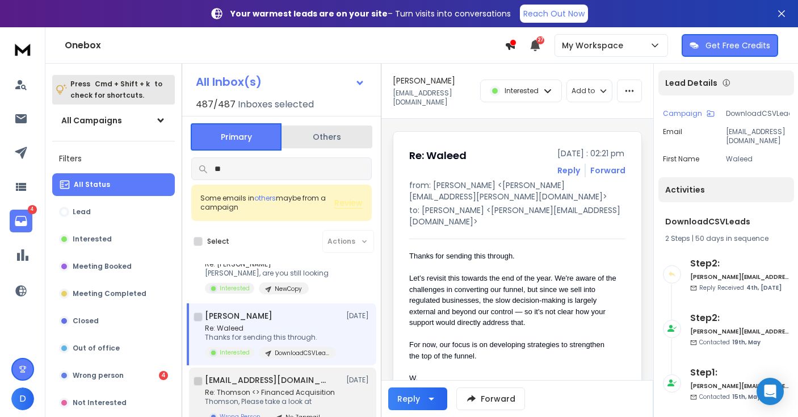
click at [301, 380] on h1 "[EMAIL_ADDRESS][DOMAIN_NAME]" at bounding box center [267, 379] width 125 height 11
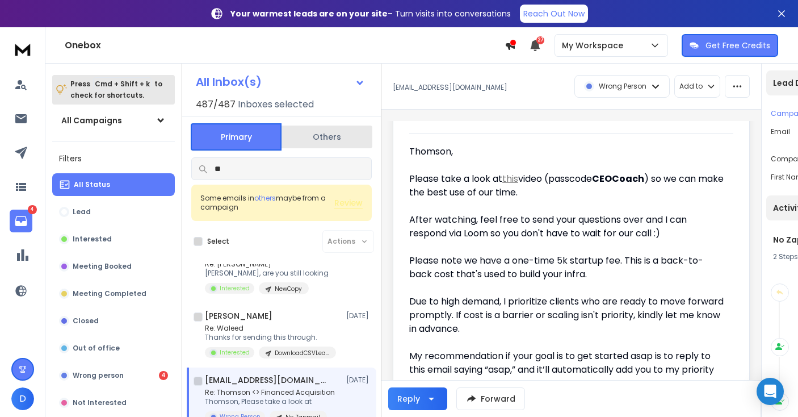
scroll to position [78, 0]
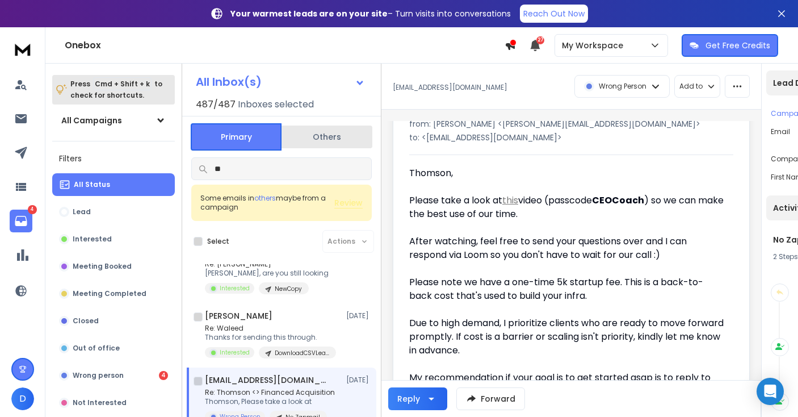
click at [408, 397] on div "Reply" at bounding box center [408, 398] width 23 height 11
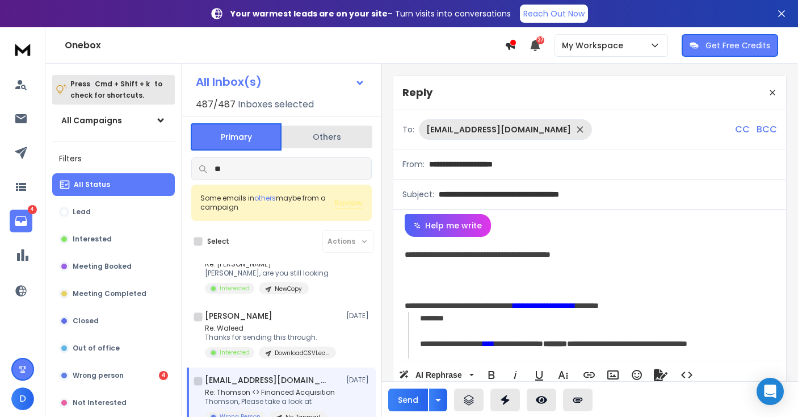
click at [415, 257] on div "**********" at bounding box center [581, 254] width 353 height 12
click at [400, 400] on button "Send" at bounding box center [408, 399] width 40 height 23
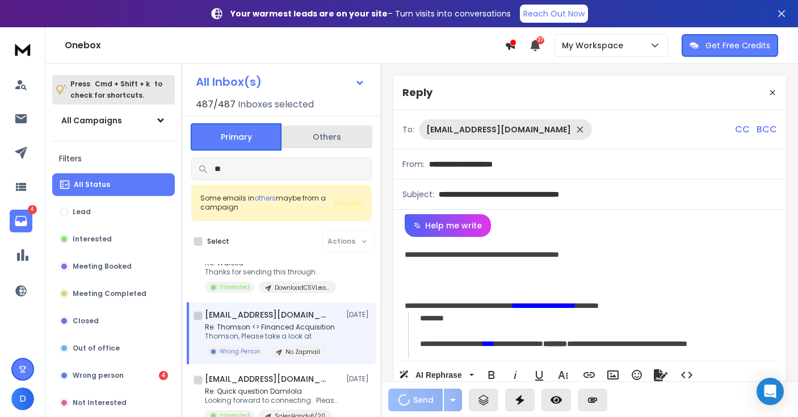
scroll to position [222, 0]
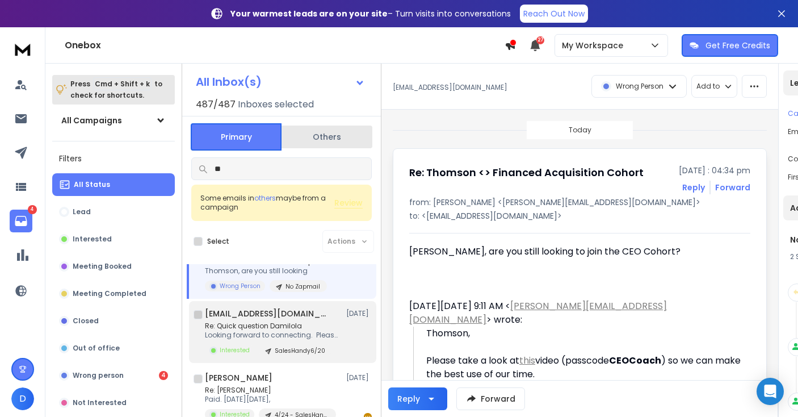
click at [349, 321] on div "adepojudamilola@gmail.com 26 Jun Re: Quick question Damilola Looking forward to…" at bounding box center [288, 332] width 167 height 48
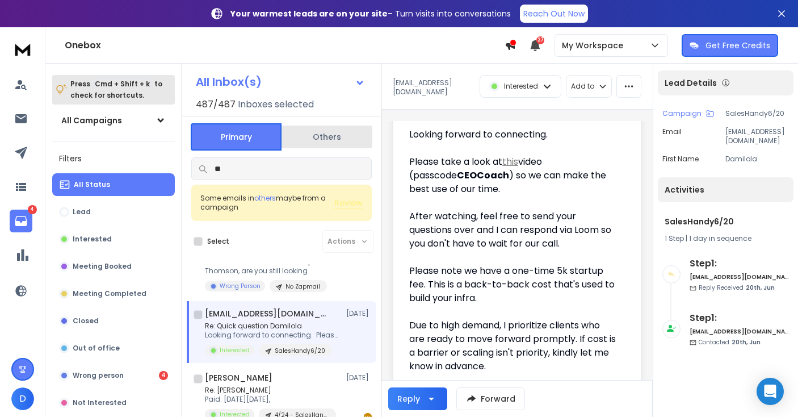
scroll to position [0, 0]
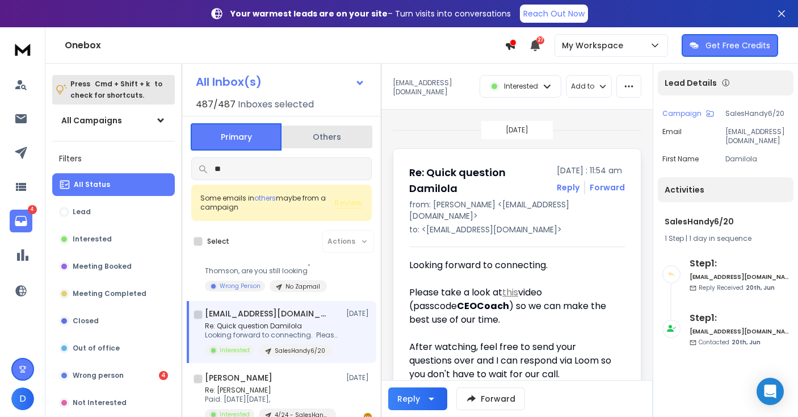
click at [415, 392] on div "Reply" at bounding box center [417, 399] width 41 height 14
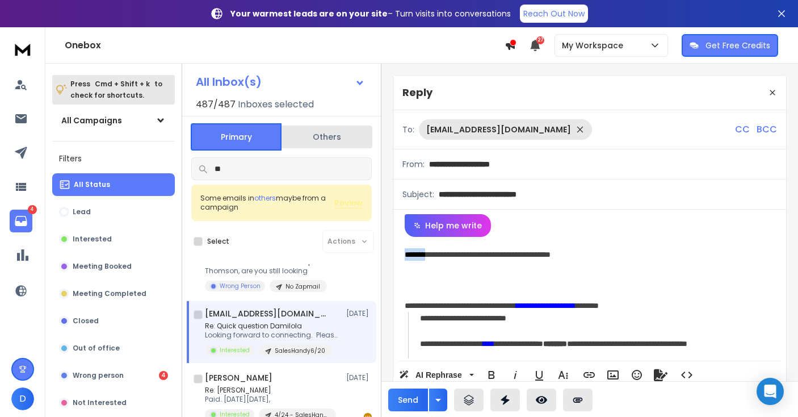
drag, startPoint x: 421, startPoint y: 253, endPoint x: 383, endPoint y: 252, distance: 38.1
click at [393, 252] on div "**********" at bounding box center [589, 297] width 393 height 121
click at [408, 397] on button "Send" at bounding box center [408, 399] width 40 height 23
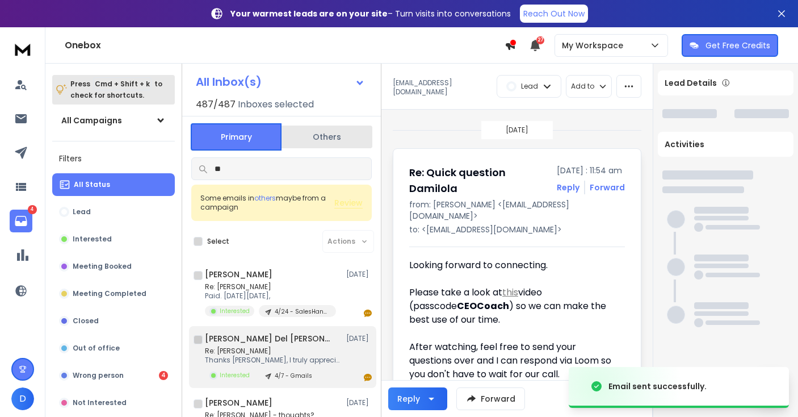
scroll to position [9, 0]
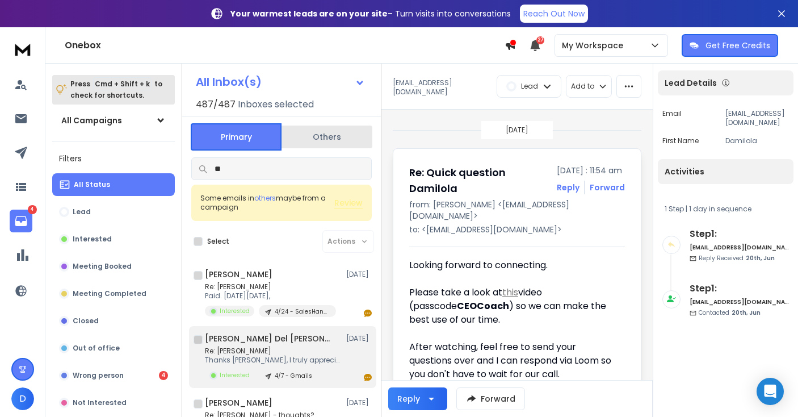
click at [286, 326] on div "John Del Bello 21 Apr Re: John Thanks Jonathan, I truly appreciate Interested 4…" at bounding box center [282, 357] width 187 height 62
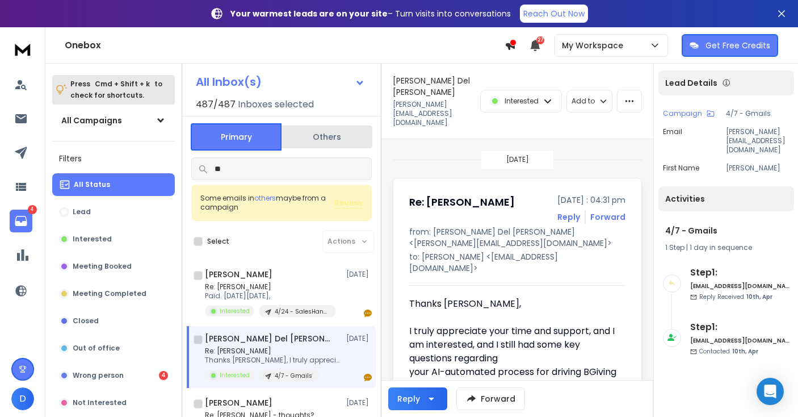
scroll to position [248, 0]
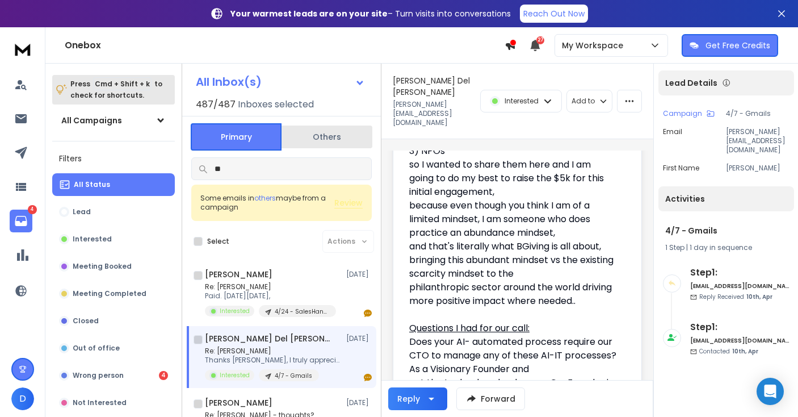
click at [416, 397] on div "Reply" at bounding box center [408, 398] width 23 height 11
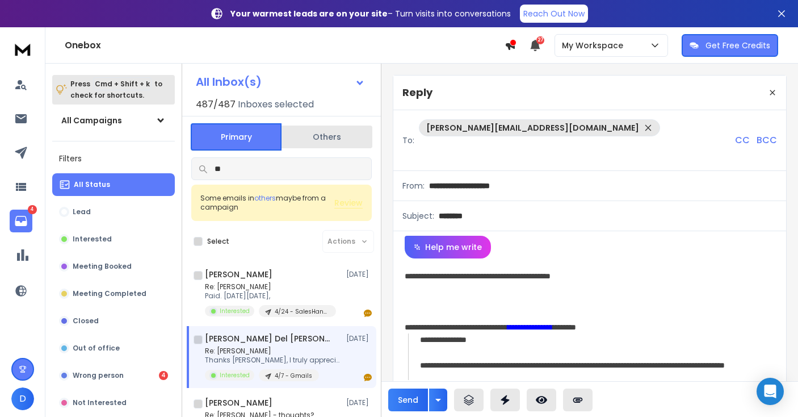
click at [408, 270] on div "**********" at bounding box center [581, 276] width 353 height 12
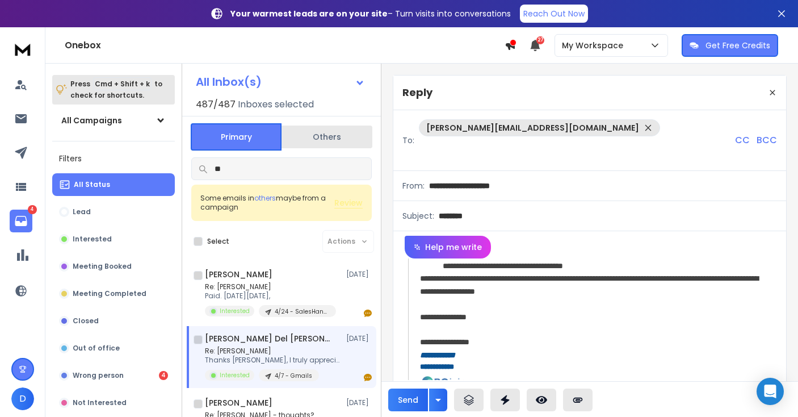
scroll to position [502, 0]
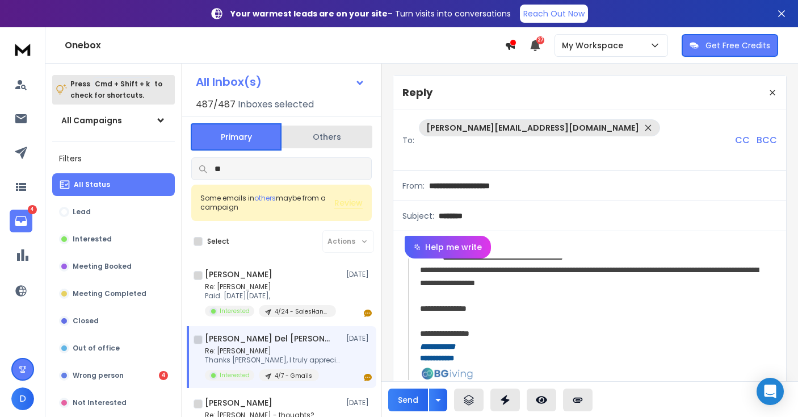
click at [403, 404] on button "Send" at bounding box center [408, 399] width 40 height 23
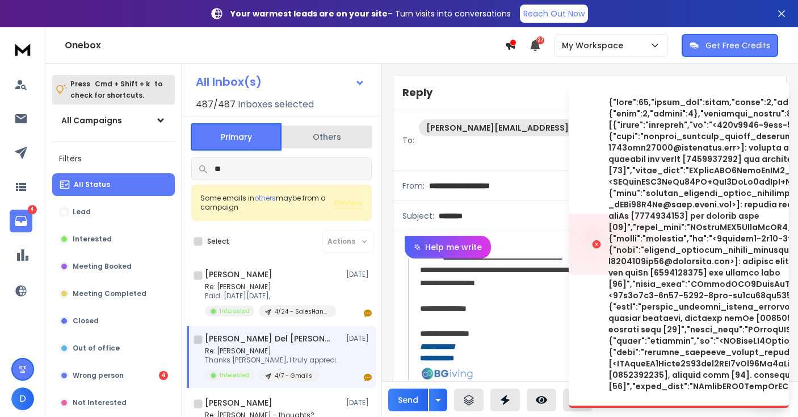
click at [768, 90] on icon at bounding box center [772, 92] width 9 height 9
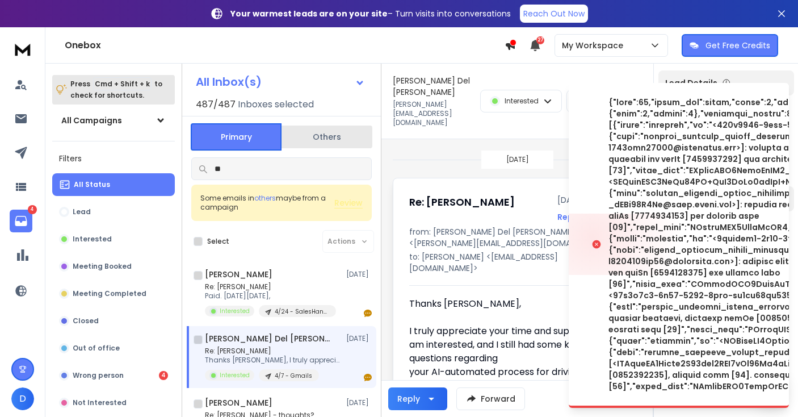
click at [444, 311] on div at bounding box center [512, 318] width 207 height 14
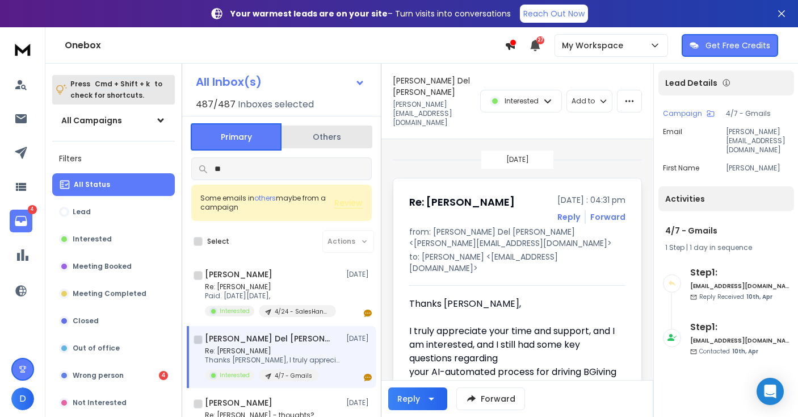
click at [60, 2] on div "Your warmest leads are on your site – Turn visits into conversations Reach Out …" at bounding box center [399, 13] width 798 height 27
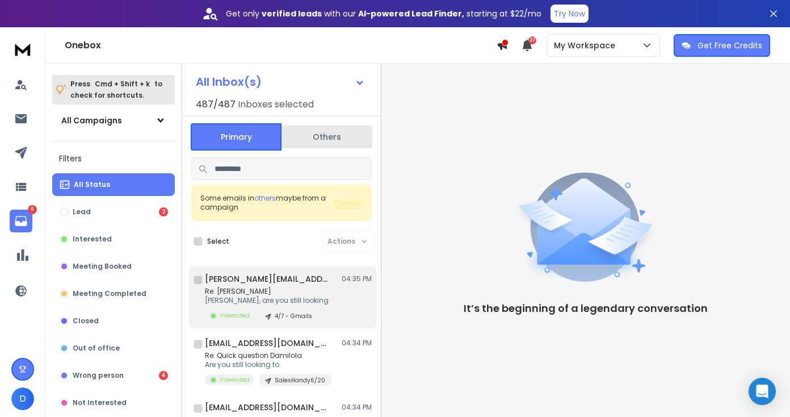
click at [342, 287] on div "Re: John John, are you still looking Interested 4/7 - Gmails" at bounding box center [288, 304] width 167 height 35
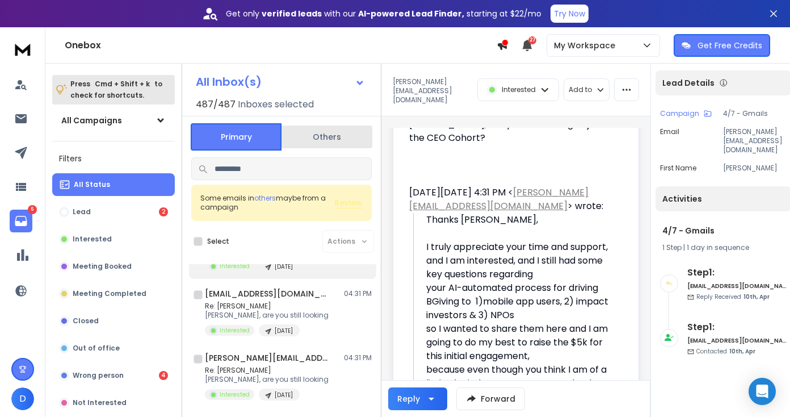
scroll to position [208, 0]
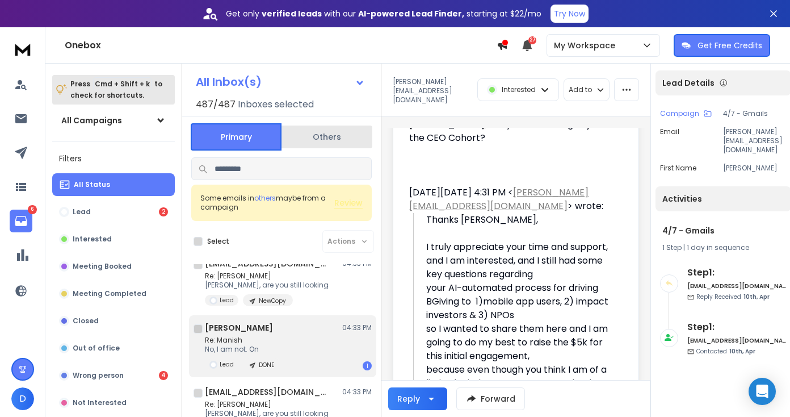
click at [349, 328] on p "04:33 PM" at bounding box center [357, 327] width 30 height 9
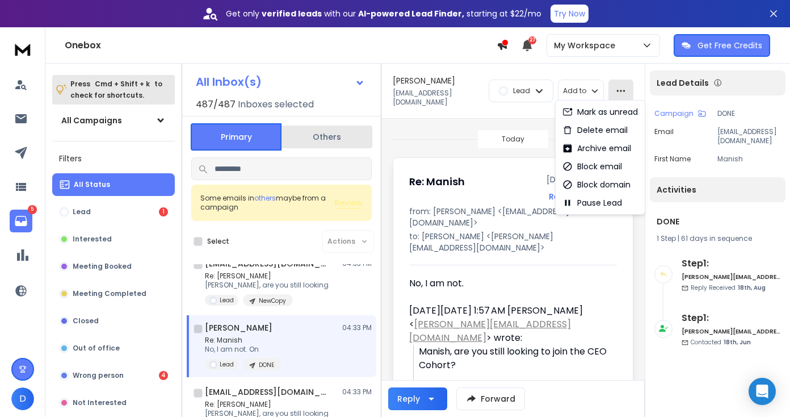
click at [626, 89] on icon "button" at bounding box center [621, 91] width 10 height 10
click at [618, 156] on div "Archive email" at bounding box center [600, 148] width 85 height 18
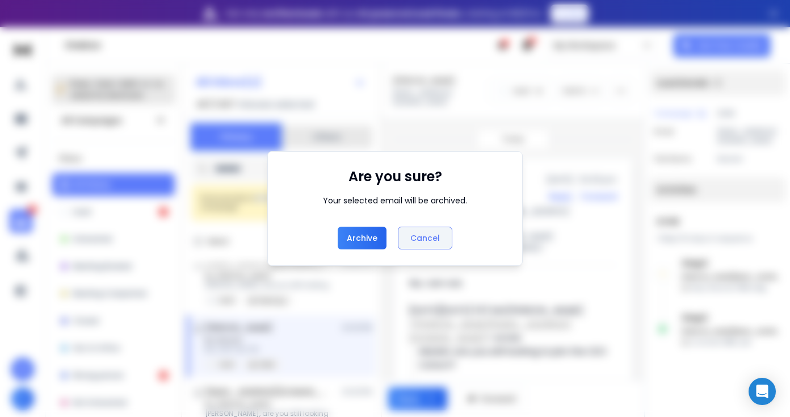
click at [408, 238] on button "Cancel" at bounding box center [425, 238] width 55 height 23
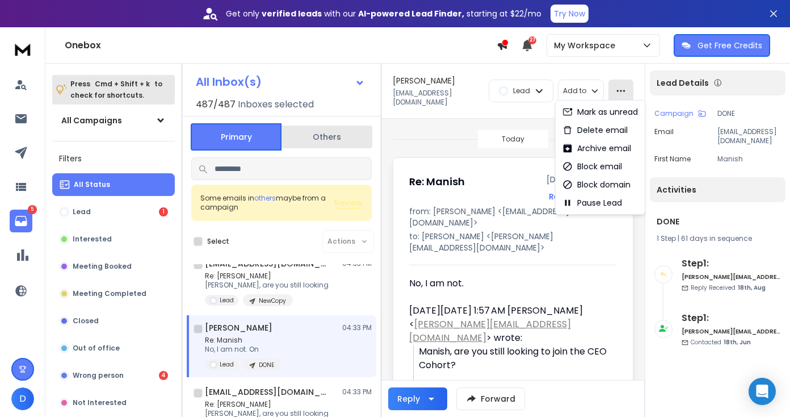
click at [626, 86] on icon "button" at bounding box center [621, 91] width 10 height 10
click at [606, 173] on div "Block email" at bounding box center [600, 166] width 85 height 18
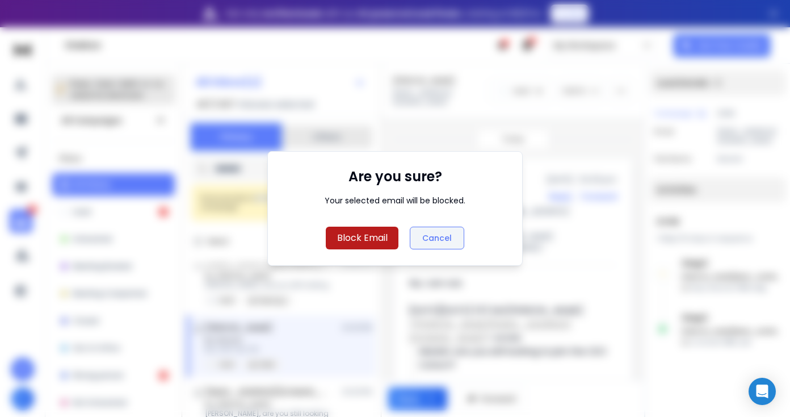
click at [364, 228] on button "Block Email" at bounding box center [362, 238] width 73 height 23
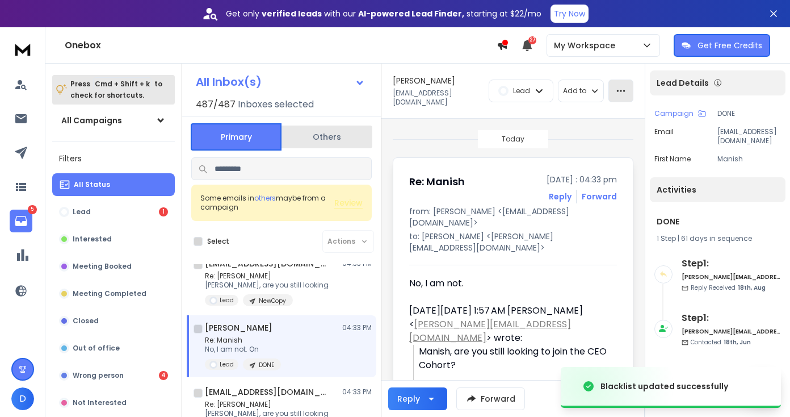
click at [634, 86] on button "button" at bounding box center [621, 90] width 25 height 23
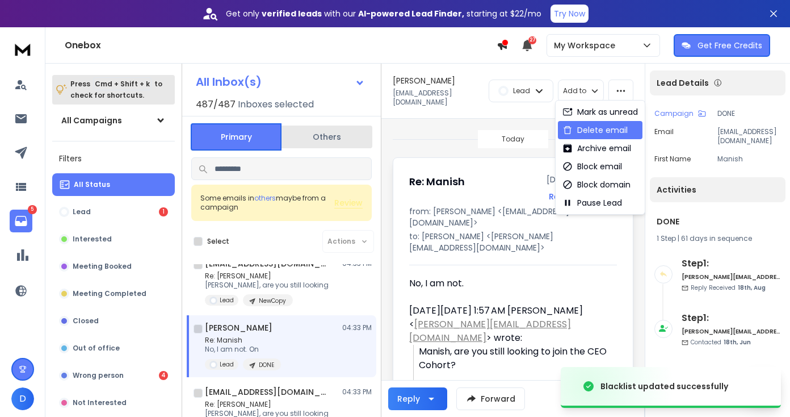
click at [615, 128] on div "Delete email" at bounding box center [595, 129] width 65 height 11
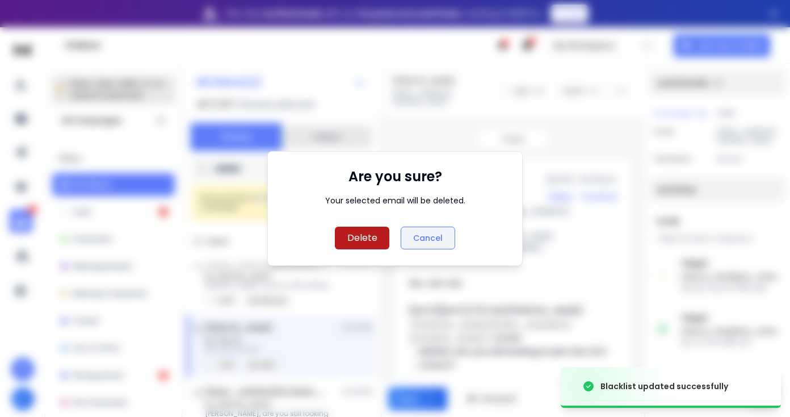
click at [370, 236] on button "Delete" at bounding box center [362, 238] width 55 height 23
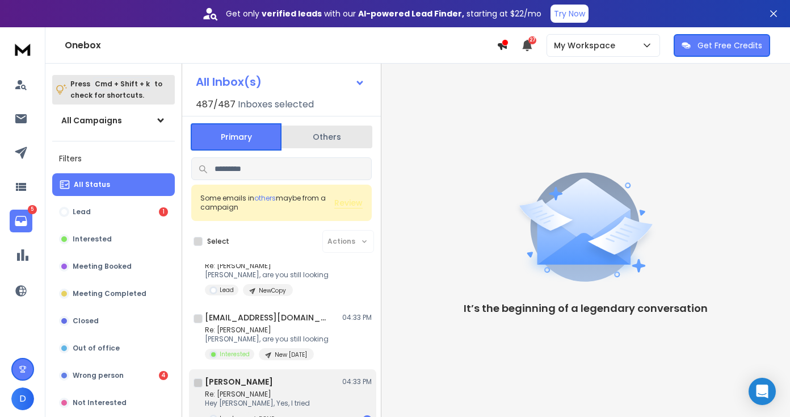
scroll to position [222, 0]
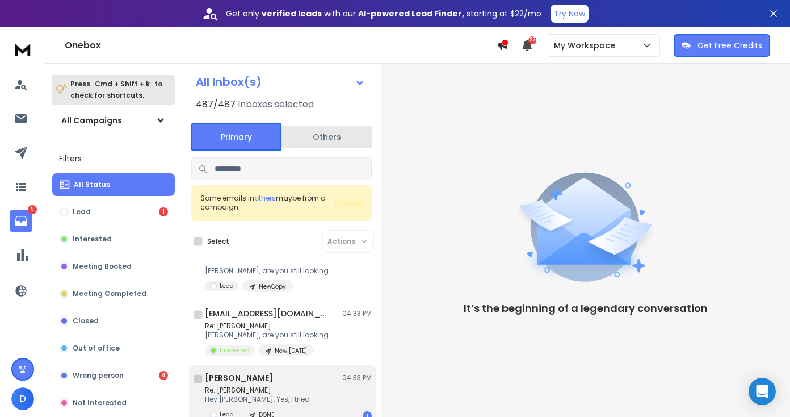
click at [336, 384] on div "Anton Abyzov 04:33 PM Re: Anton Hey Jonathan, Yes, I tried Lead DONE 1" at bounding box center [288, 396] width 167 height 48
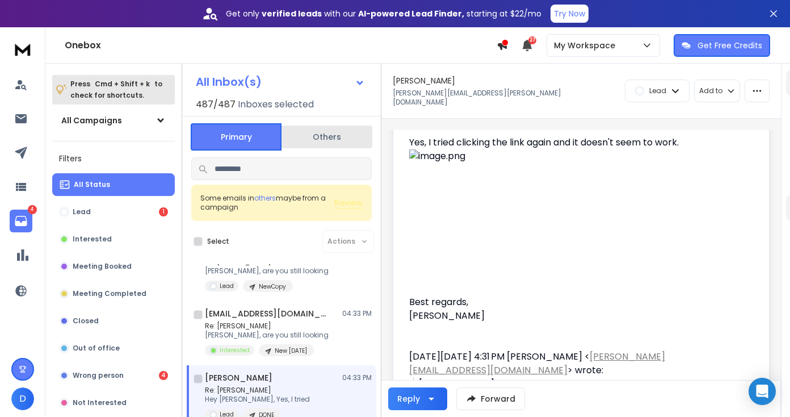
scroll to position [0, 0]
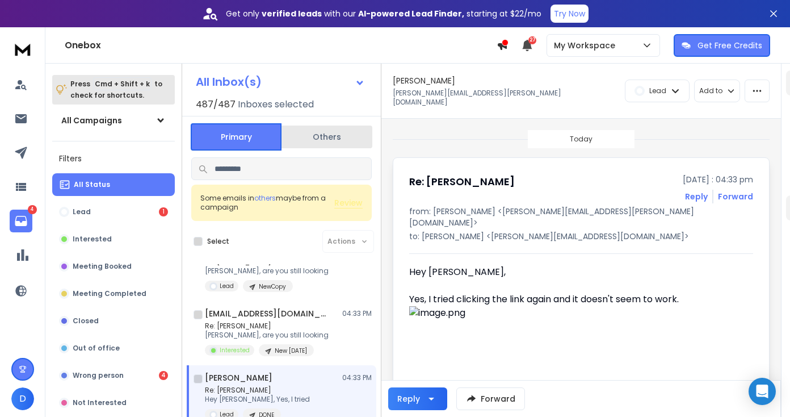
click at [418, 399] on div "Reply" at bounding box center [408, 398] width 23 height 11
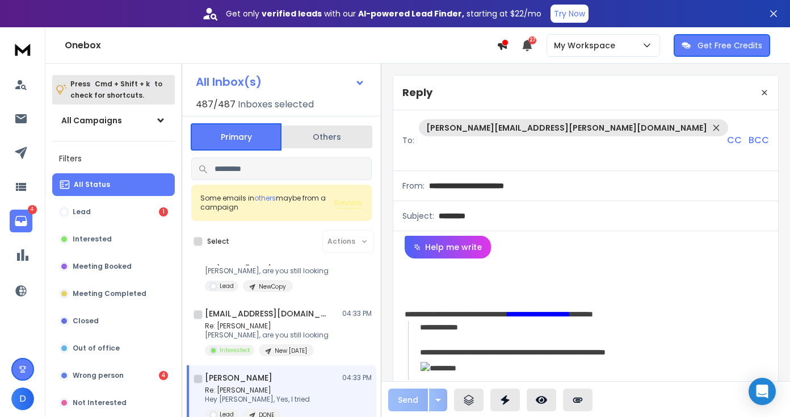
click at [409, 270] on div at bounding box center [586, 276] width 362 height 12
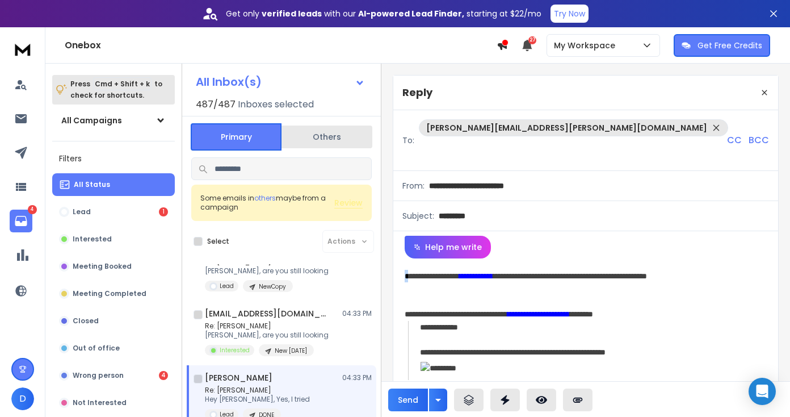
click at [401, 258] on div "**********" at bounding box center [585, 318] width 385 height 121
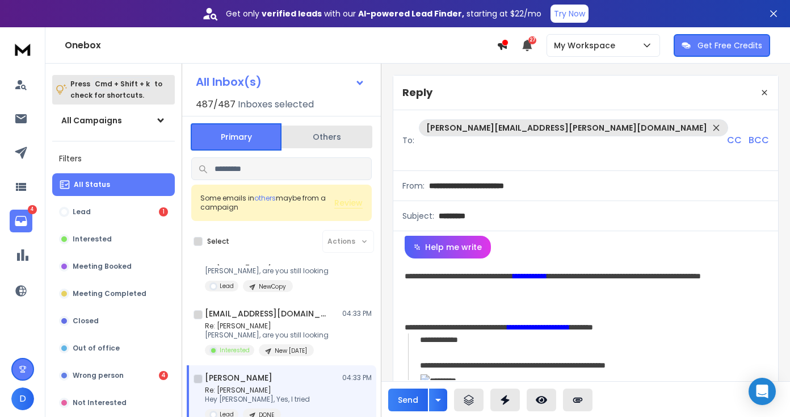
click at [523, 308] on div at bounding box center [586, 314] width 362 height 12
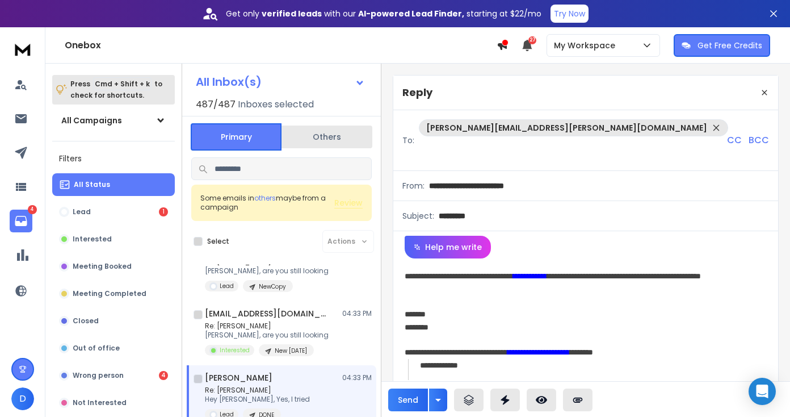
click at [728, 135] on p "CC" at bounding box center [734, 140] width 15 height 14
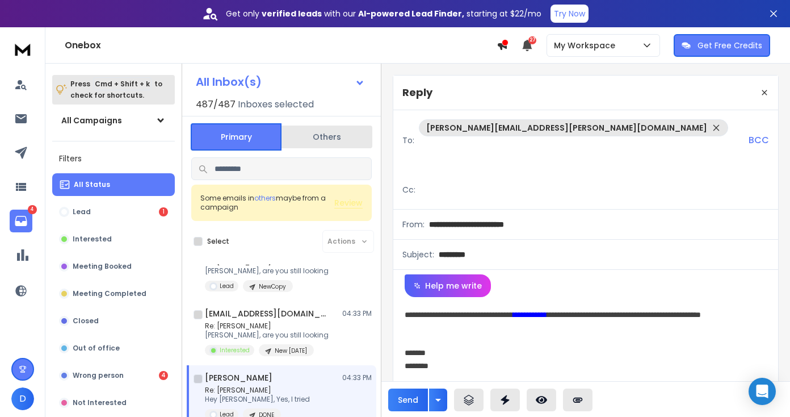
type input "**********"
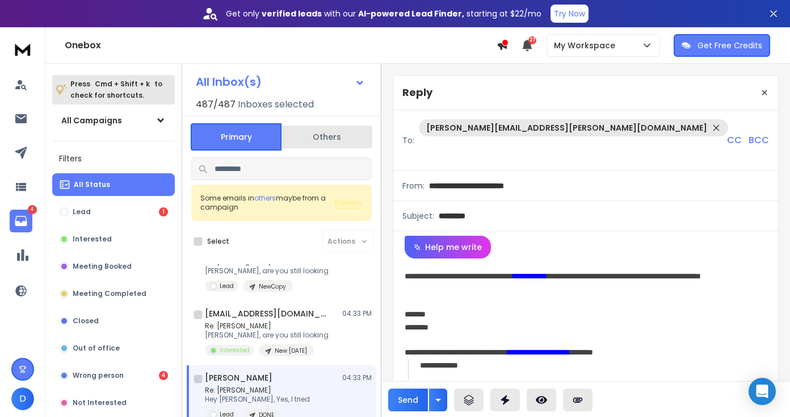
click at [462, 326] on div "**********" at bounding box center [585, 318] width 385 height 121
click at [416, 395] on button "Send" at bounding box center [408, 399] width 40 height 23
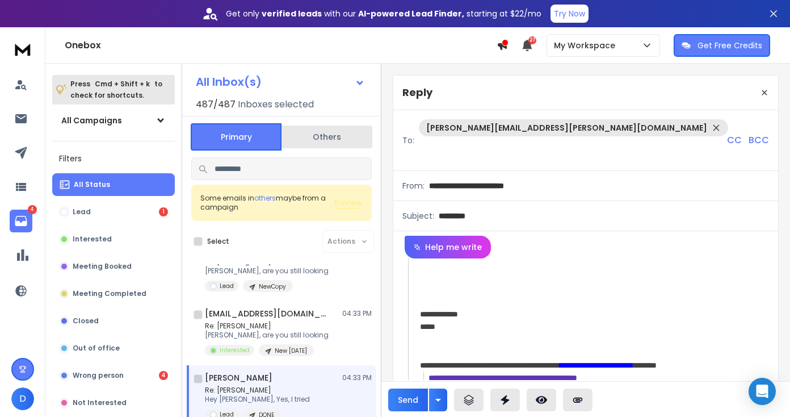
scroll to position [337, 0]
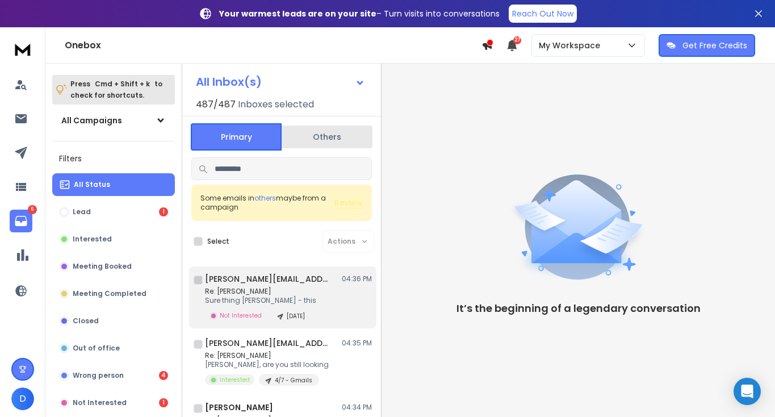
click at [328, 284] on div "[PERSON_NAME][EMAIL_ADDRESS][PERSON_NAME][DOMAIN_NAME] 04:36 PM" at bounding box center [288, 278] width 167 height 11
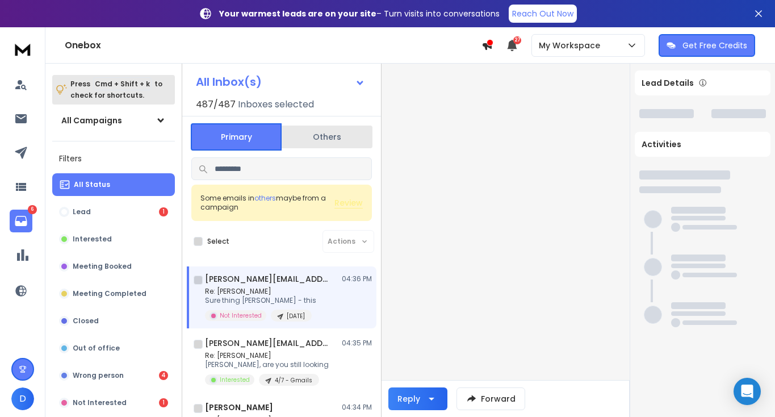
scroll to position [222, 0]
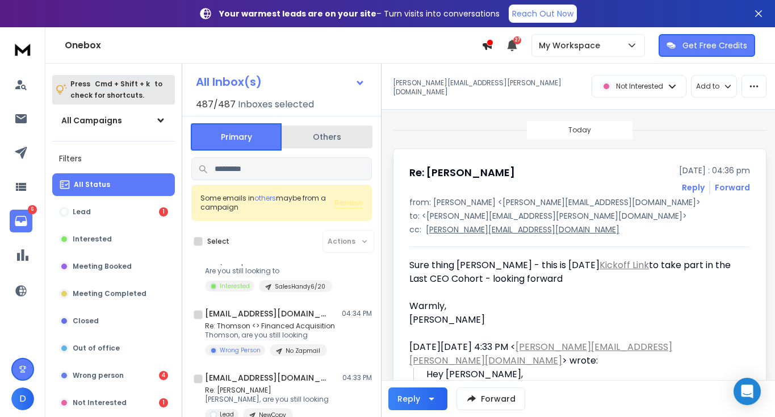
click at [566, 89] on div "[PERSON_NAME][EMAIL_ADDRESS][PERSON_NAME][DOMAIN_NAME]" at bounding box center [484, 86] width 183 height 20
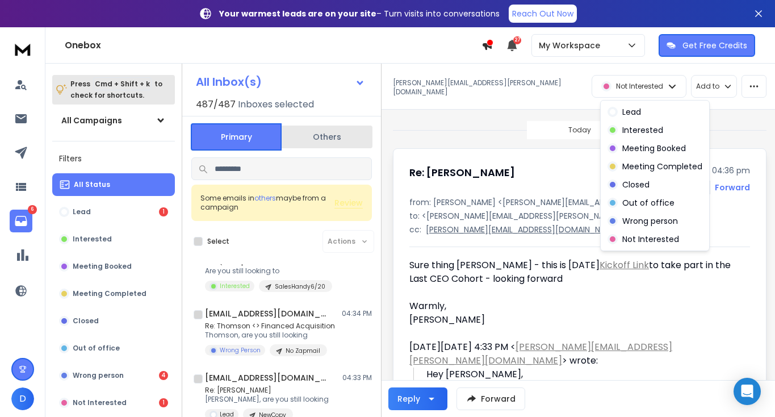
click at [621, 83] on div "Not Interested" at bounding box center [639, 87] width 94 height 22
click at [635, 129] on p "Interested" at bounding box center [642, 129] width 41 height 11
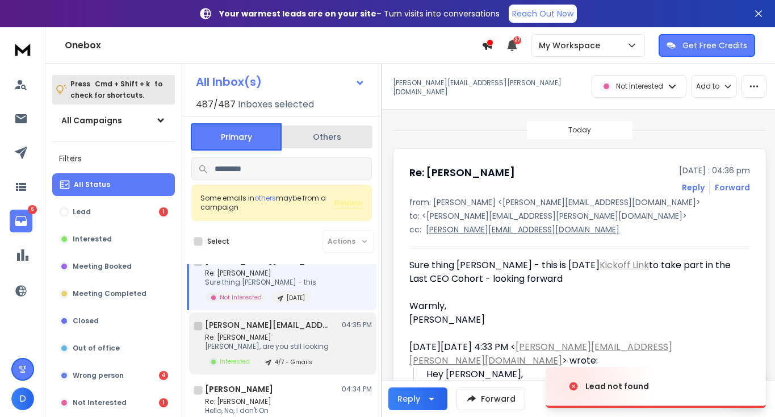
scroll to position [0, 0]
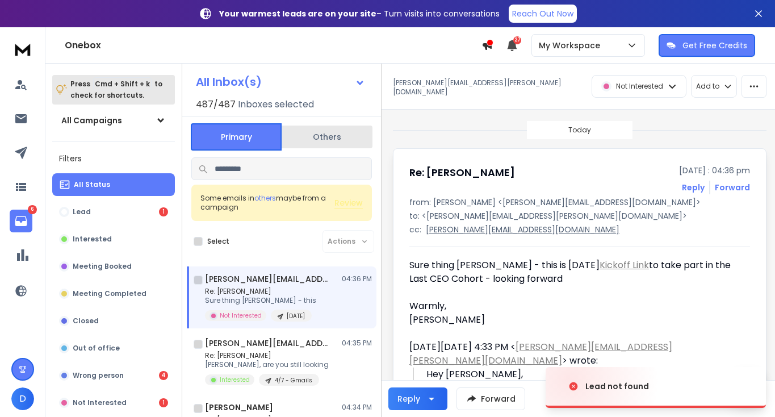
click at [574, 91] on div "[PERSON_NAME][EMAIL_ADDRESS][PERSON_NAME][DOMAIN_NAME]" at bounding box center [484, 86] width 183 height 20
click at [626, 83] on p "Not Interested" at bounding box center [639, 86] width 47 height 9
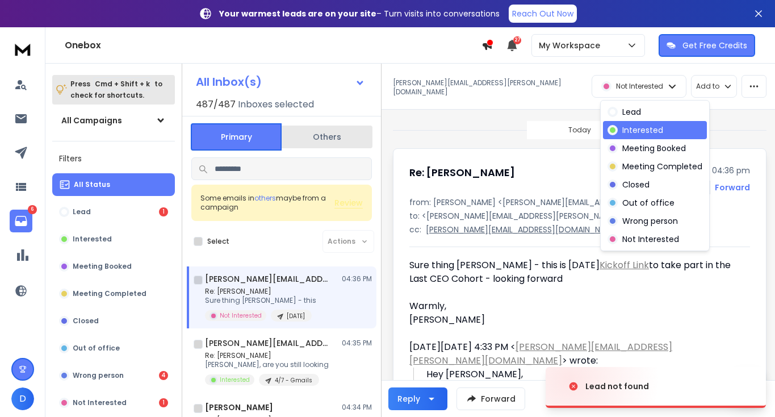
click at [631, 133] on p "Interested" at bounding box center [642, 129] width 41 height 11
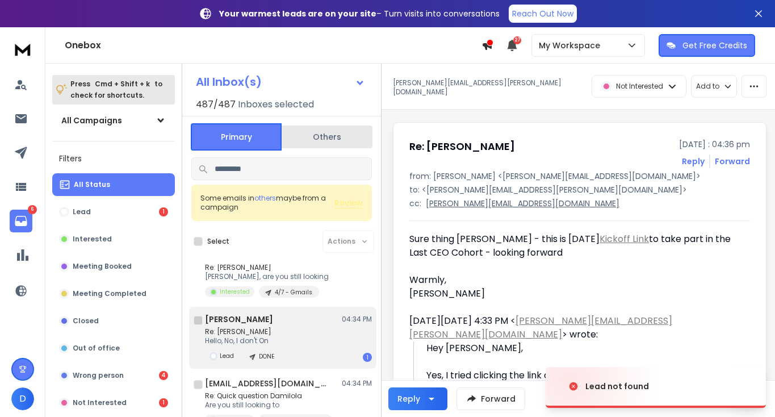
scroll to position [91, 0]
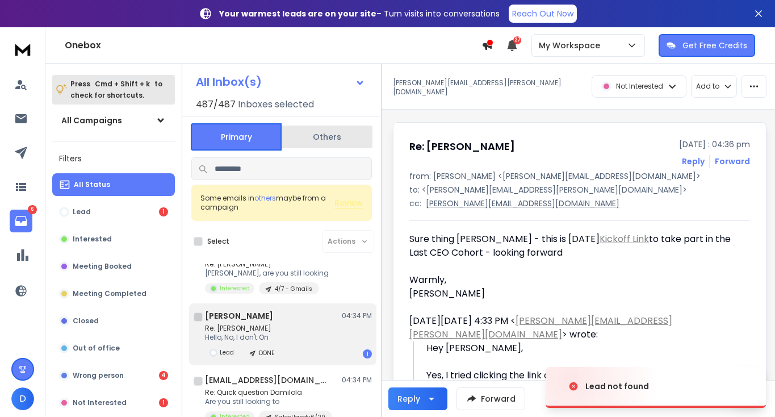
click at [352, 328] on div "Re: [PERSON_NAME] Hello, No, I don't On Lead DONE 1" at bounding box center [288, 341] width 167 height 35
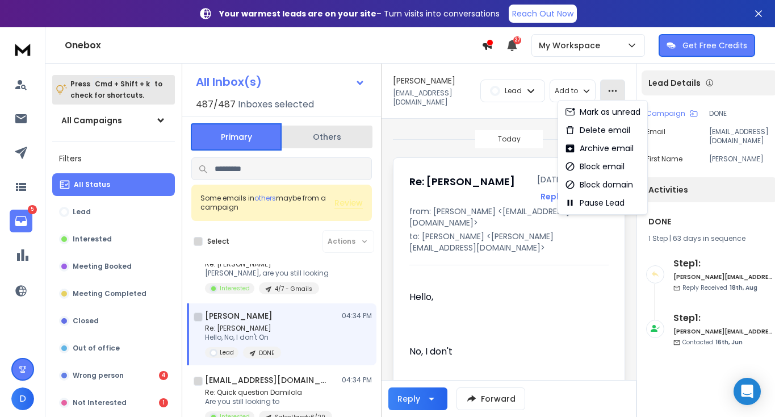
click at [625, 81] on button "button" at bounding box center [612, 90] width 25 height 23
click at [611, 166] on div "Block email" at bounding box center [595, 166] width 60 height 11
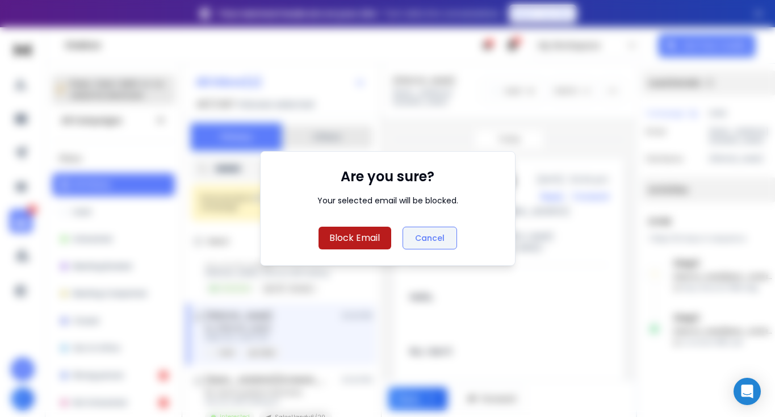
click at [360, 228] on button "Block Email" at bounding box center [355, 238] width 73 height 23
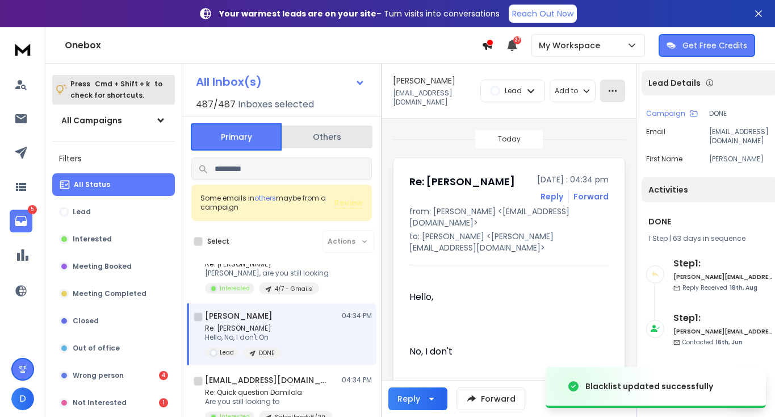
click at [625, 79] on button "button" at bounding box center [612, 90] width 25 height 23
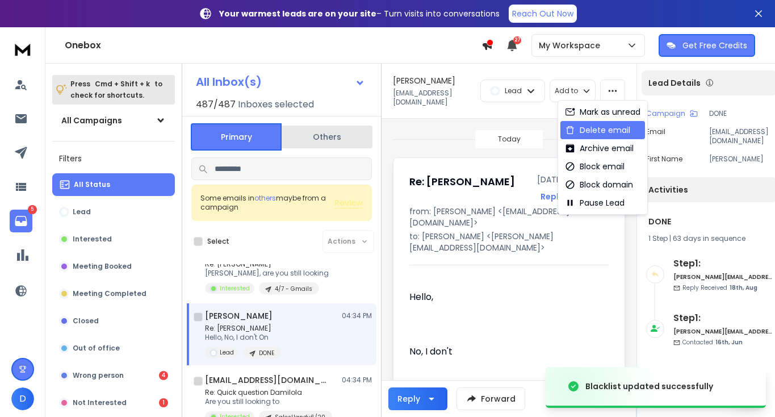
click at [605, 133] on div "Delete email" at bounding box center [597, 129] width 65 height 11
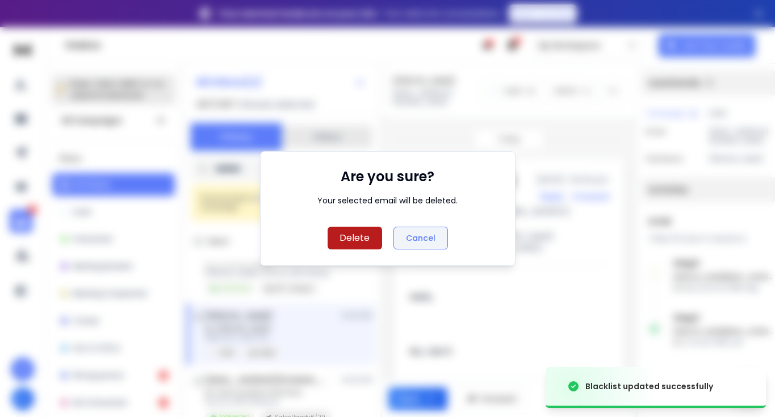
click at [338, 236] on button "Delete" at bounding box center [355, 238] width 55 height 23
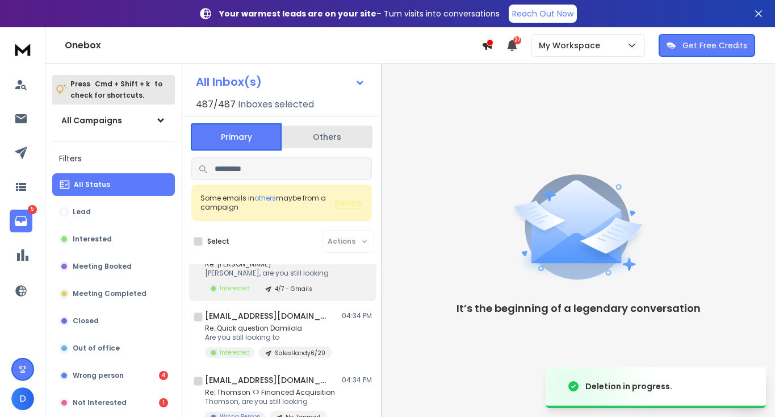
click at [319, 275] on div "Re: [PERSON_NAME], are you still looking Interested 4/7 - Gmails" at bounding box center [288, 276] width 167 height 35
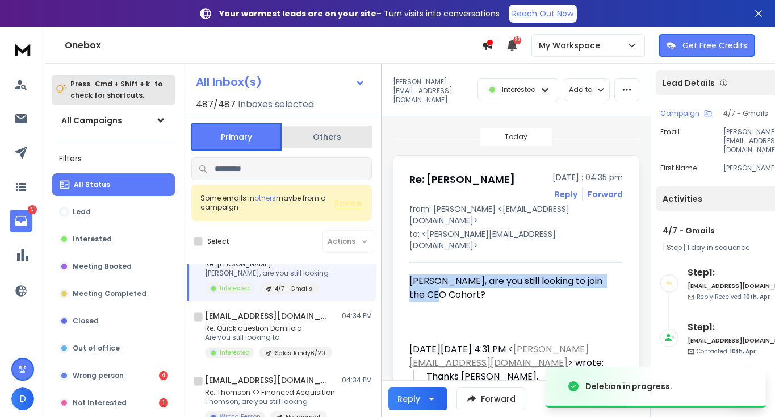
drag, startPoint x: 483, startPoint y: 275, endPoint x: 410, endPoint y: 248, distance: 77.8
click at [410, 274] on div "[PERSON_NAME], are you still looking to join the CEO Cohort?" at bounding box center [511, 287] width 204 height 27
copy div "[PERSON_NAME], are you still looking to join the CEO Cohort?"
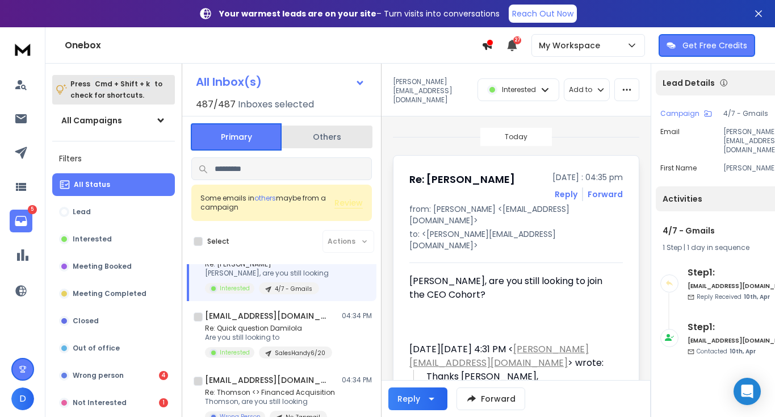
click at [304, 140] on button "Others" at bounding box center [327, 136] width 91 height 25
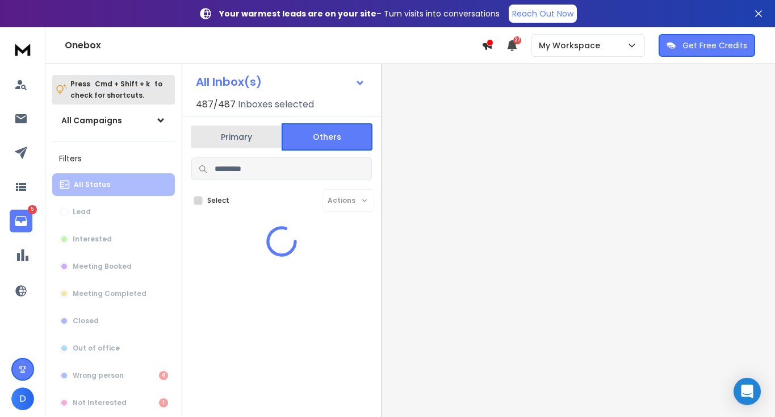
click at [288, 171] on input at bounding box center [281, 168] width 181 height 23
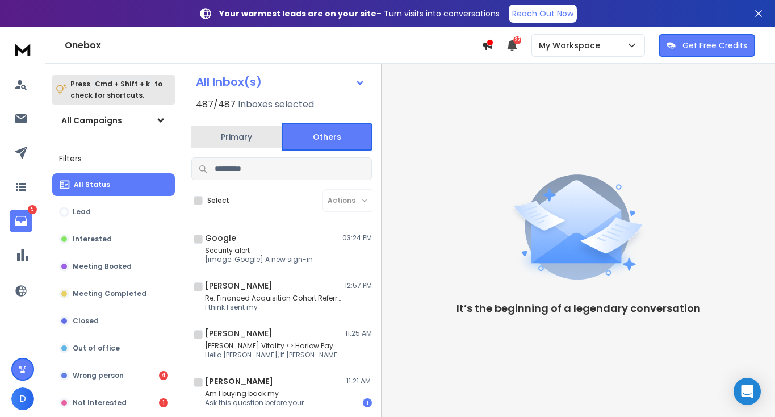
click at [274, 145] on button "Primary" at bounding box center [236, 136] width 91 height 25
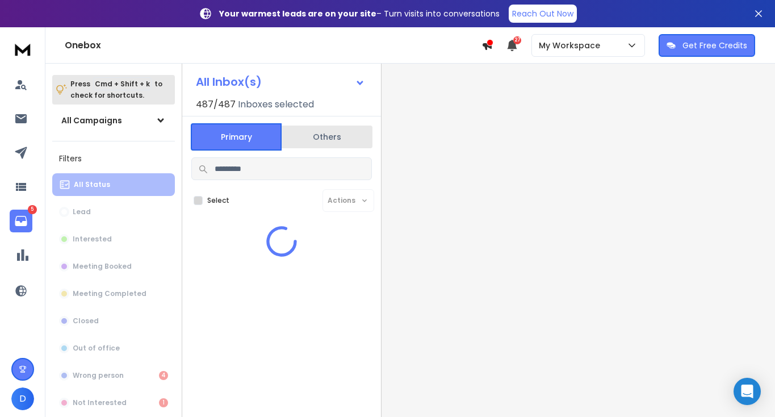
click at [279, 163] on input at bounding box center [281, 168] width 181 height 23
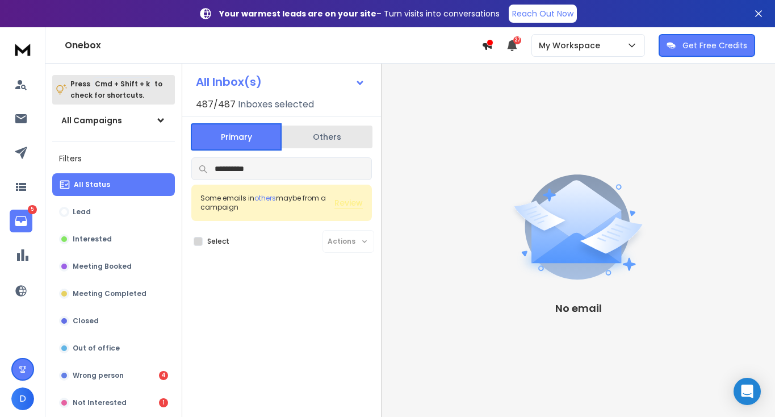
click at [279, 165] on input "**********" at bounding box center [281, 168] width 181 height 23
type input "**********"
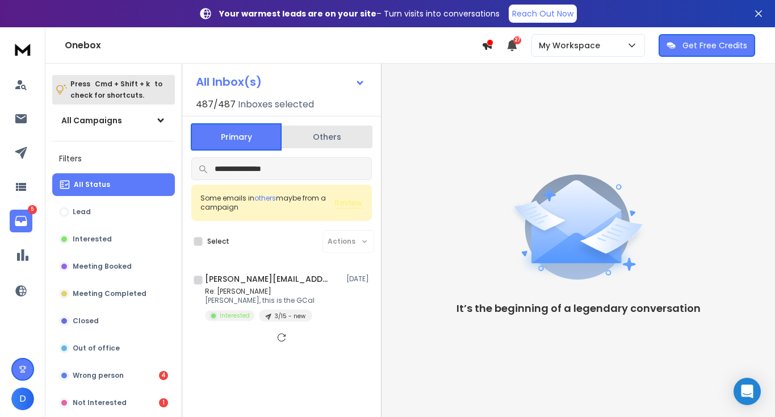
drag, startPoint x: 290, startPoint y: 165, endPoint x: 184, endPoint y: 165, distance: 106.2
click at [191, 165] on input "**********" at bounding box center [281, 168] width 181 height 23
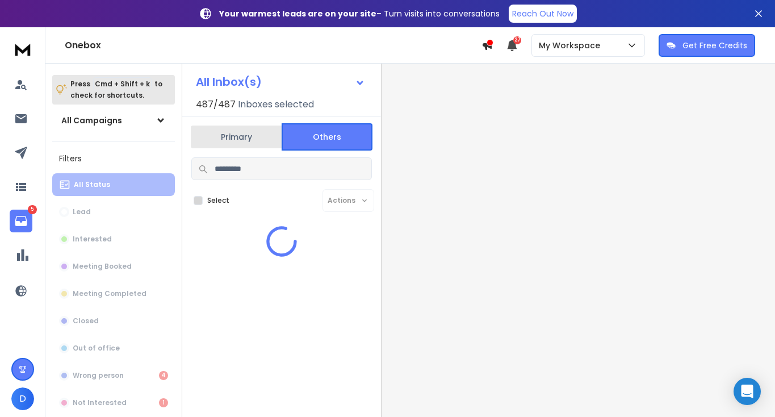
click at [322, 128] on button "Others" at bounding box center [327, 136] width 91 height 27
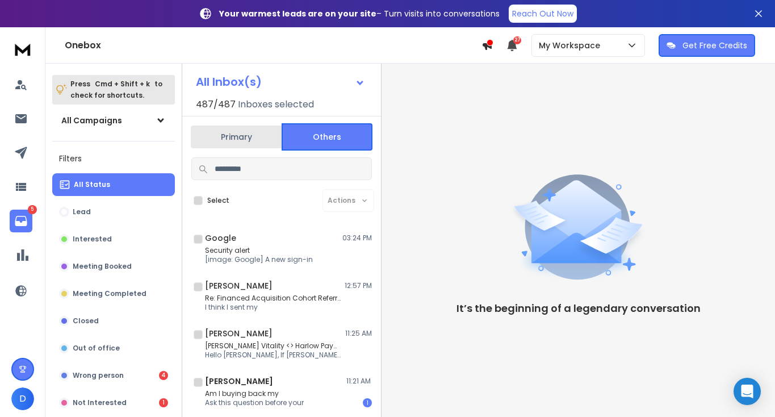
click at [262, 131] on button "Primary" at bounding box center [236, 136] width 91 height 25
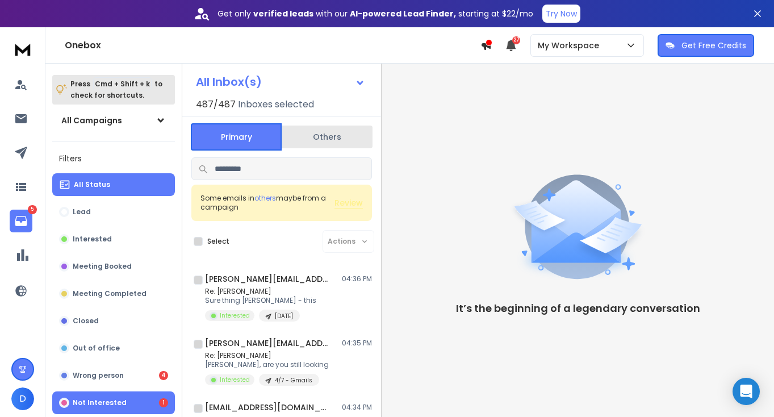
click at [136, 395] on button "Not Interested 1" at bounding box center [113, 402] width 123 height 23
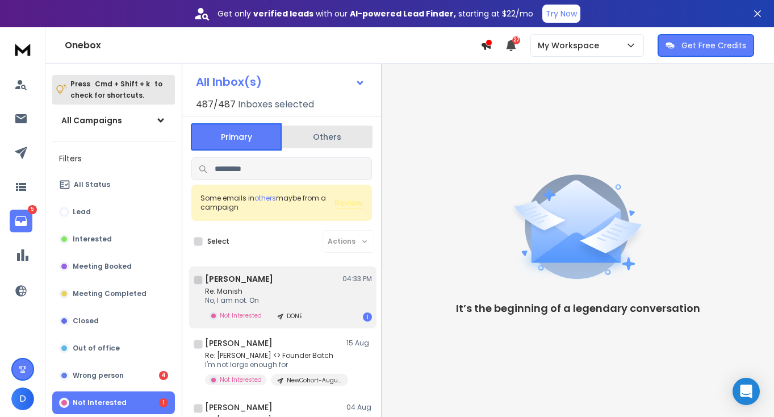
click at [343, 291] on div "Re: Manish No, I am not. On Not Interested DONE 1" at bounding box center [288, 304] width 167 height 35
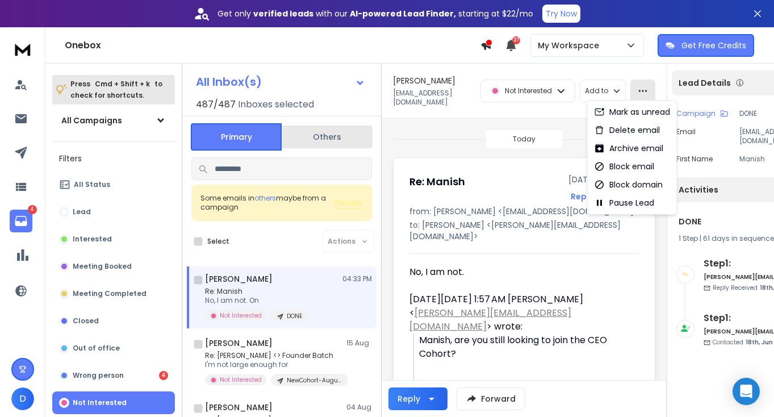
click at [648, 90] on icon "button" at bounding box center [643, 91] width 10 height 10
click at [642, 165] on div "Block email" at bounding box center [624, 166] width 60 height 11
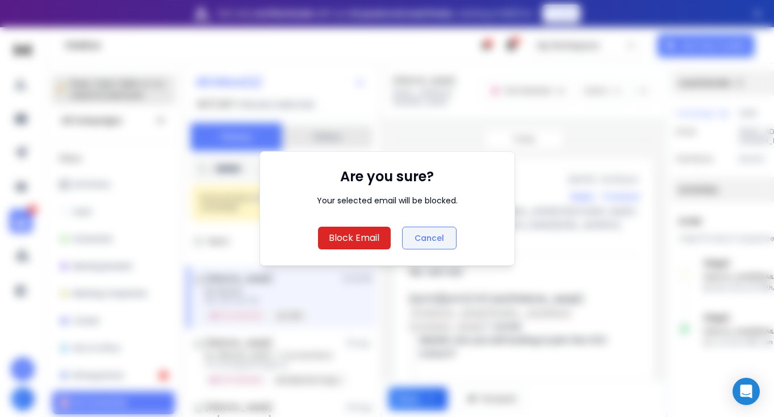
drag, startPoint x: 363, startPoint y: 246, endPoint x: 469, endPoint y: 210, distance: 111.5
click at [363, 246] on button "Block Email" at bounding box center [354, 238] width 73 height 23
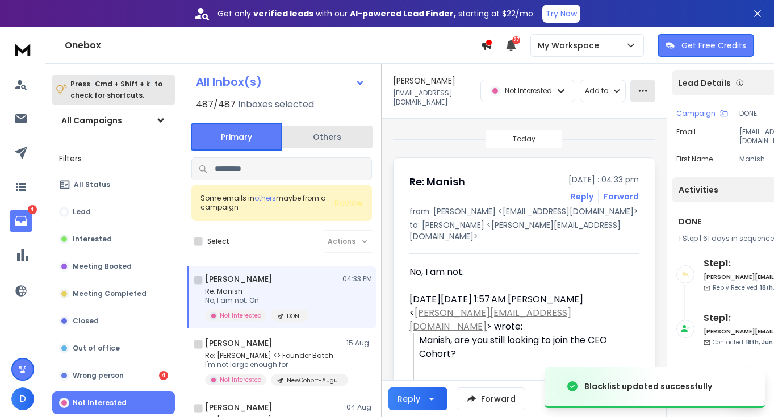
click at [655, 91] on button "button" at bounding box center [642, 90] width 25 height 23
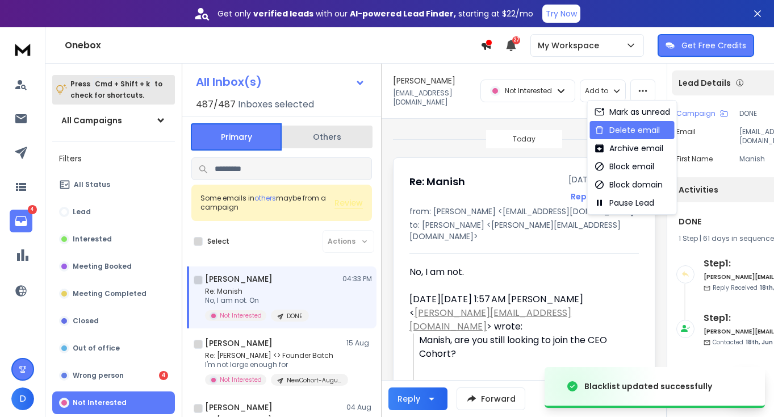
click at [646, 130] on div "Delete email" at bounding box center [626, 129] width 65 height 11
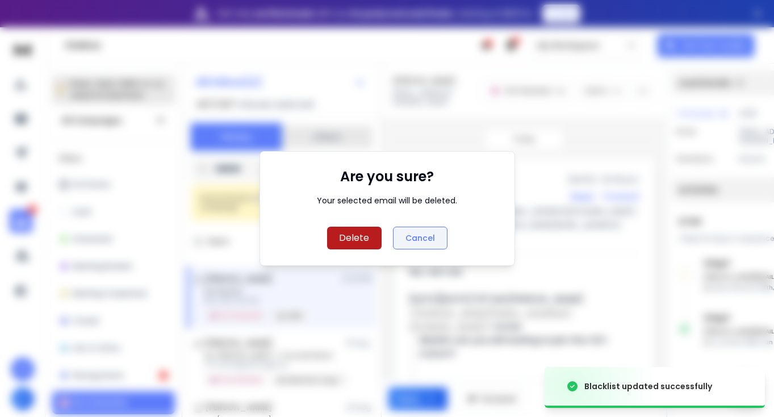
click at [361, 240] on button "Delete" at bounding box center [354, 238] width 55 height 23
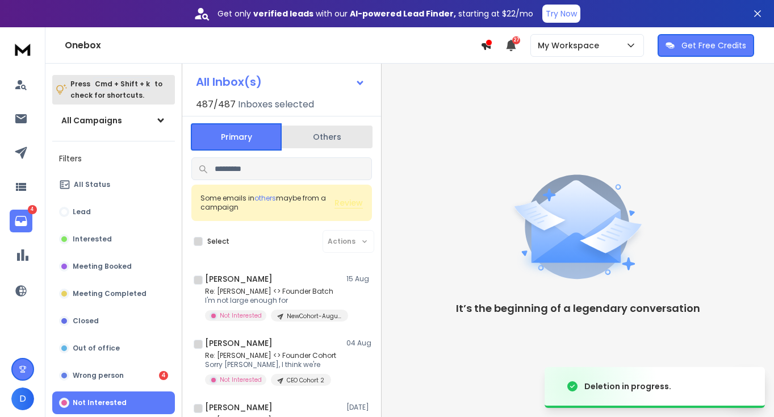
click at [335, 129] on button "Others" at bounding box center [327, 136] width 91 height 25
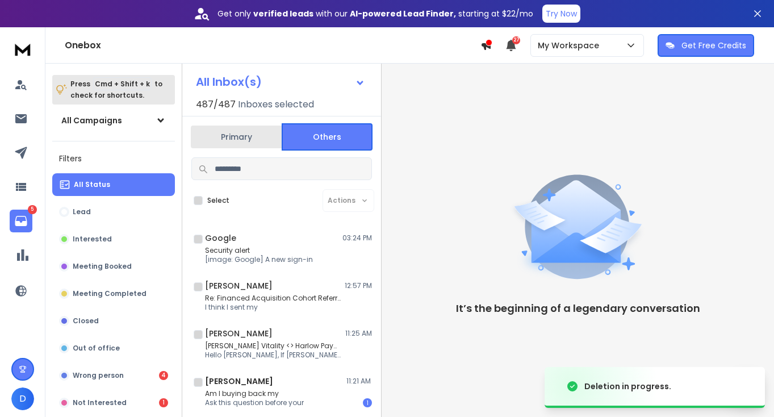
click at [243, 131] on button "Primary" at bounding box center [236, 136] width 91 height 25
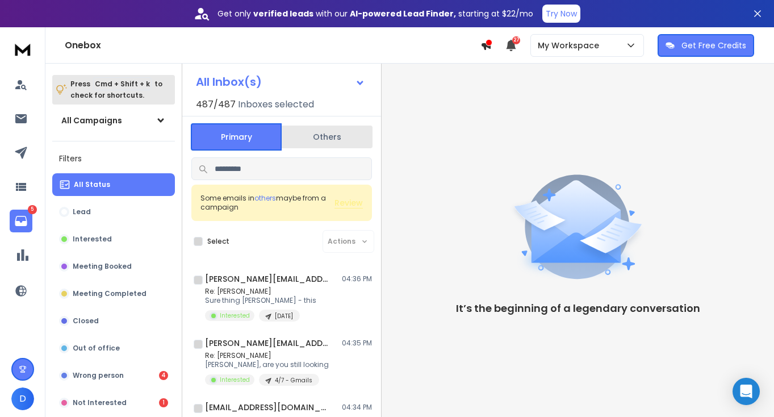
click at [312, 153] on div at bounding box center [282, 166] width 190 height 27
click at [315, 163] on input at bounding box center [281, 168] width 181 height 23
type input "**********"
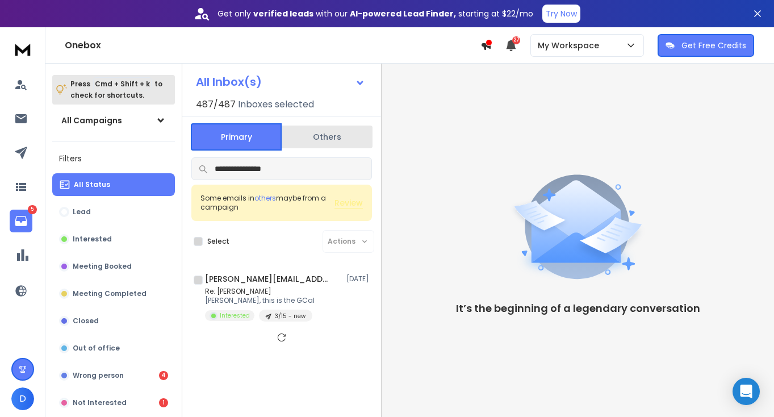
click at [335, 166] on input "**********" at bounding box center [281, 168] width 181 height 23
click at [334, 136] on button "Others" at bounding box center [327, 136] width 91 height 25
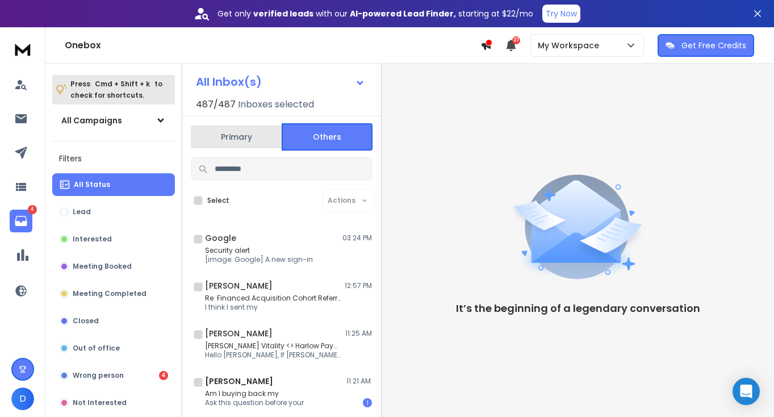
click at [268, 140] on button "Primary" at bounding box center [236, 136] width 91 height 25
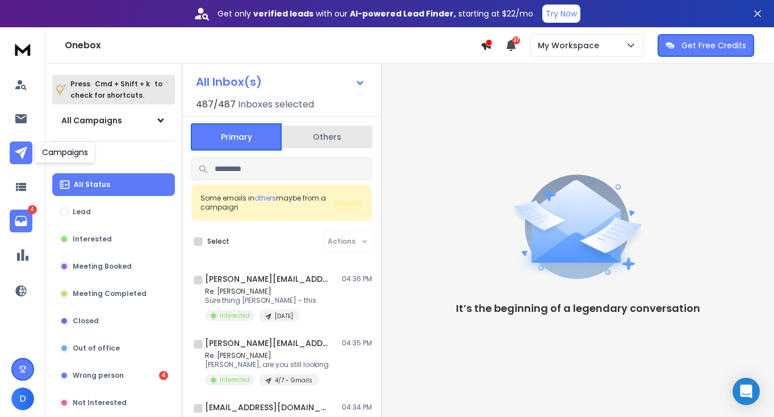
click at [22, 148] on icon at bounding box center [21, 153] width 14 height 14
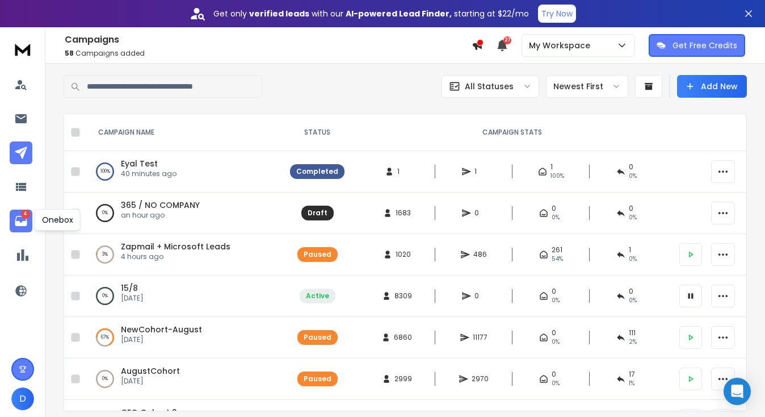
click at [19, 218] on icon at bounding box center [21, 221] width 14 height 14
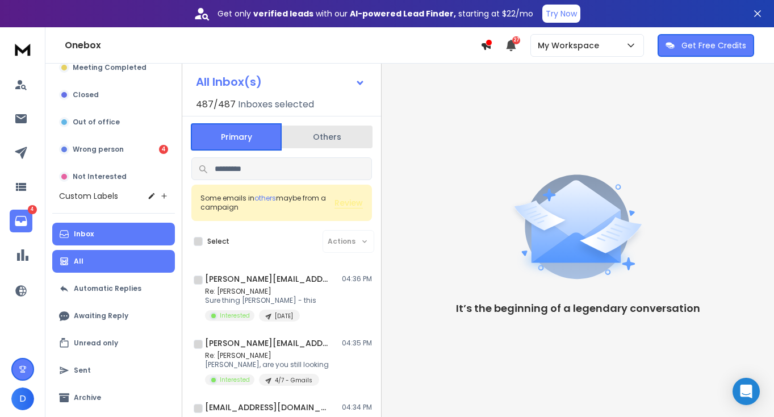
scroll to position [236, 0]
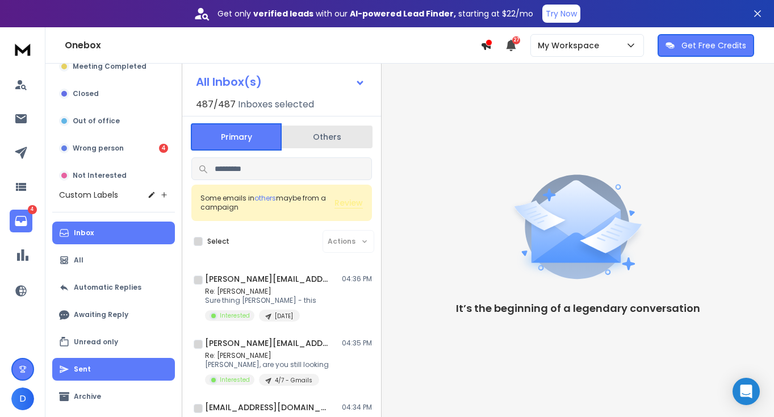
click at [95, 358] on button "Sent" at bounding box center [113, 369] width 123 height 23
click at [89, 228] on p "Inbox" at bounding box center [84, 232] width 20 height 9
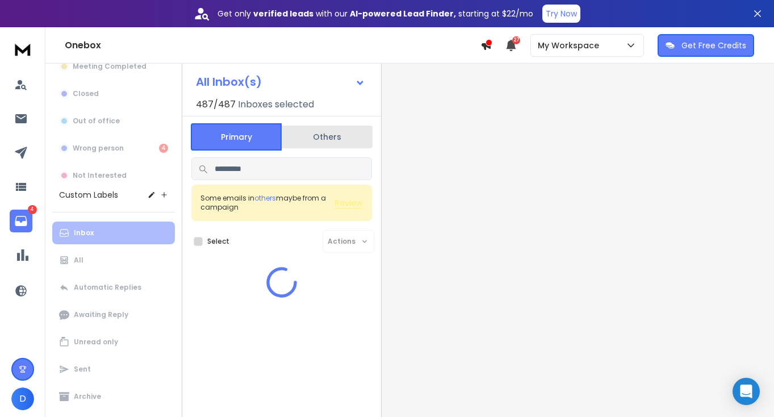
click at [348, 125] on div "All Inbox(s) 487 / 487 Inboxes selected Primary Others Some emails in others ma…" at bounding box center [281, 272] width 199 height 417
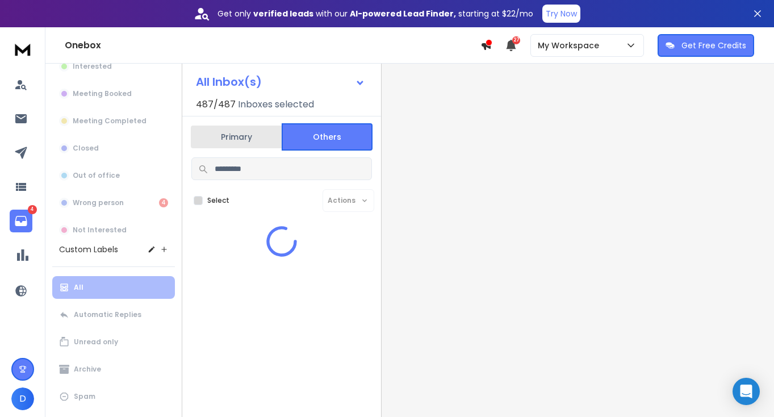
click at [342, 131] on button "Others" at bounding box center [327, 136] width 91 height 27
click at [308, 176] on input at bounding box center [281, 168] width 181 height 23
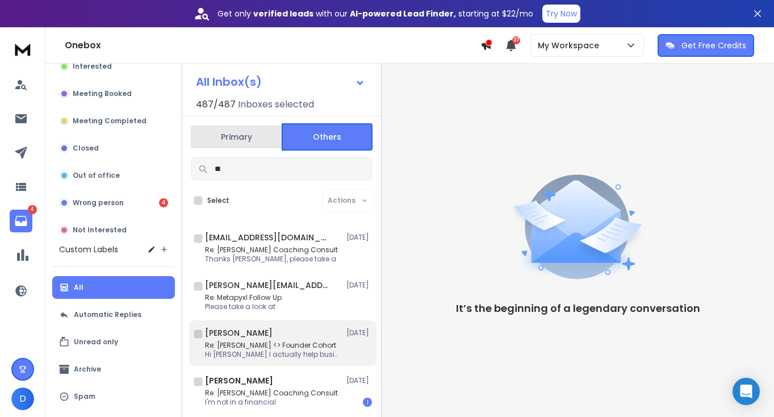
scroll to position [170, 0]
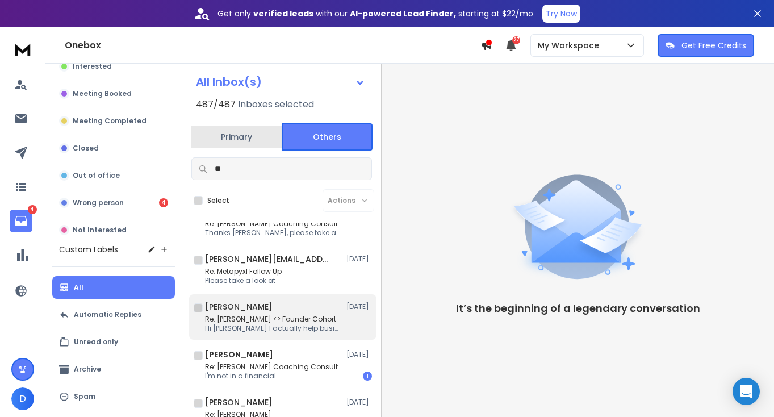
type input "**"
click at [343, 321] on div "Re: Anitha <> Founder Cohort Hi Jonathan I actually help businesses" at bounding box center [288, 324] width 167 height 18
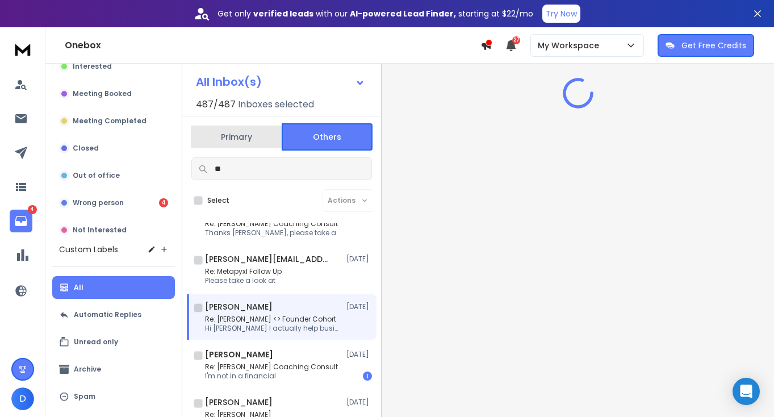
scroll to position [181, 0]
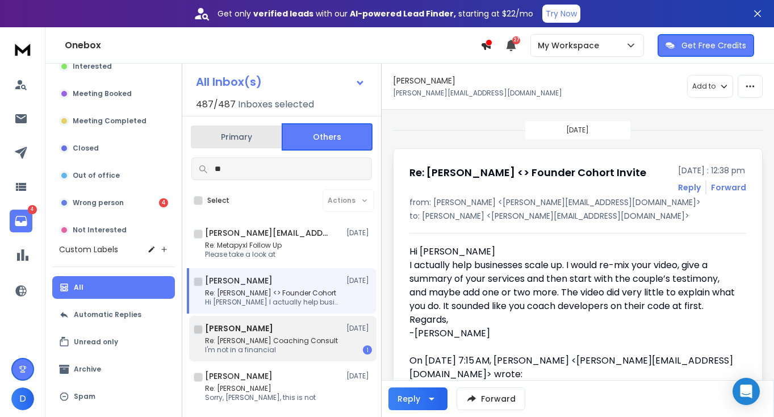
click at [349, 331] on p "26 Jun" at bounding box center [359, 328] width 26 height 9
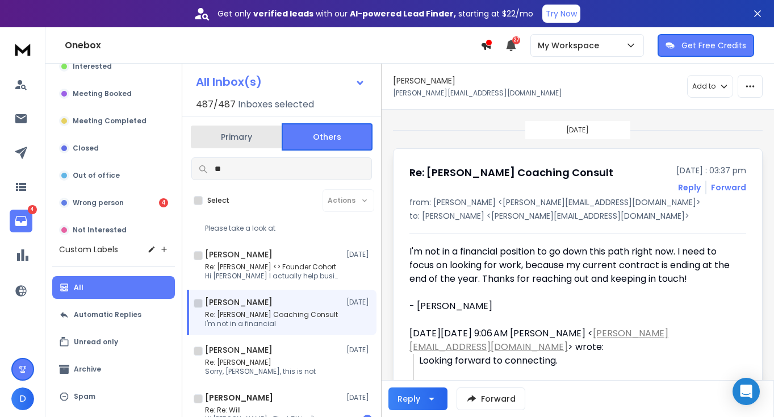
scroll to position [248, 0]
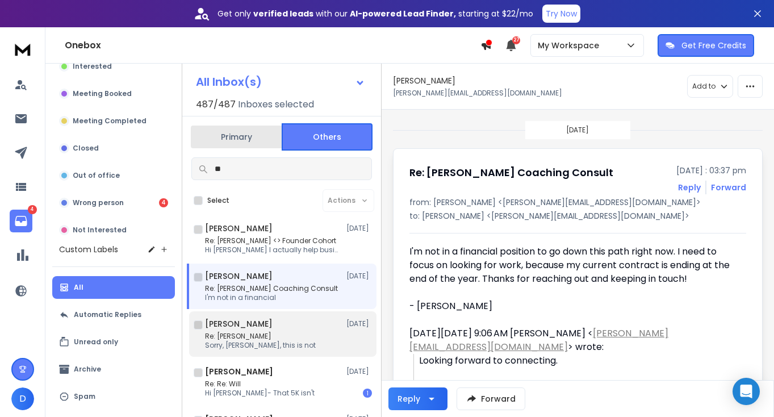
click at [319, 334] on div "Re: Ira Sorry, Jonathan, this is not" at bounding box center [288, 341] width 167 height 18
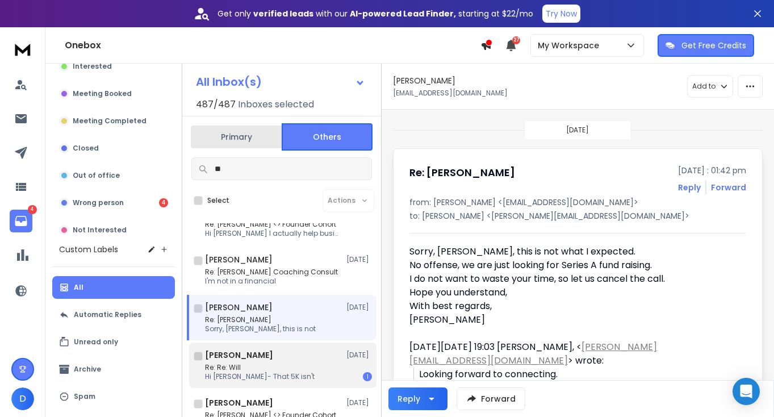
scroll to position [274, 0]
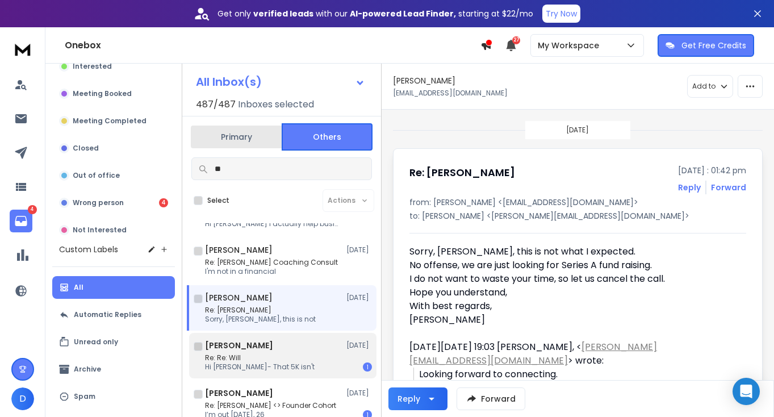
click at [312, 354] on div "Re: Re: Will Hi Jonathan- That 5K isn't 1" at bounding box center [288, 362] width 167 height 18
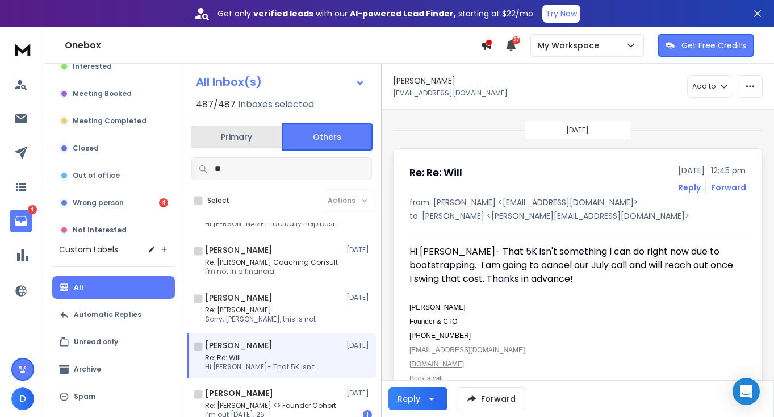
click at [416, 391] on button "Reply" at bounding box center [417, 398] width 59 height 23
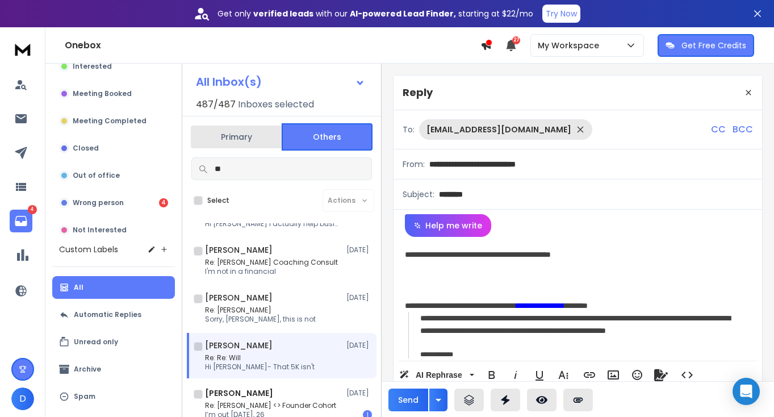
click at [415, 257] on div "**********" at bounding box center [569, 254] width 329 height 12
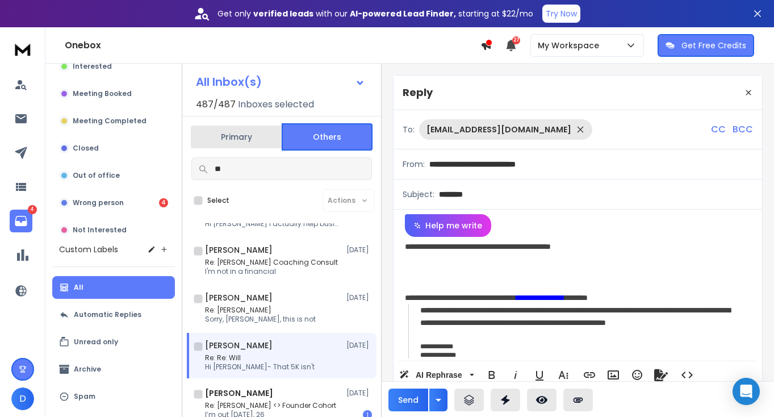
scroll to position [0, 0]
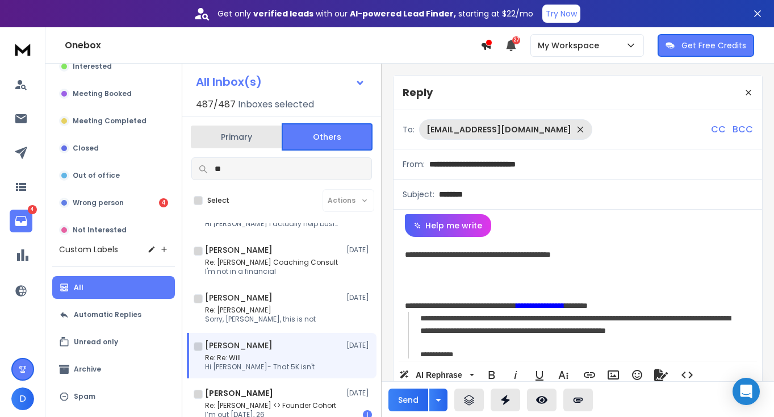
click at [409, 396] on button "Send" at bounding box center [408, 399] width 40 height 23
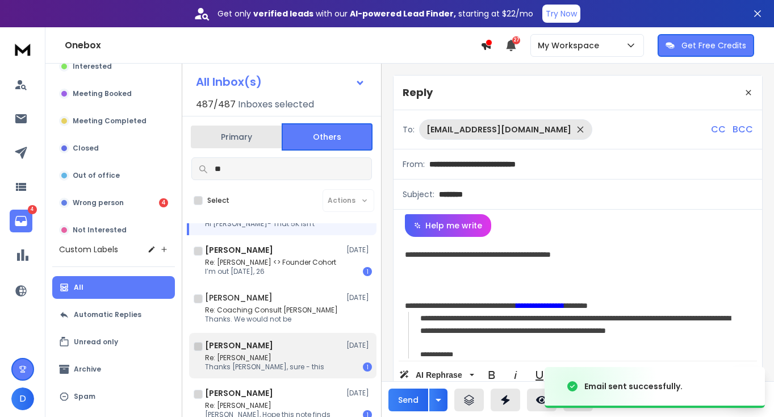
scroll to position [418, 0]
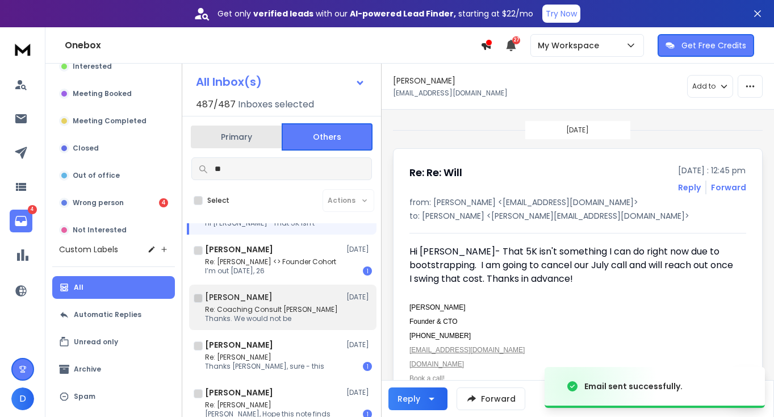
click at [325, 305] on div "Alex Schaffhausen 26 Jun Re: Coaching Consult Alex Schaffhausen Thanks. We woul…" at bounding box center [288, 307] width 167 height 32
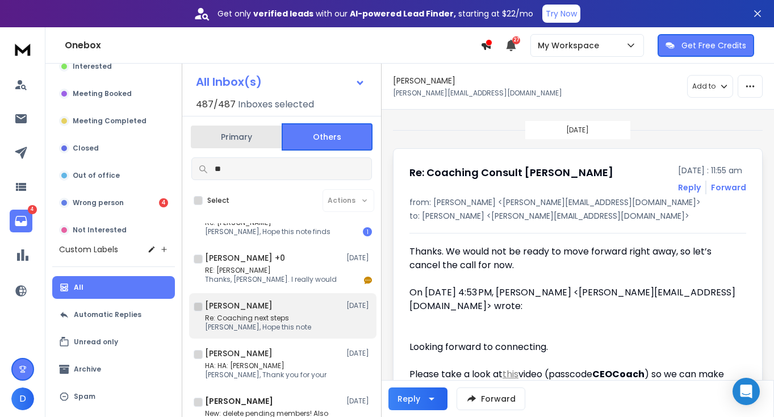
scroll to position [614, 0]
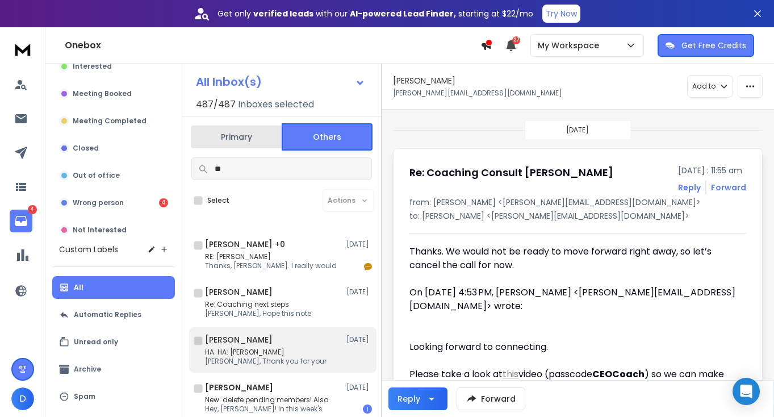
click at [325, 336] on div "Andrei Perjan 20 Mar" at bounding box center [288, 339] width 167 height 11
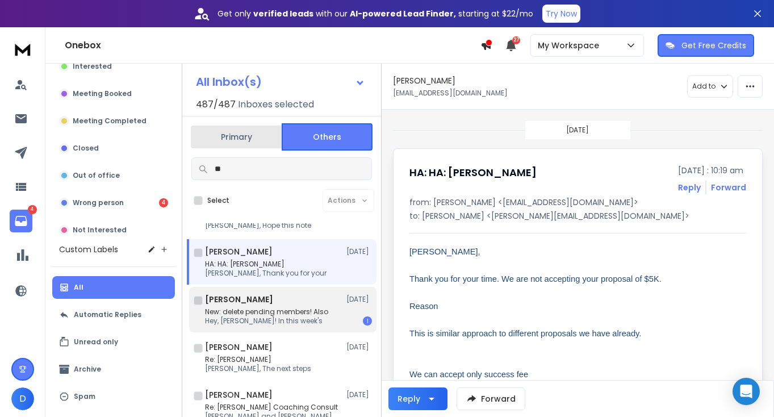
scroll to position [705, 0]
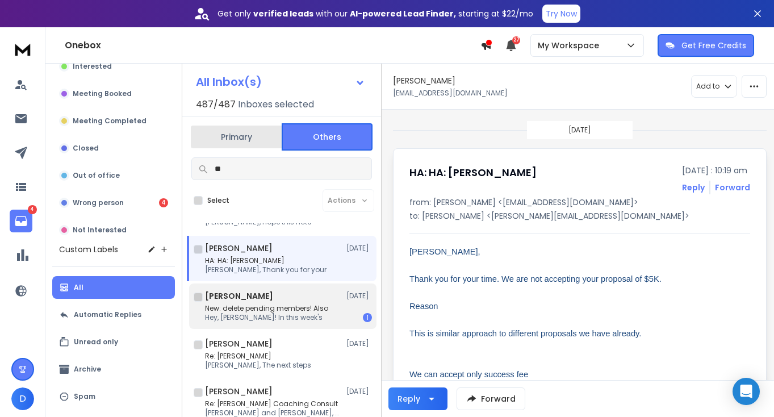
click at [347, 314] on div "New: delete pending members! Also Hey, Jon! In this week's 1" at bounding box center [288, 313] width 167 height 18
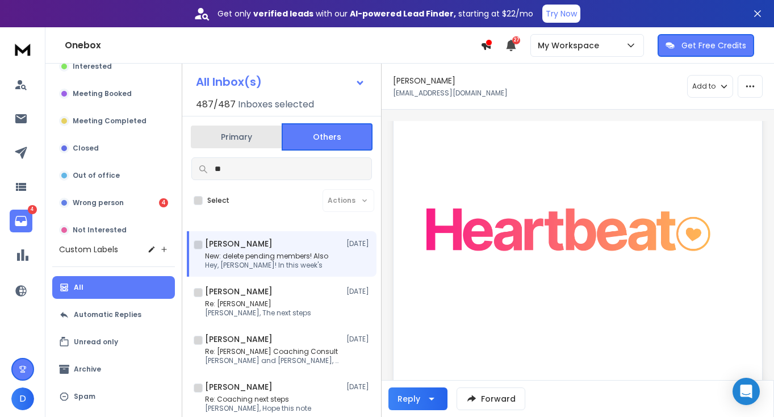
scroll to position [836, 0]
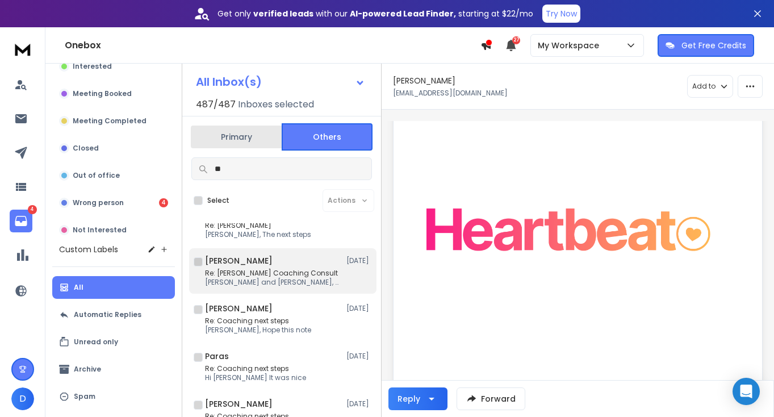
click at [317, 265] on div "Atul Wahi 18 Mar" at bounding box center [288, 260] width 167 height 11
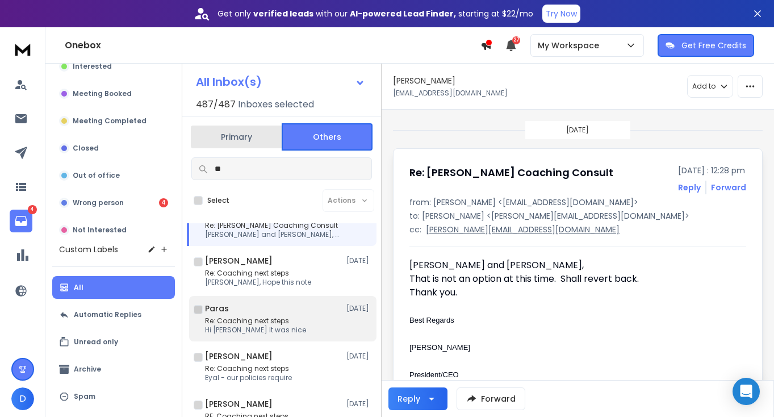
scroll to position [888, 0]
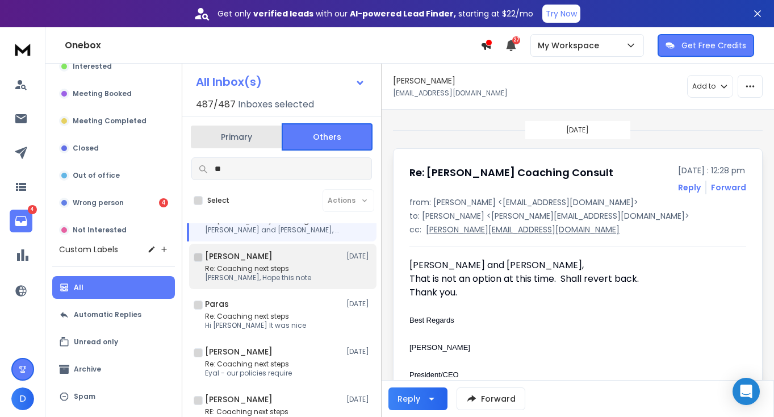
click at [350, 275] on div "Re: Coaching next steps Mr. Epner, Hope this note" at bounding box center [288, 273] width 167 height 18
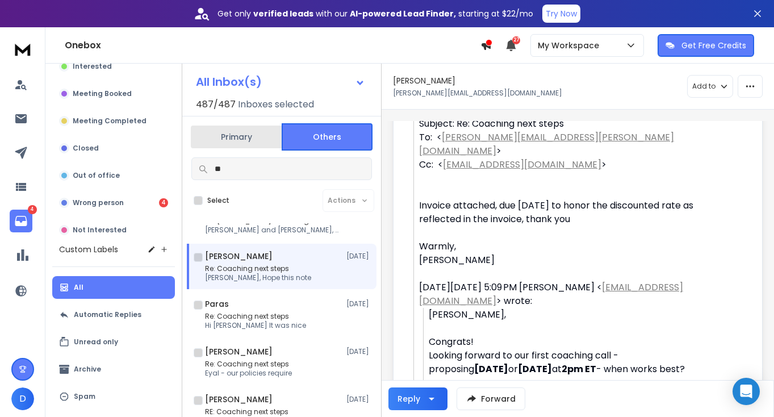
scroll to position [0, 0]
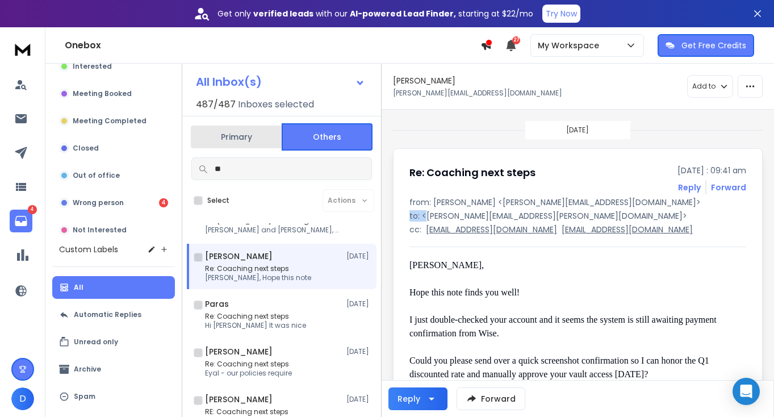
drag, startPoint x: 426, startPoint y: 213, endPoint x: 496, endPoint y: 210, distance: 69.9
click at [496, 210] on div "Re: Coaching next steps 16 March 2025 : 09:41 am Reply Forward from: Adam Colli…" at bounding box center [577, 200] width 337 height 70
drag, startPoint x: 416, startPoint y: 394, endPoint x: 479, endPoint y: 271, distance: 138.6
click at [484, 285] on div "Adam Collins AC adam@jonathanherzogcoach.com Add to 155 days ago Re: Coaching n…" at bounding box center [578, 272] width 392 height 417
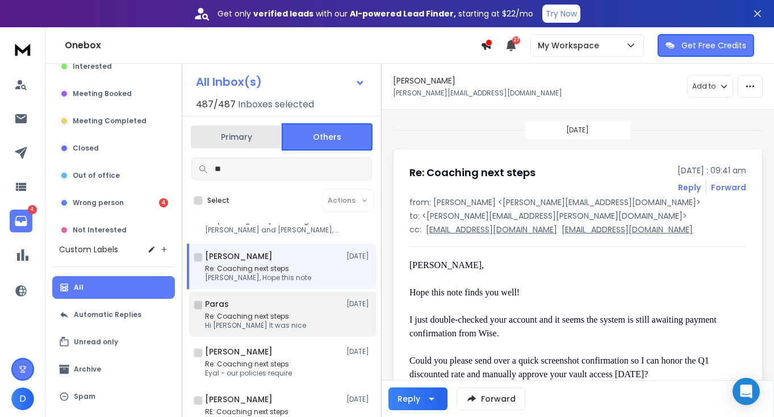
click at [253, 316] on p "Re: Coaching next steps" at bounding box center [255, 316] width 101 height 9
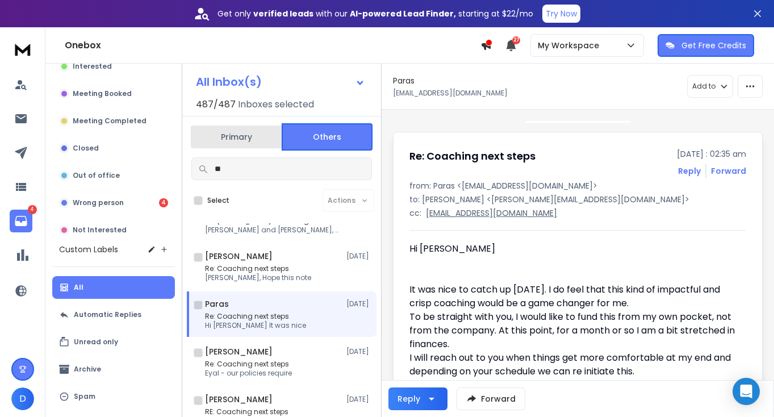
scroll to position [26, 0]
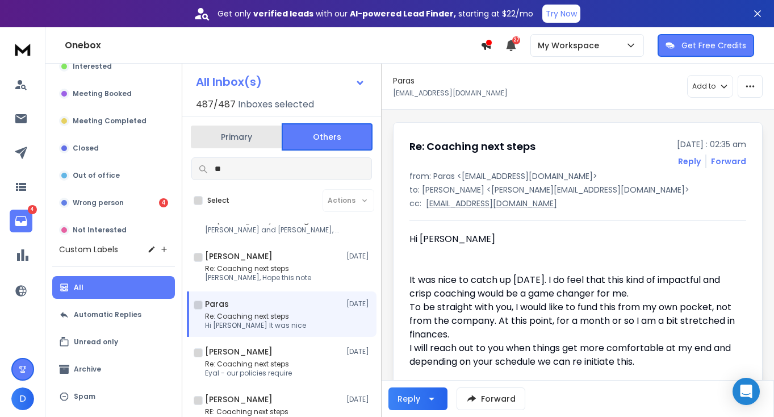
click at [409, 399] on div "Reply" at bounding box center [408, 398] width 23 height 11
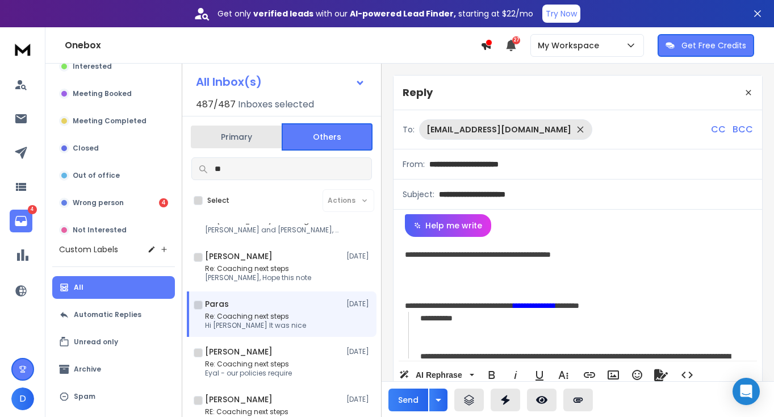
click at [414, 297] on div "**********" at bounding box center [577, 297] width 368 height 121
click at [414, 297] on div at bounding box center [578, 292] width 346 height 12
click at [413, 259] on div "**********" at bounding box center [569, 254] width 329 height 12
click at [714, 131] on p "CC" at bounding box center [718, 130] width 15 height 14
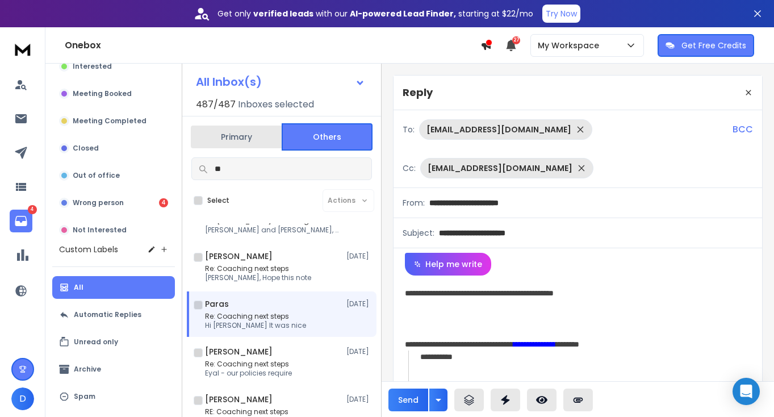
click at [579, 170] on icon at bounding box center [582, 168] width 6 height 6
click at [501, 299] on div "**********" at bounding box center [577, 335] width 368 height 121
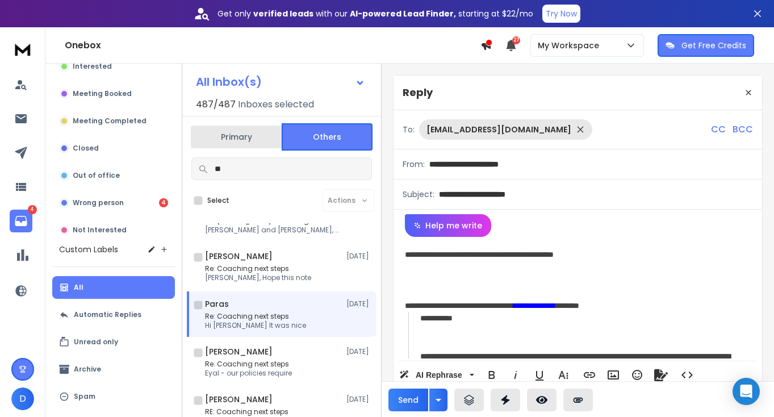
click at [409, 402] on button "Send" at bounding box center [408, 399] width 40 height 23
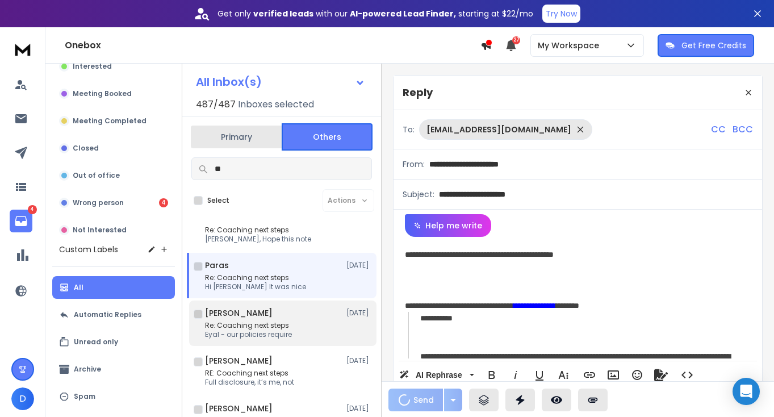
scroll to position [940, 0]
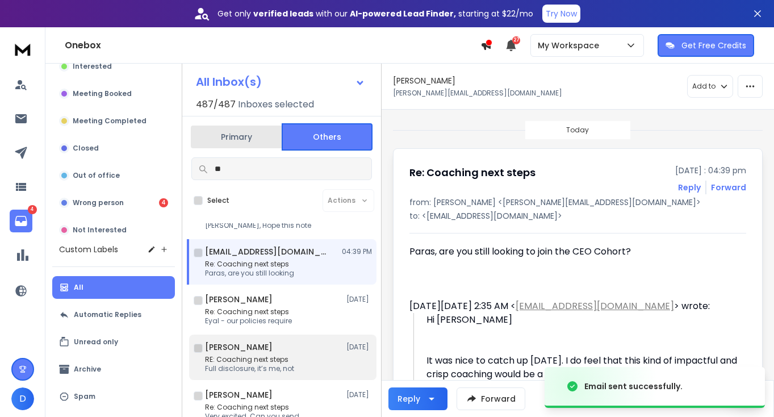
click at [328, 353] on div "Kerby Skurat 26 Feb RE: Coaching next steps Full disclosure, it’s me, not" at bounding box center [288, 357] width 167 height 32
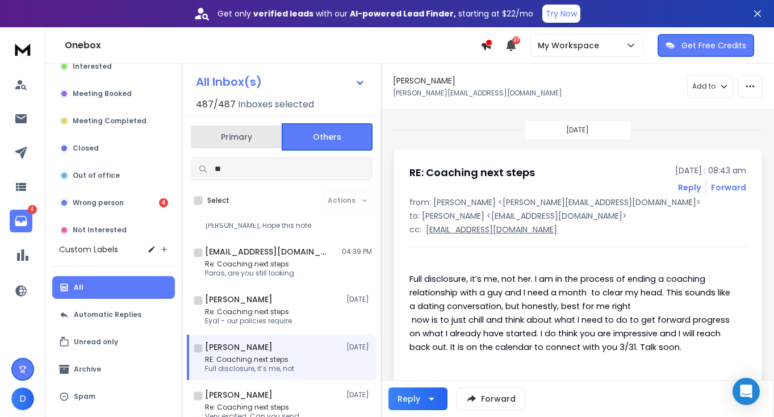
click at [406, 396] on div "Reply" at bounding box center [408, 398] width 23 height 11
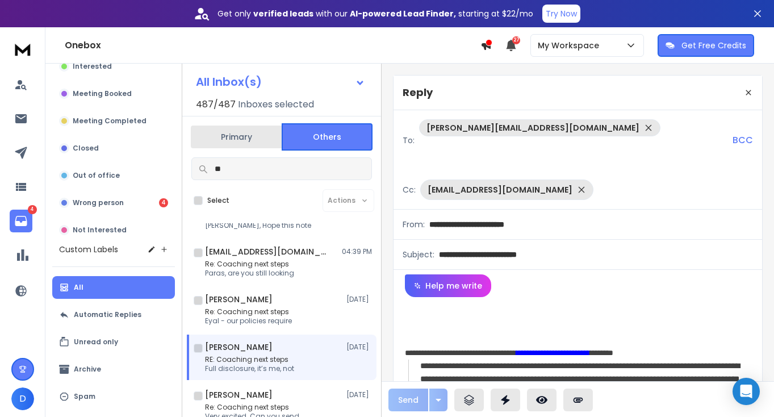
click at [577, 191] on icon at bounding box center [581, 189] width 9 height 9
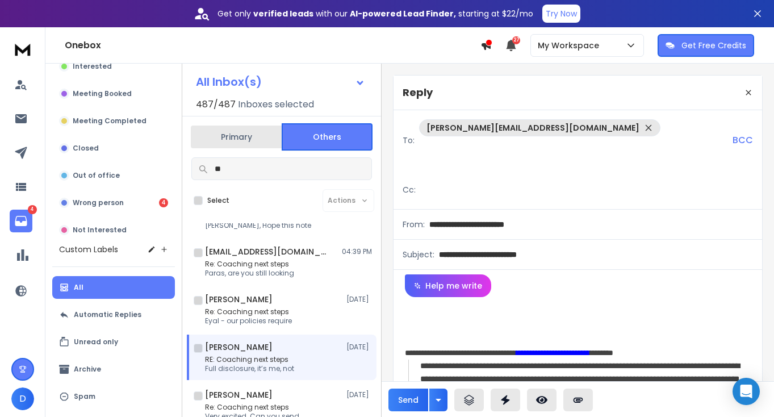
click at [426, 306] on div "**********" at bounding box center [577, 357] width 368 height 121
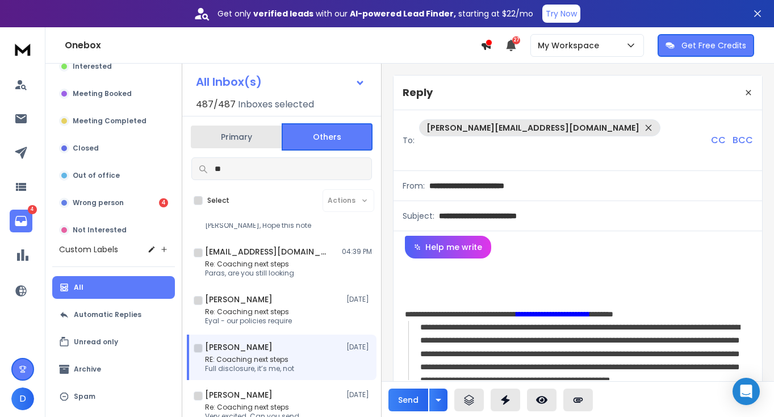
click at [411, 275] on div at bounding box center [578, 276] width 346 height 12
click at [410, 278] on div "**********" at bounding box center [569, 276] width 329 height 12
click at [416, 398] on button "Send" at bounding box center [408, 399] width 40 height 23
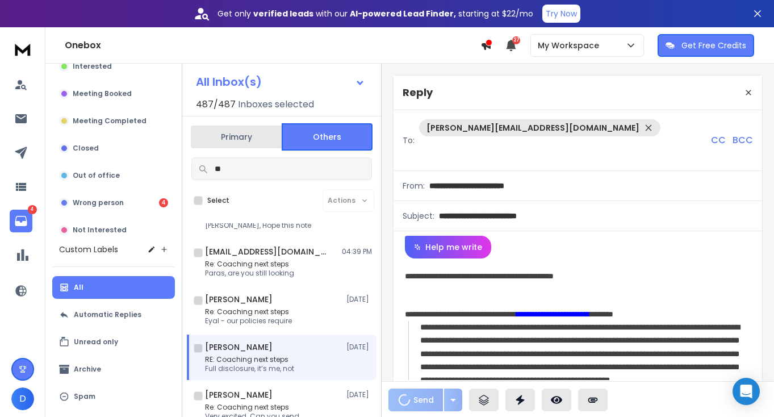
scroll to position [1004, 0]
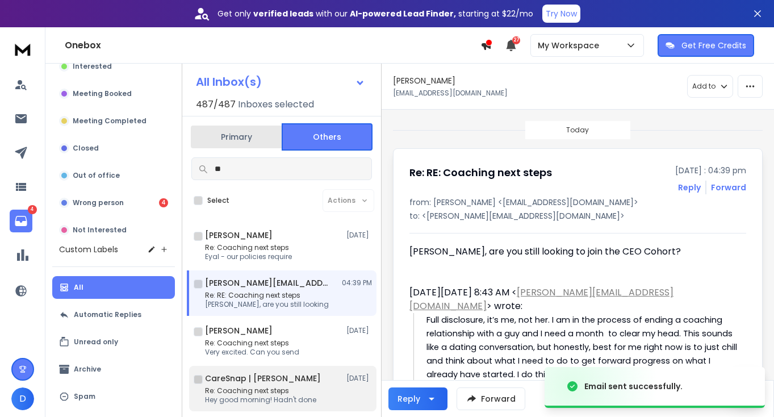
click at [351, 388] on div "Re: Coaching next steps Hey good morning! Hadn't done" at bounding box center [288, 395] width 167 height 18
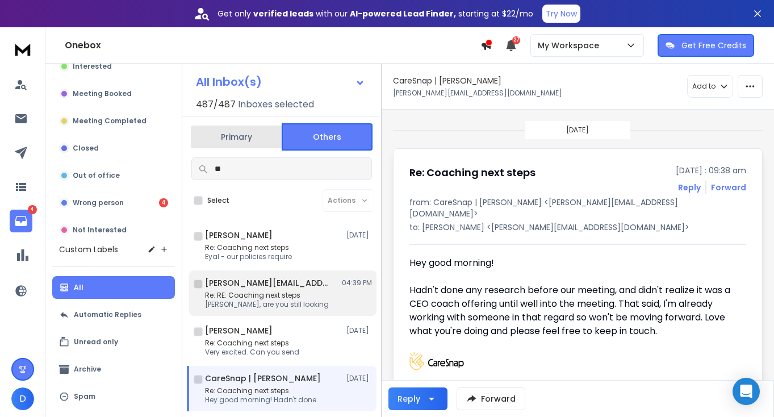
scroll to position [848, 0]
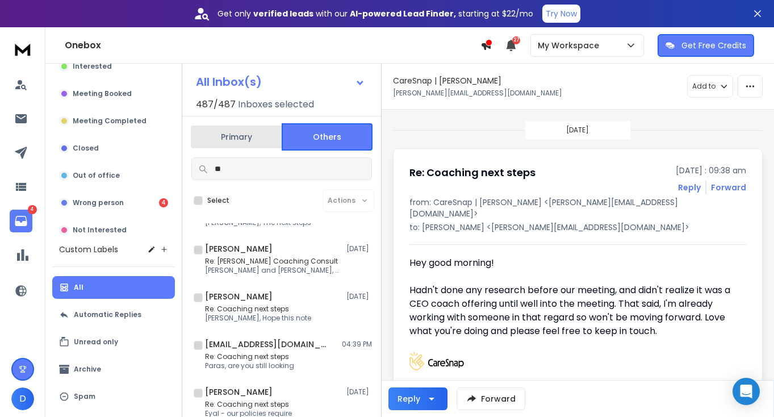
click at [235, 170] on input "**" at bounding box center [281, 168] width 181 height 23
click at [246, 132] on button "Primary" at bounding box center [236, 136] width 91 height 25
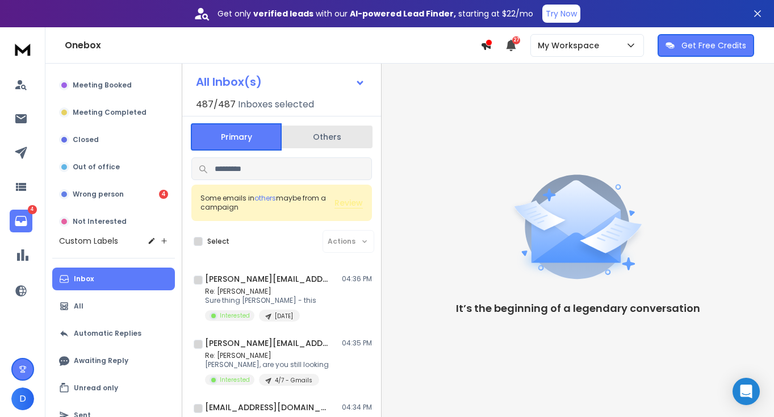
click at [332, 137] on button "Others" at bounding box center [327, 136] width 91 height 25
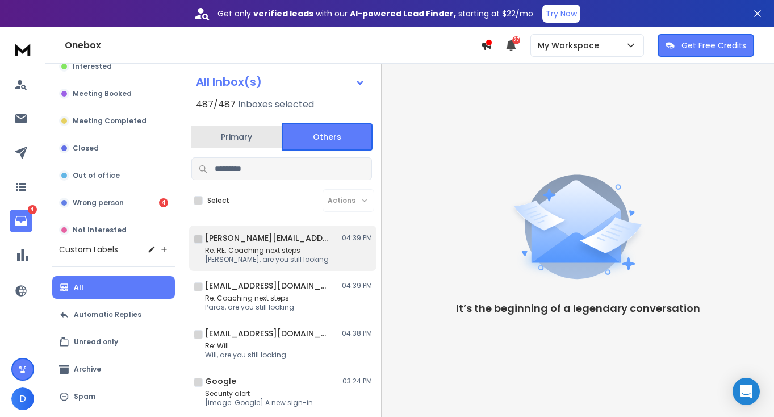
click at [358, 259] on div "Re: RE: Coaching next steps Kerby, are you still looking" at bounding box center [288, 255] width 167 height 18
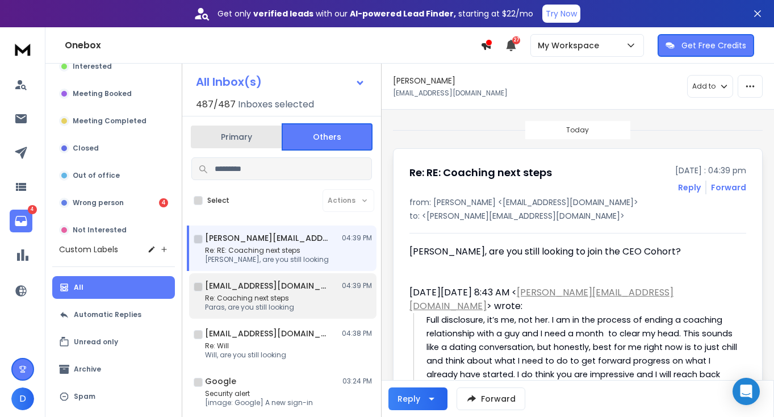
click at [294, 291] on div "paras@qdesq.com 04:39 PM" at bounding box center [288, 285] width 167 height 11
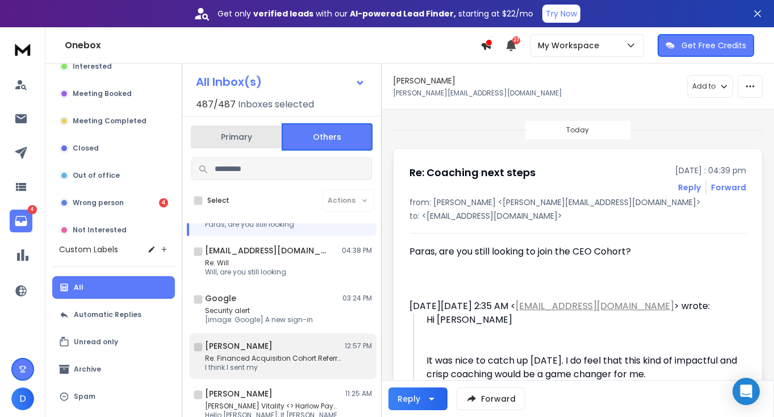
scroll to position [104, 0]
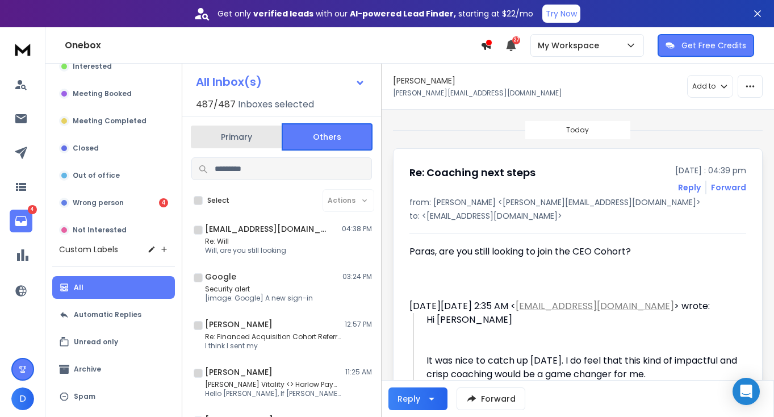
click at [229, 132] on button "Primary" at bounding box center [236, 136] width 91 height 25
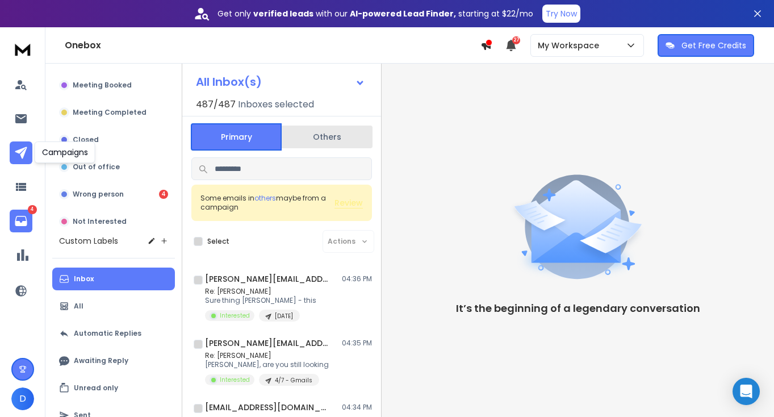
click at [22, 147] on icon at bounding box center [21, 153] width 14 height 14
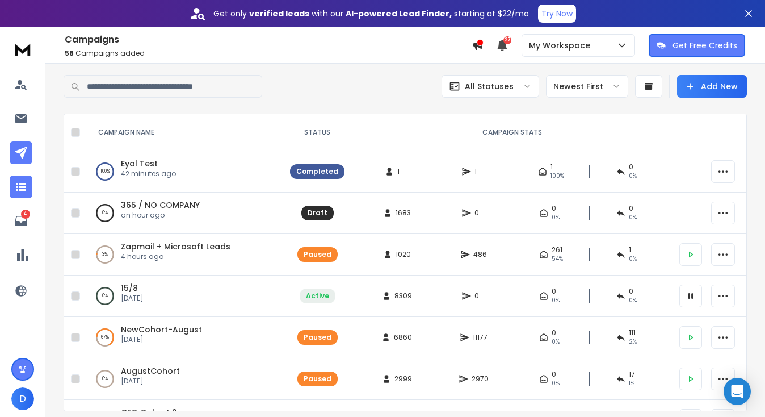
click at [26, 183] on icon at bounding box center [21, 187] width 10 height 8
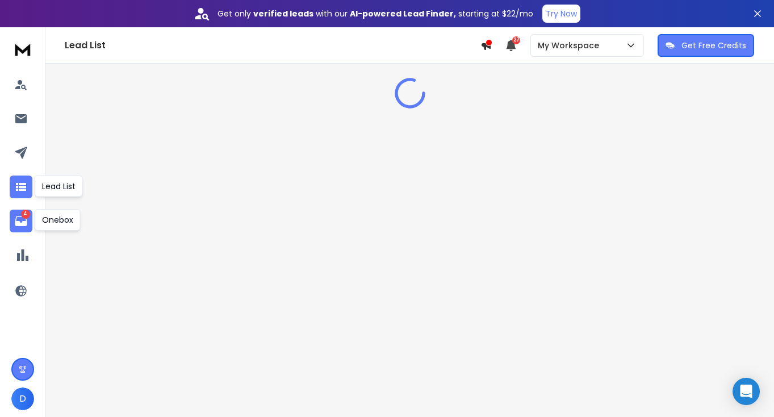
click at [19, 214] on icon at bounding box center [21, 221] width 14 height 14
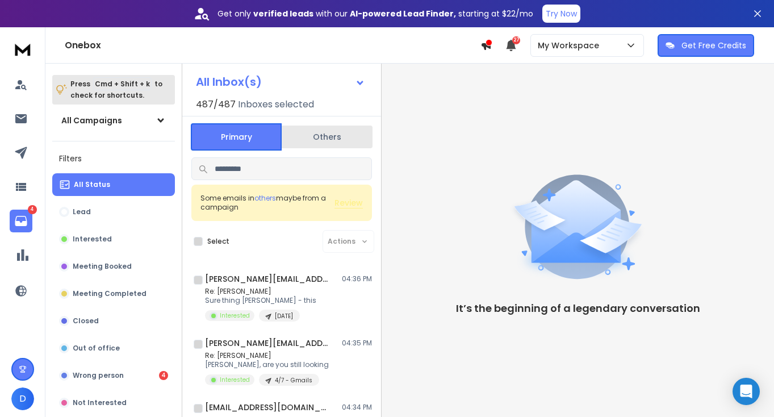
click at [333, 124] on div "All Inbox(s) 487 / 487 Inboxes selected Primary Others Some emails in others ma…" at bounding box center [281, 272] width 199 height 417
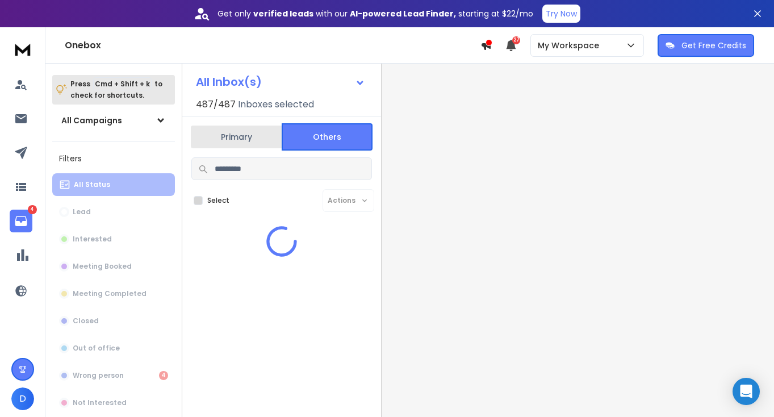
click at [337, 133] on button "Others" at bounding box center [327, 136] width 91 height 27
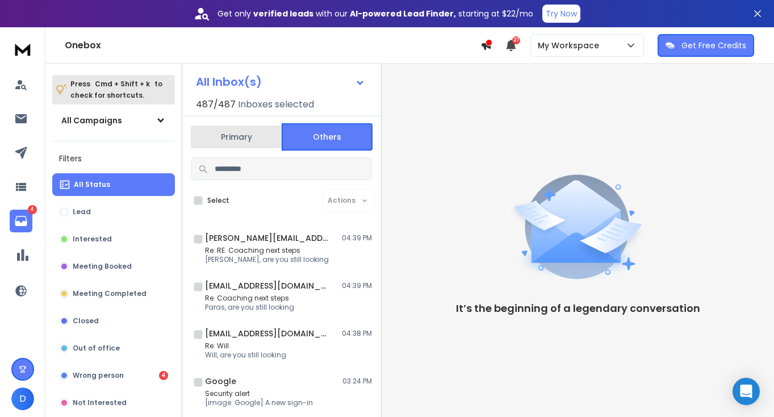
click at [254, 170] on input at bounding box center [281, 168] width 181 height 23
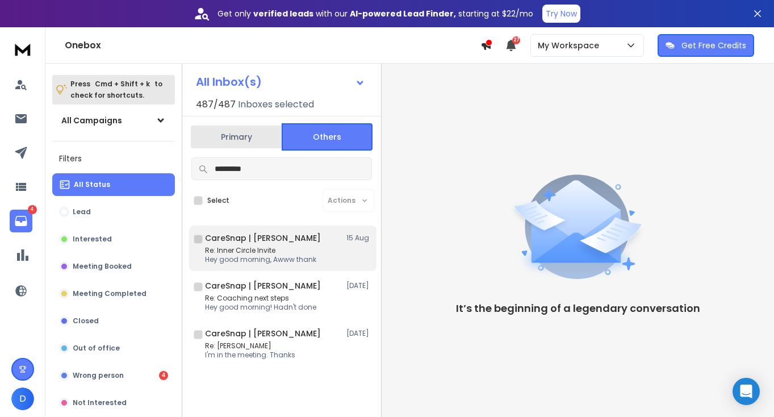
type input "*********"
click at [313, 252] on p "Re: Inner Circle Invite" at bounding box center [260, 250] width 111 height 9
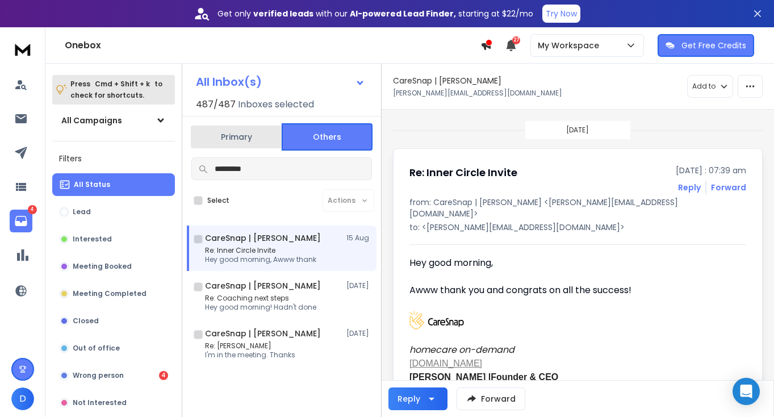
click at [417, 403] on div "Reply" at bounding box center [408, 398] width 23 height 11
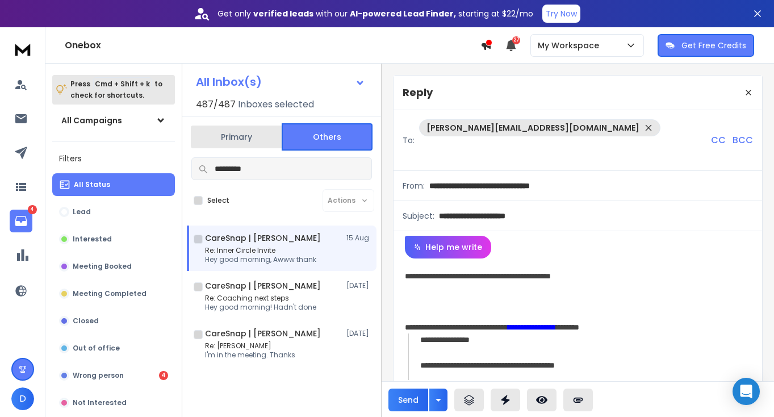
click at [420, 270] on div "**********" at bounding box center [569, 276] width 329 height 12
click at [421, 397] on button "Send" at bounding box center [408, 399] width 40 height 23
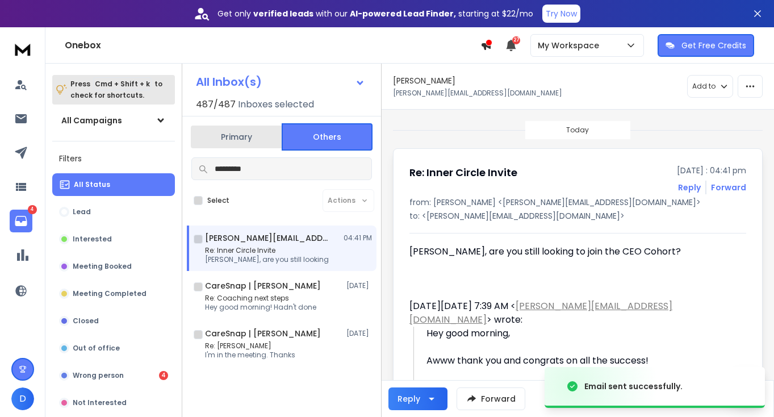
click at [276, 174] on input "*********" at bounding box center [281, 168] width 181 height 23
click at [251, 140] on button "Primary" at bounding box center [236, 136] width 91 height 25
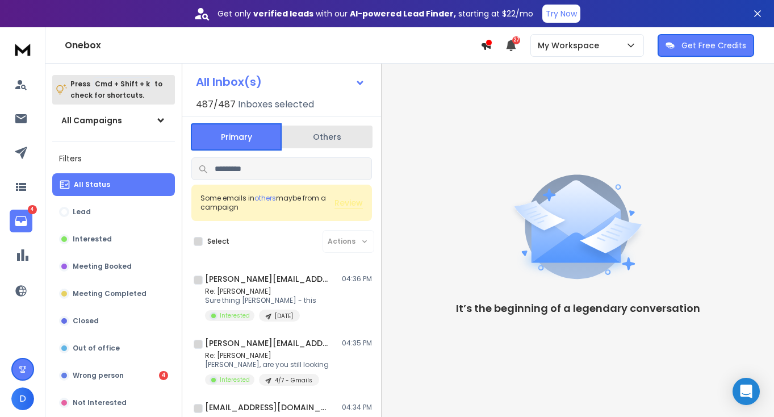
click at [329, 134] on button "Others" at bounding box center [327, 136] width 91 height 25
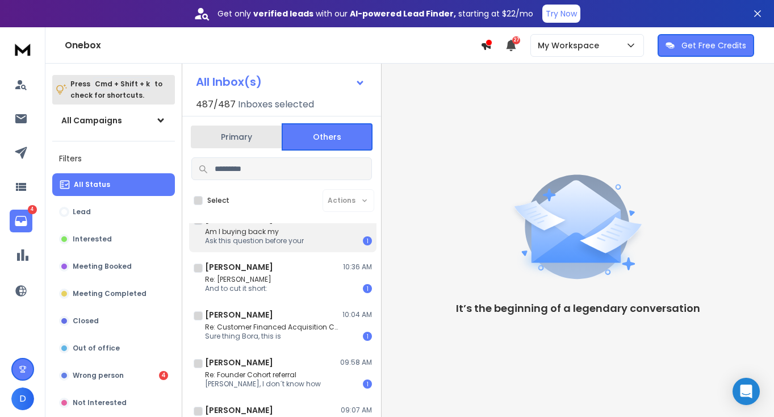
scroll to position [326, 0]
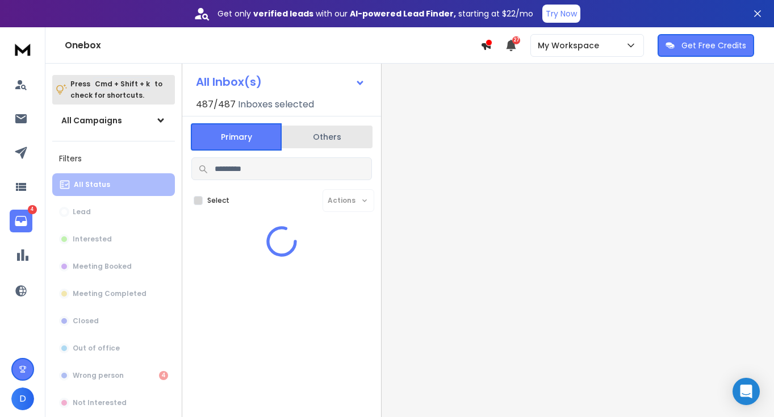
click at [241, 128] on button "Primary" at bounding box center [236, 136] width 91 height 27
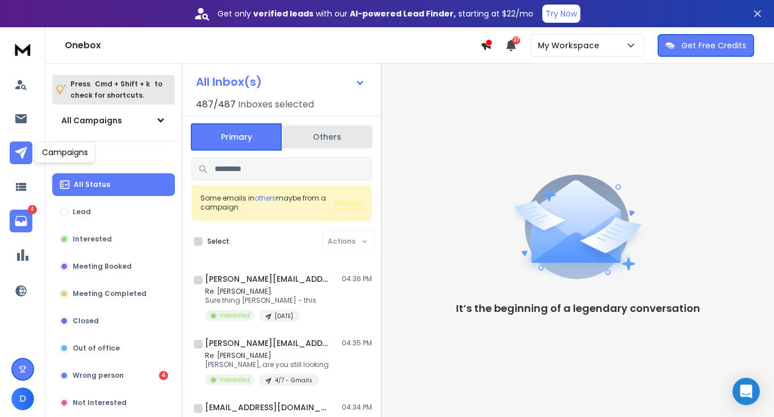
click at [18, 146] on icon at bounding box center [21, 153] width 14 height 14
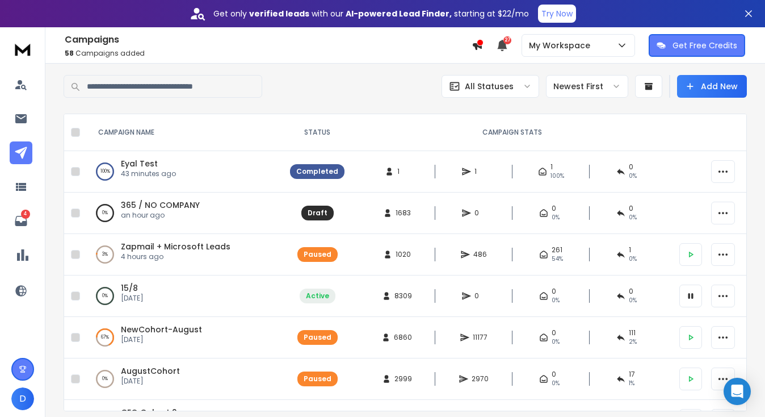
click at [29, 208] on div "4" at bounding box center [23, 189] width 26 height 233
click at [26, 212] on p "4" at bounding box center [25, 213] width 9 height 9
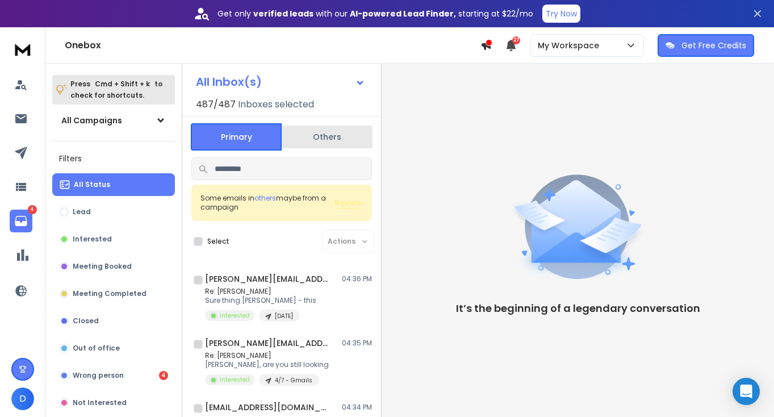
click at [327, 130] on button "Others" at bounding box center [327, 136] width 91 height 25
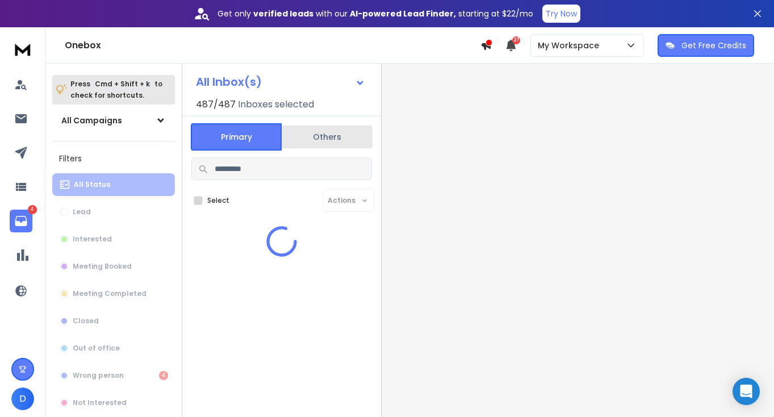
click at [244, 139] on button "Primary" at bounding box center [236, 136] width 91 height 27
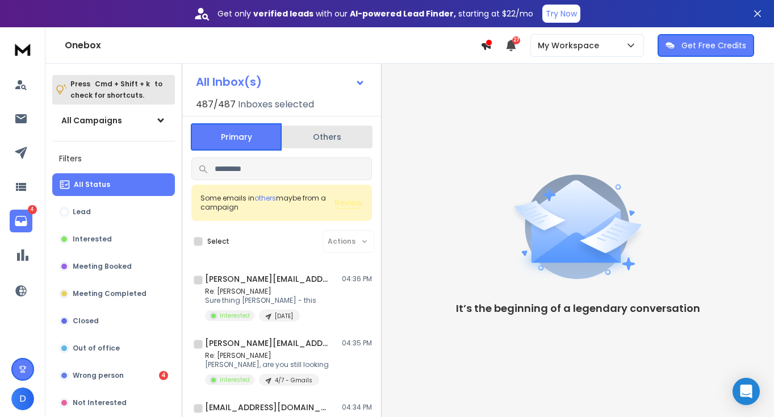
click at [342, 128] on button "Others" at bounding box center [327, 136] width 91 height 25
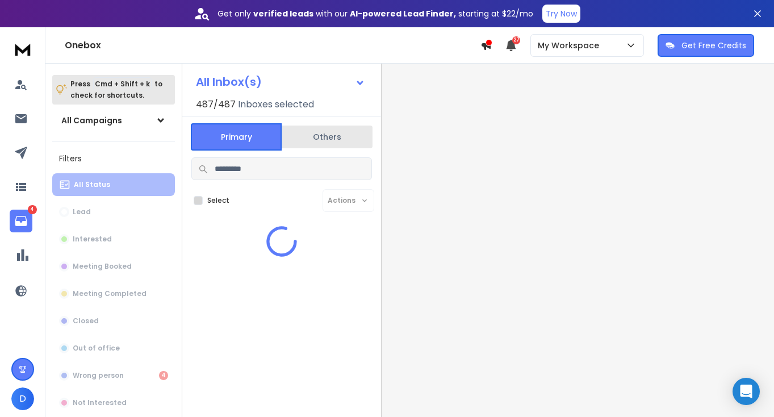
click at [272, 132] on button "Primary" at bounding box center [236, 136] width 91 height 27
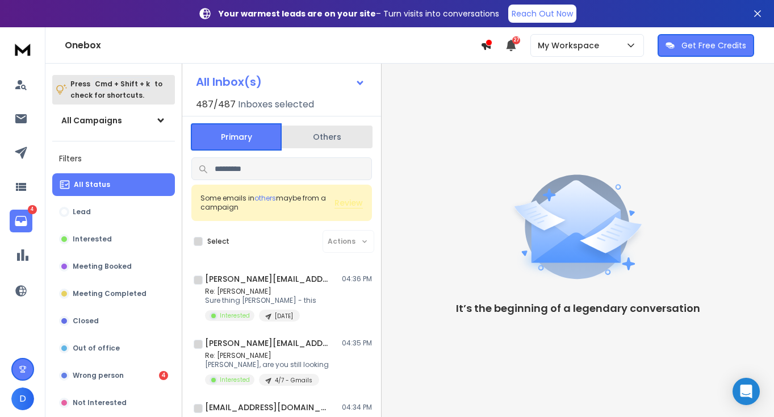
click at [300, 119] on div "All Inbox(s) 487 / 487 Inboxes selected Primary Others Some emails in others ma…" at bounding box center [281, 272] width 199 height 417
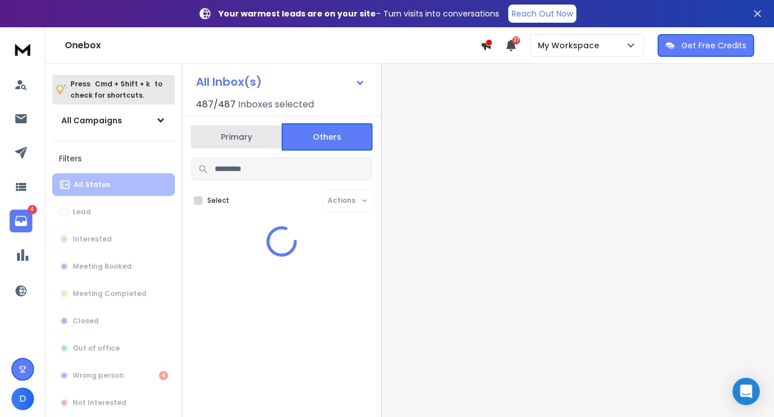
click at [301, 129] on button "Others" at bounding box center [327, 136] width 91 height 27
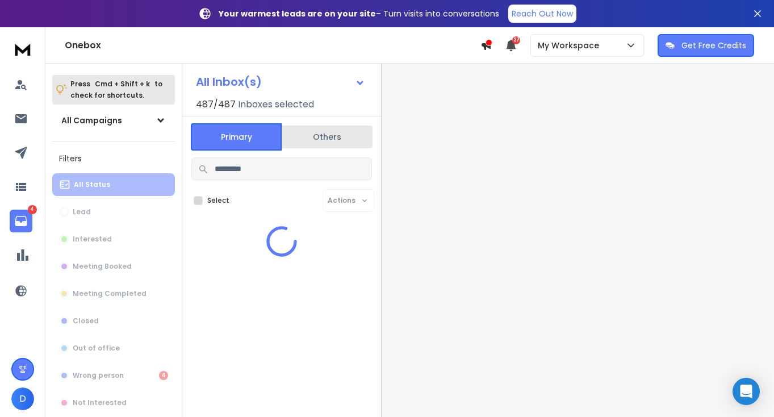
click at [261, 142] on button "Primary" at bounding box center [236, 136] width 91 height 27
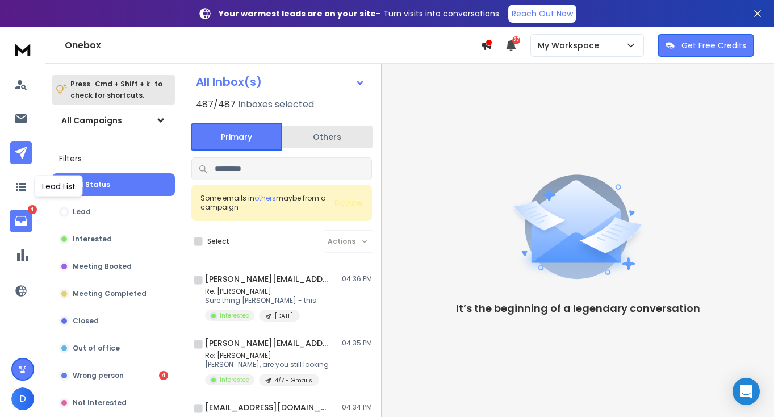
click at [15, 163] on link at bounding box center [21, 152] width 23 height 23
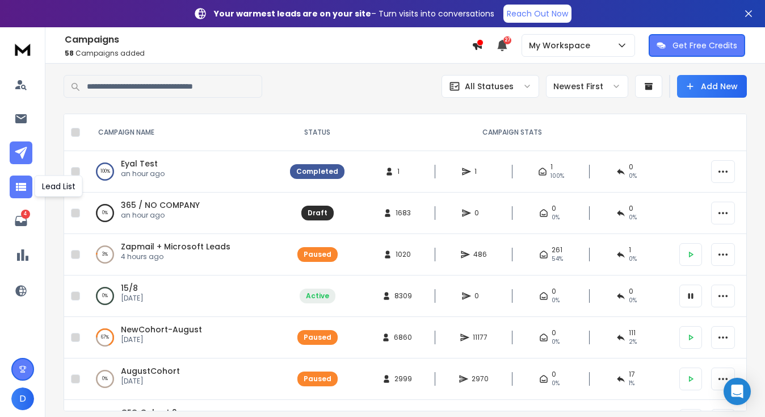
click at [27, 189] on icon at bounding box center [21, 187] width 14 height 14
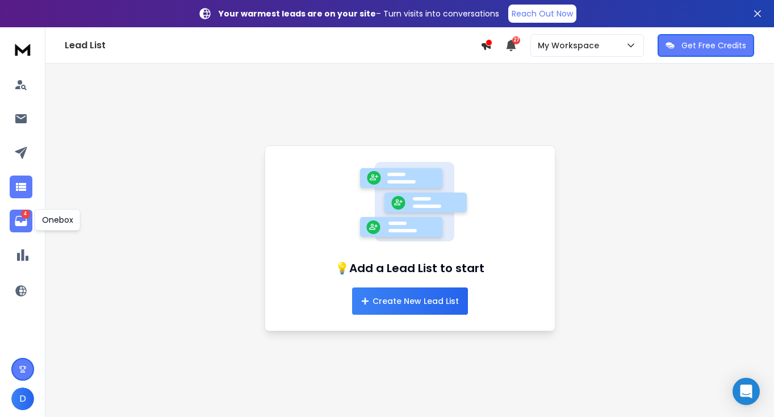
click at [20, 217] on icon at bounding box center [21, 221] width 14 height 14
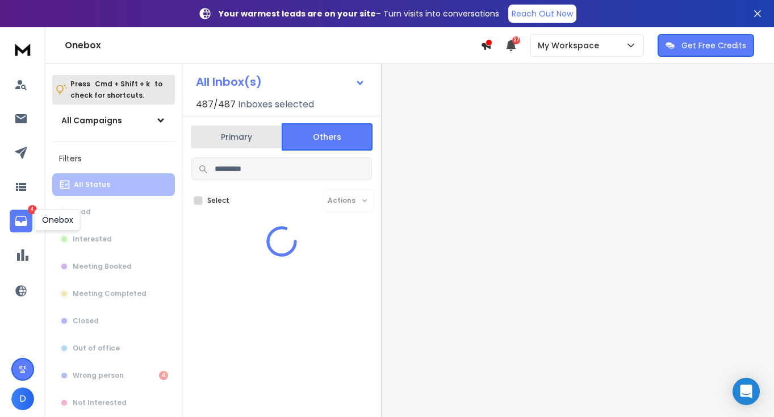
click at [329, 139] on button "Others" at bounding box center [327, 136] width 91 height 27
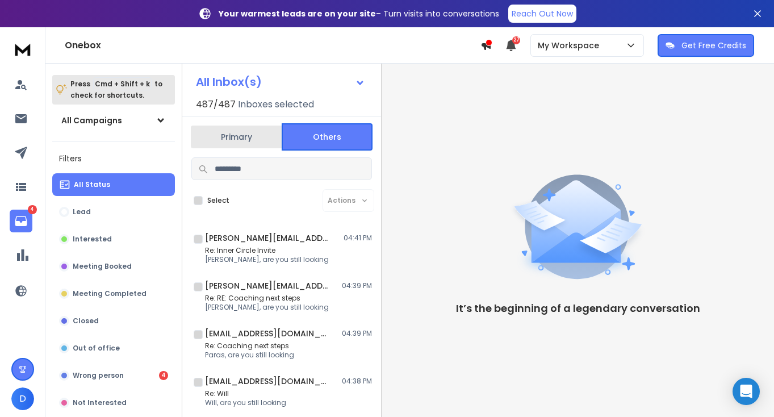
click at [229, 144] on button "Primary" at bounding box center [236, 136] width 91 height 25
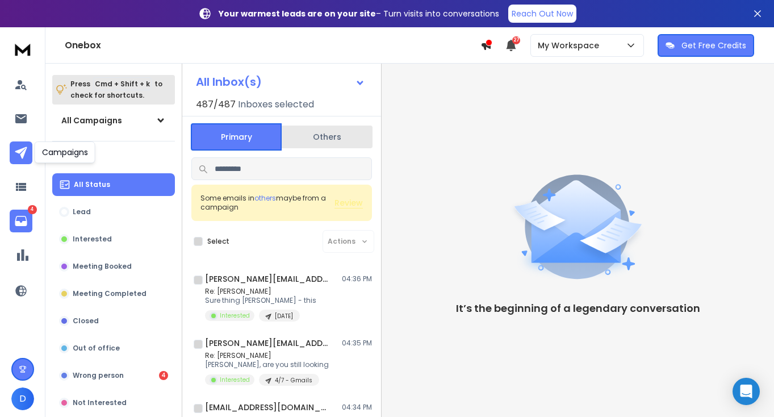
click at [18, 146] on icon at bounding box center [21, 153] width 14 height 14
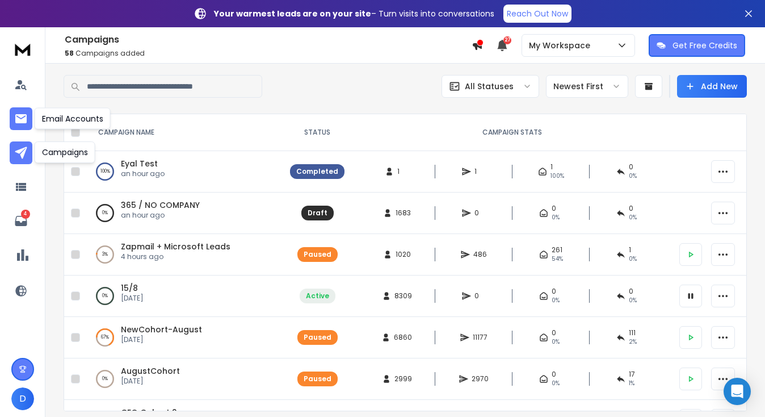
click at [15, 115] on icon at bounding box center [20, 118] width 11 height 9
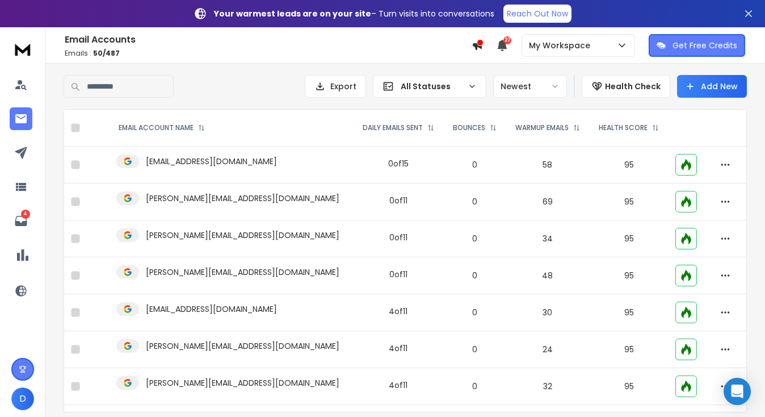
click at [652, 128] on icon at bounding box center [655, 127] width 7 height 7
click at [643, 129] on div "HEALTH SCORE" at bounding box center [629, 127] width 61 height 9
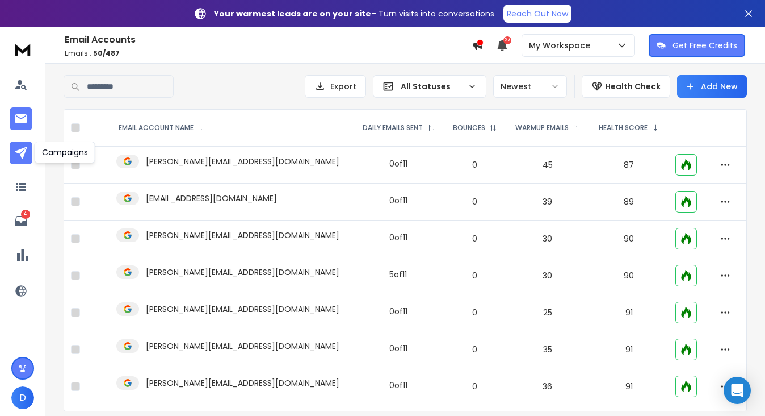
click at [20, 153] on icon at bounding box center [21, 153] width 14 height 14
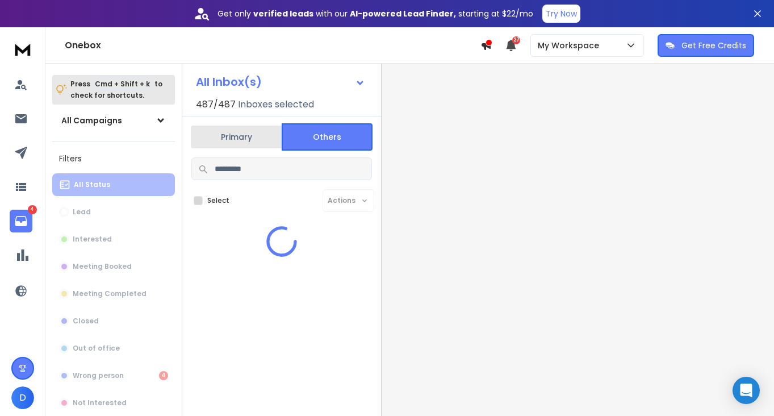
click at [324, 138] on button "Others" at bounding box center [327, 136] width 91 height 27
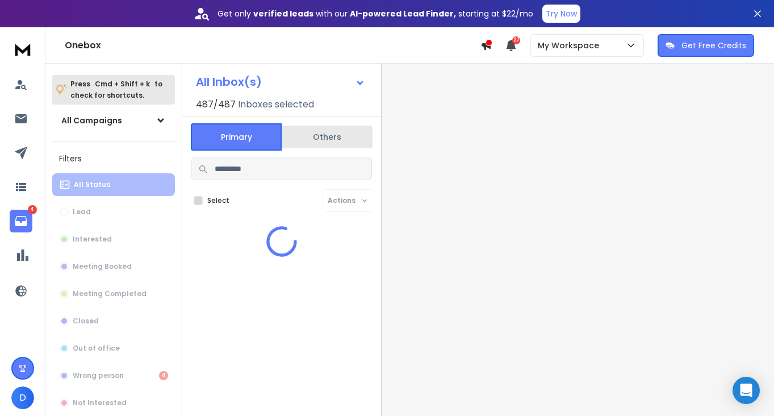
click at [263, 142] on button "Primary" at bounding box center [236, 136] width 91 height 27
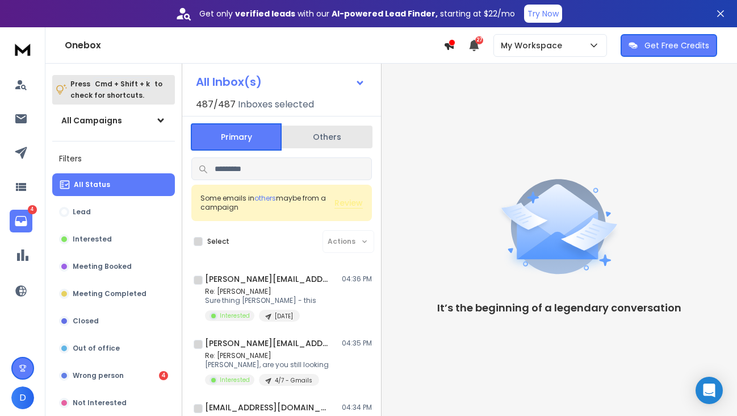
click at [325, 129] on button "Others" at bounding box center [327, 136] width 91 height 25
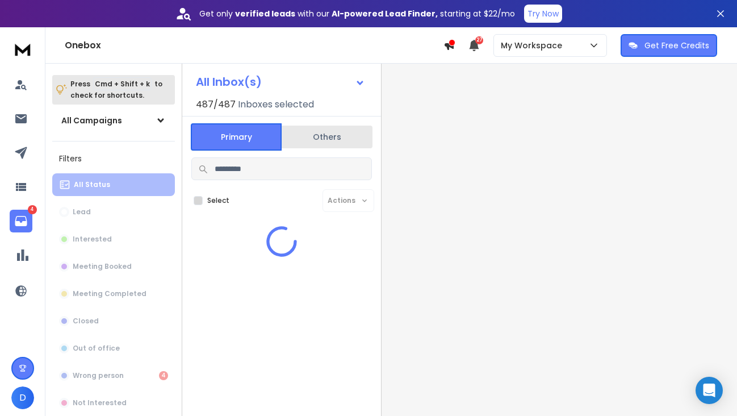
click at [259, 132] on button "Primary" at bounding box center [236, 136] width 91 height 27
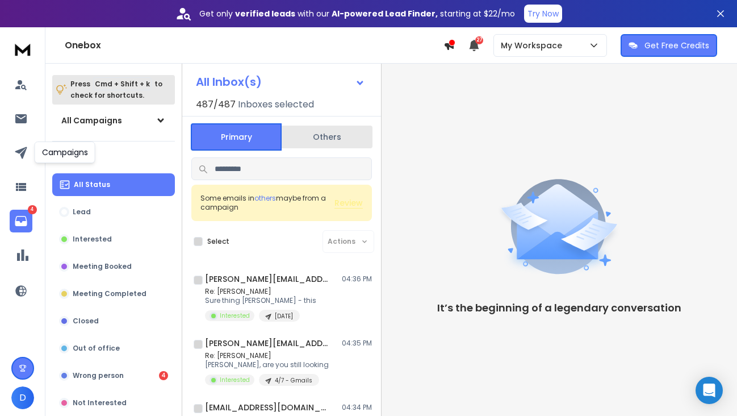
click at [33, 148] on div at bounding box center [23, 154] width 26 height 27
click at [28, 146] on link at bounding box center [21, 152] width 23 height 23
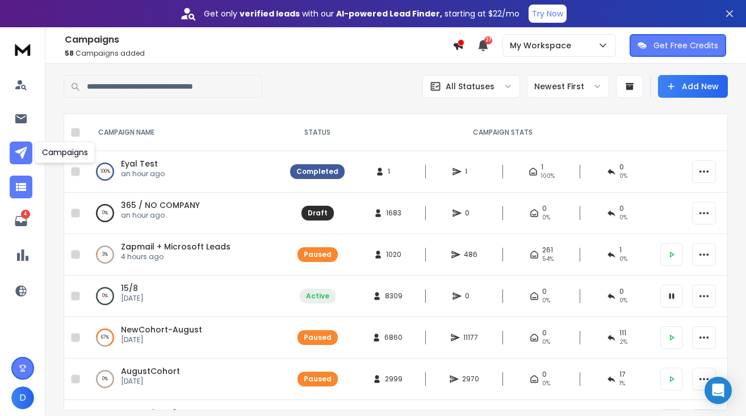
click at [32, 181] on div at bounding box center [23, 188] width 26 height 27
click at [28, 183] on link at bounding box center [21, 186] width 23 height 23
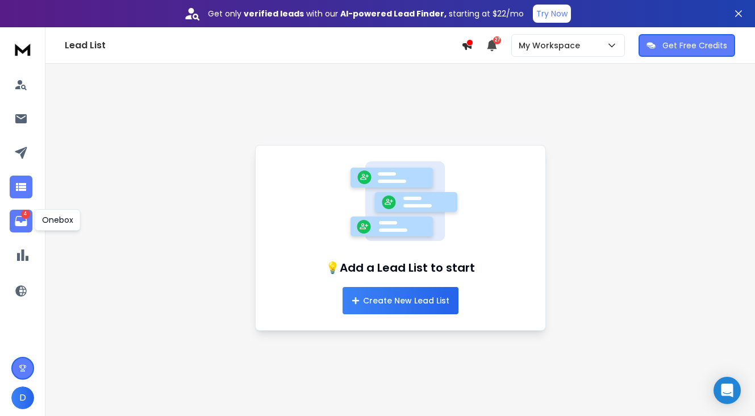
click at [13, 229] on link "4" at bounding box center [21, 220] width 23 height 23
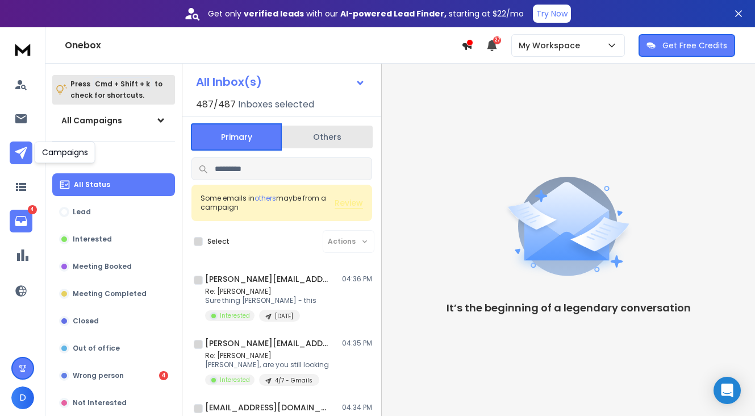
click at [16, 153] on icon at bounding box center [21, 153] width 14 height 14
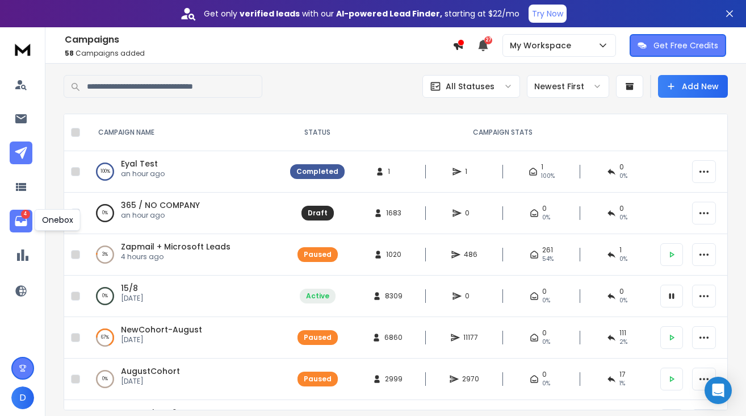
click at [23, 215] on p "4" at bounding box center [25, 213] width 9 height 9
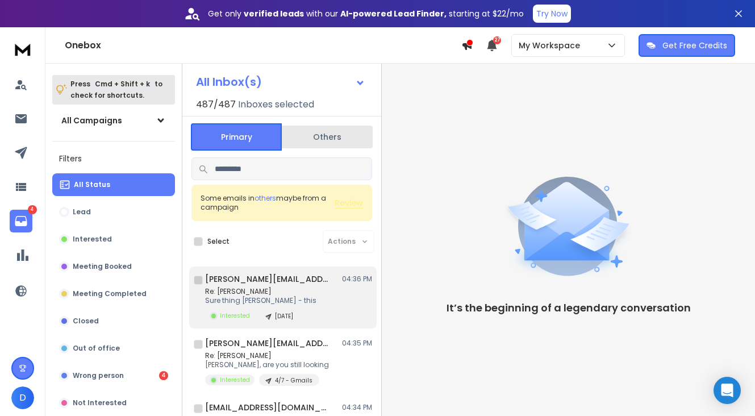
click at [310, 306] on div "Re: [PERSON_NAME] thing [PERSON_NAME] - this Interested [DATE]" at bounding box center [288, 304] width 167 height 35
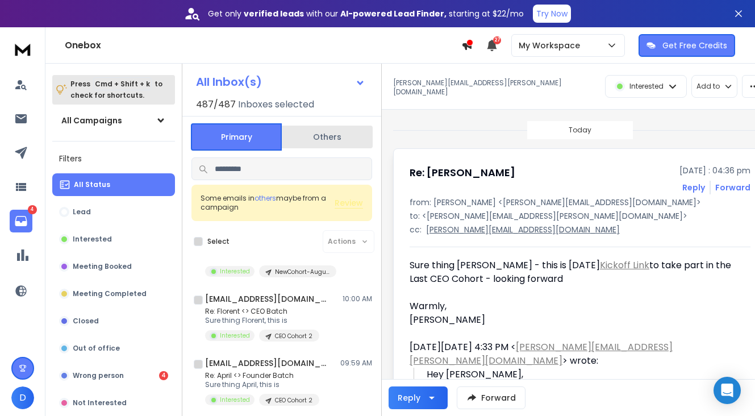
scroll to position [1397, 0]
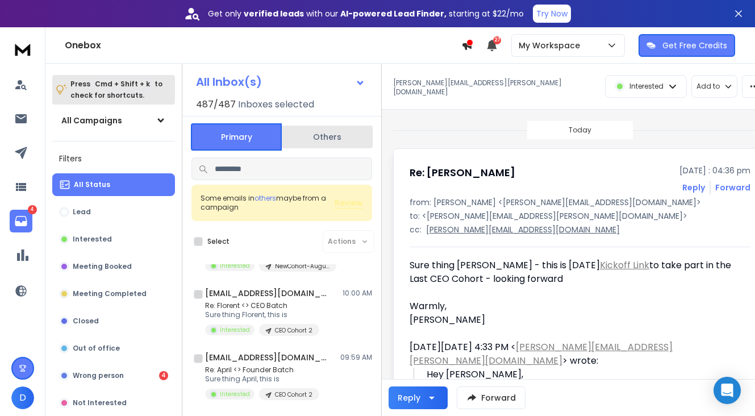
click at [288, 167] on input at bounding box center [281, 168] width 181 height 23
type input "**********"
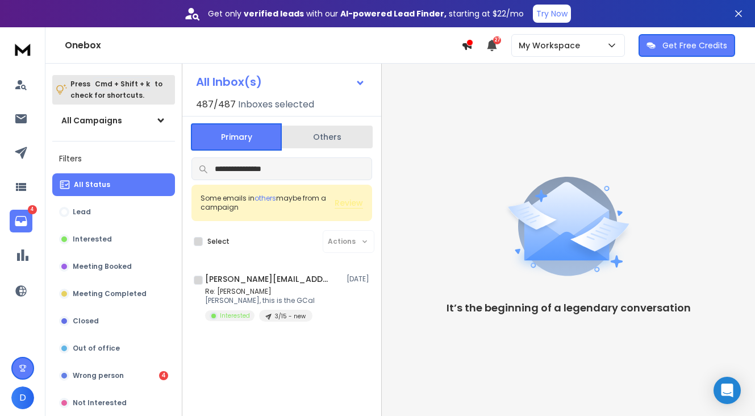
drag, startPoint x: 327, startPoint y: 175, endPoint x: 166, endPoint y: 177, distance: 161.2
click at [191, 177] on input "**********" at bounding box center [281, 168] width 181 height 23
click at [282, 171] on input "**********" at bounding box center [281, 168] width 181 height 23
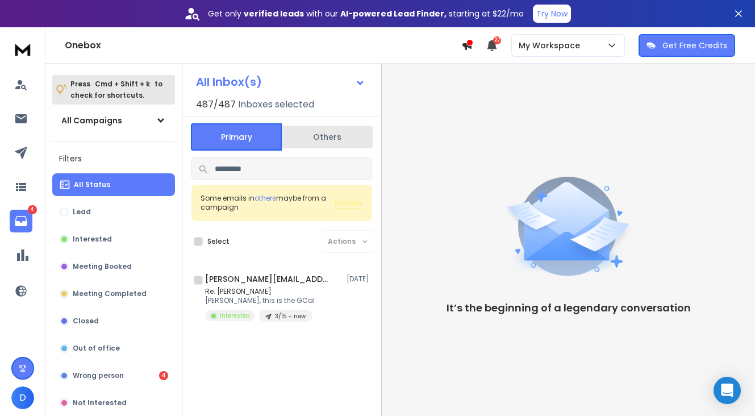
click at [313, 129] on button "Others" at bounding box center [327, 136] width 91 height 25
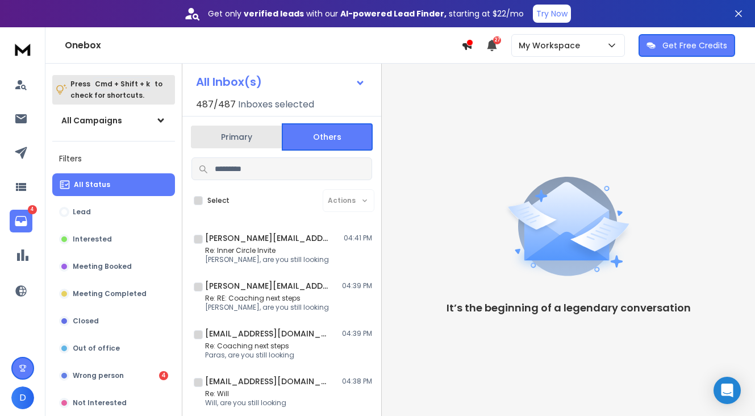
click at [255, 133] on button "Primary" at bounding box center [236, 136] width 91 height 25
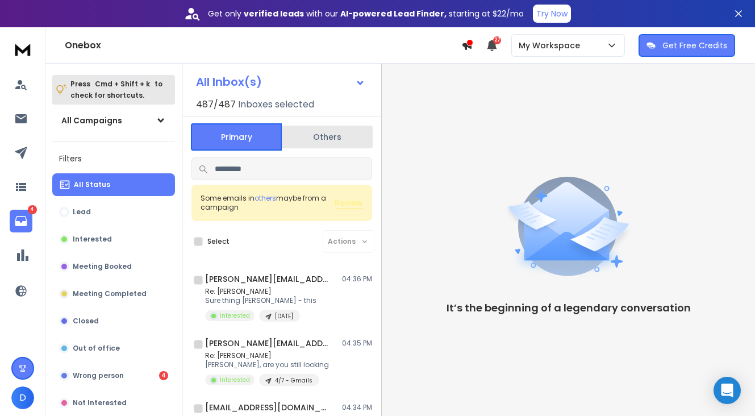
scroll to position [237, 0]
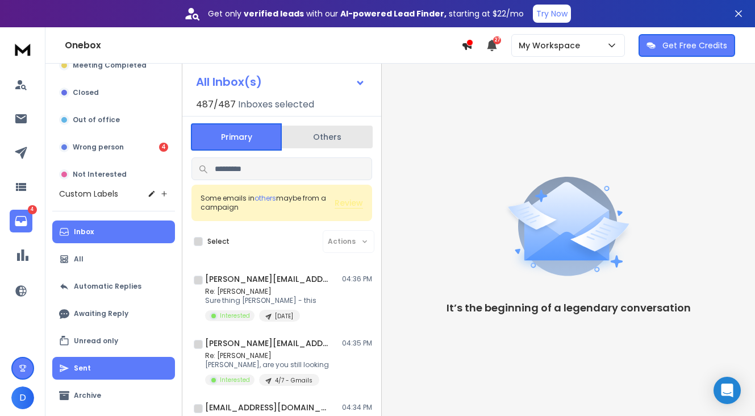
click at [79, 357] on button "Sent" at bounding box center [113, 368] width 123 height 23
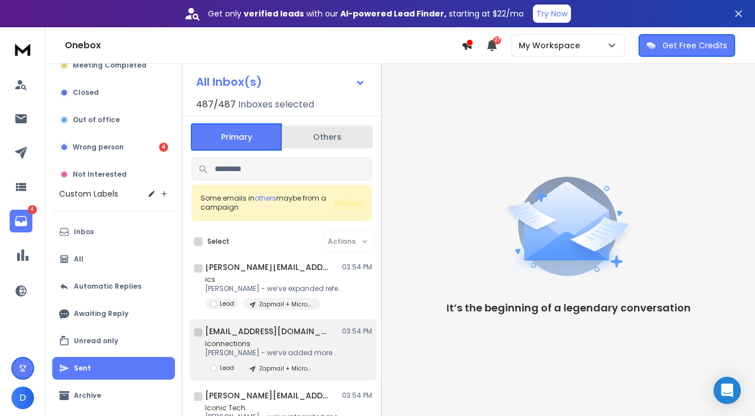
scroll to position [2586, 0]
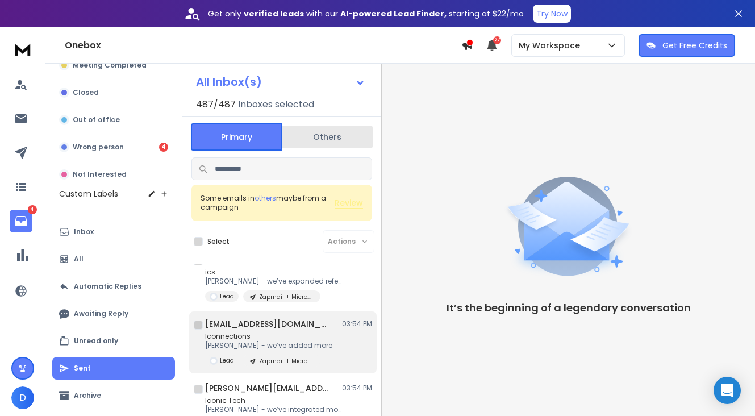
click at [317, 330] on div "[EMAIL_ADDRESS][DOMAIN_NAME] 03:54 PM Iconnections [PERSON_NAME] - we’ve added …" at bounding box center [288, 342] width 167 height 48
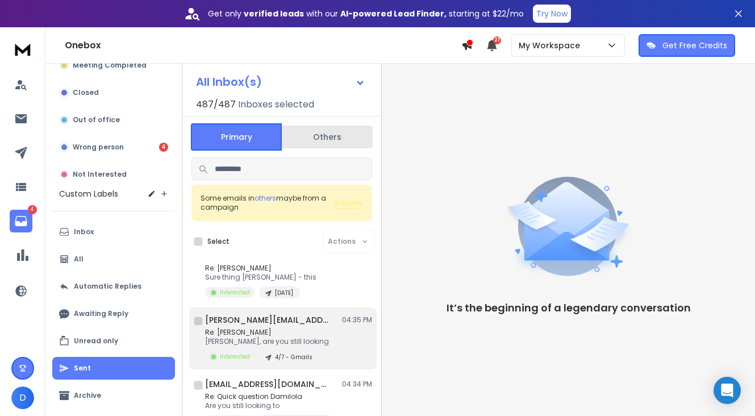
scroll to position [65, 0]
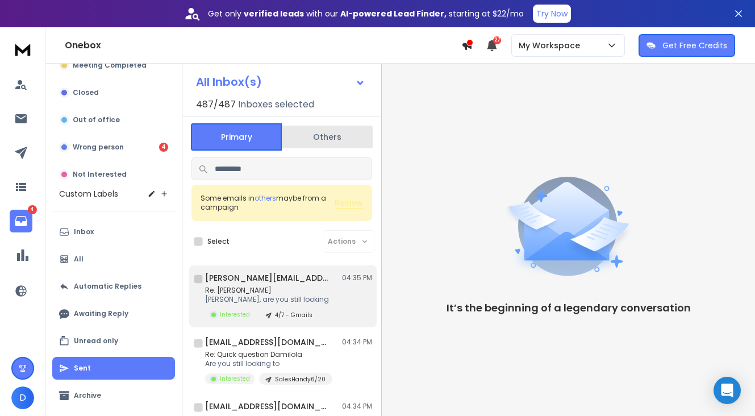
click at [320, 296] on div "Re: [PERSON_NAME], are you still looking Interested 4/7 - Gmails" at bounding box center [288, 303] width 167 height 35
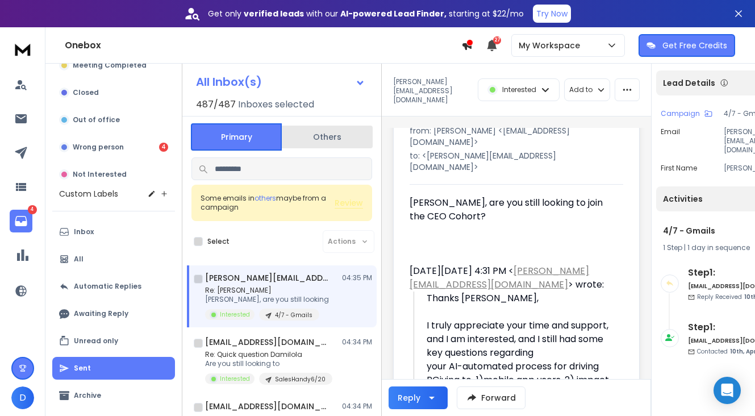
scroll to position [0, 0]
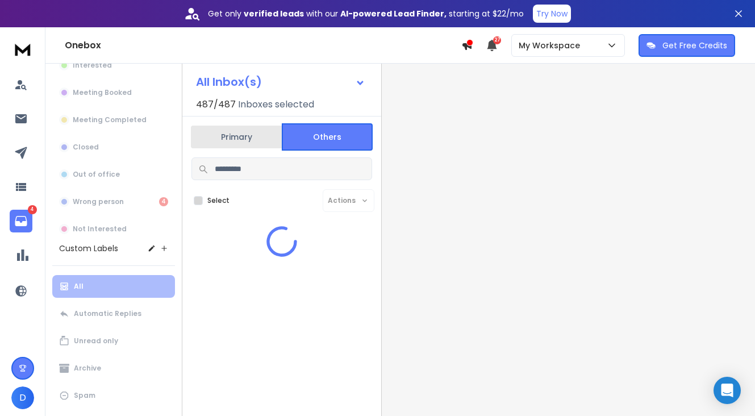
click at [326, 144] on button "Others" at bounding box center [327, 136] width 91 height 27
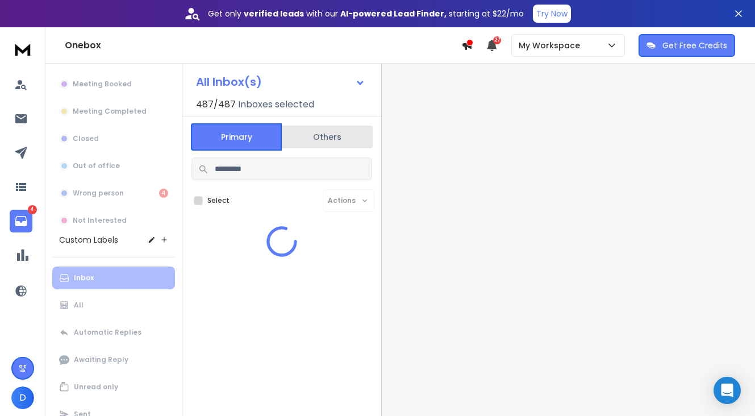
click at [251, 129] on button "Primary" at bounding box center [236, 136] width 91 height 27
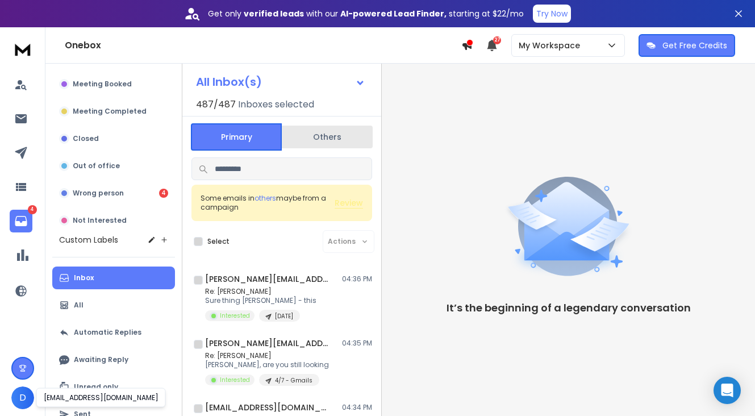
drag, startPoint x: 15, startPoint y: 404, endPoint x: 45, endPoint y: 398, distance: 30.1
click at [15, 404] on span "D" at bounding box center [22, 397] width 23 height 23
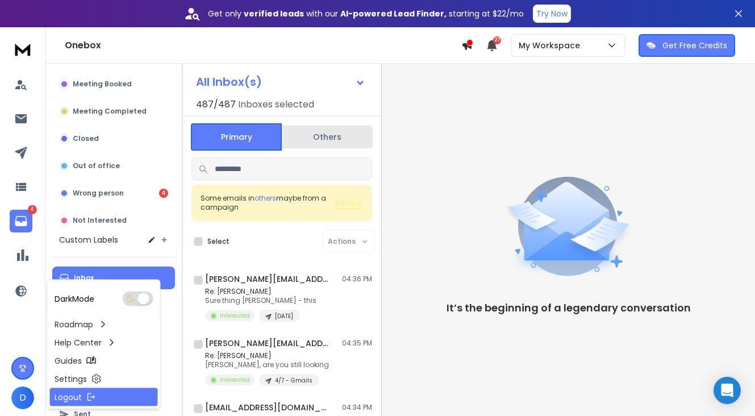
click at [74, 393] on p "Logout" at bounding box center [68, 396] width 27 height 11
